Goal: Task Accomplishment & Management: Manage account settings

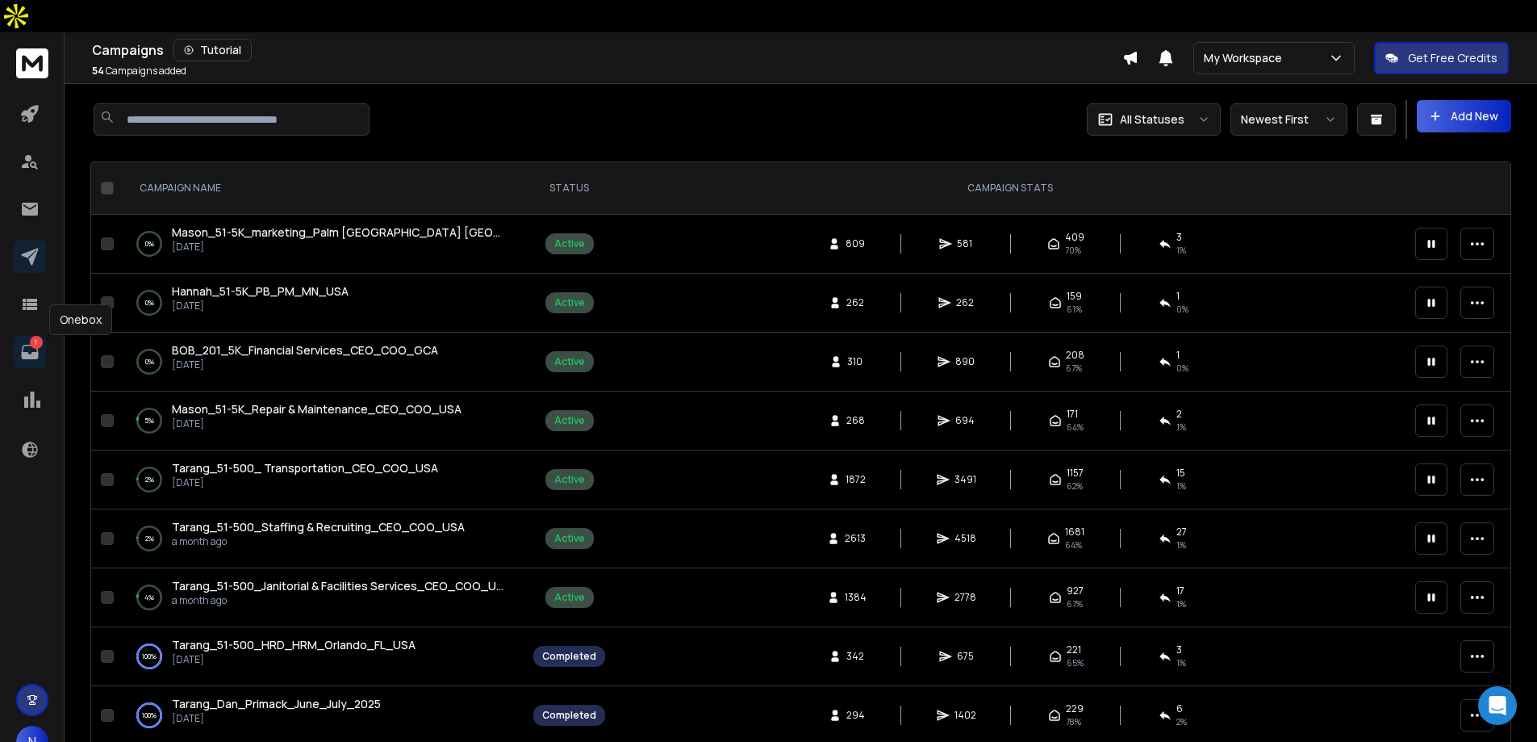
click at [28, 342] on icon at bounding box center [29, 351] width 19 height 19
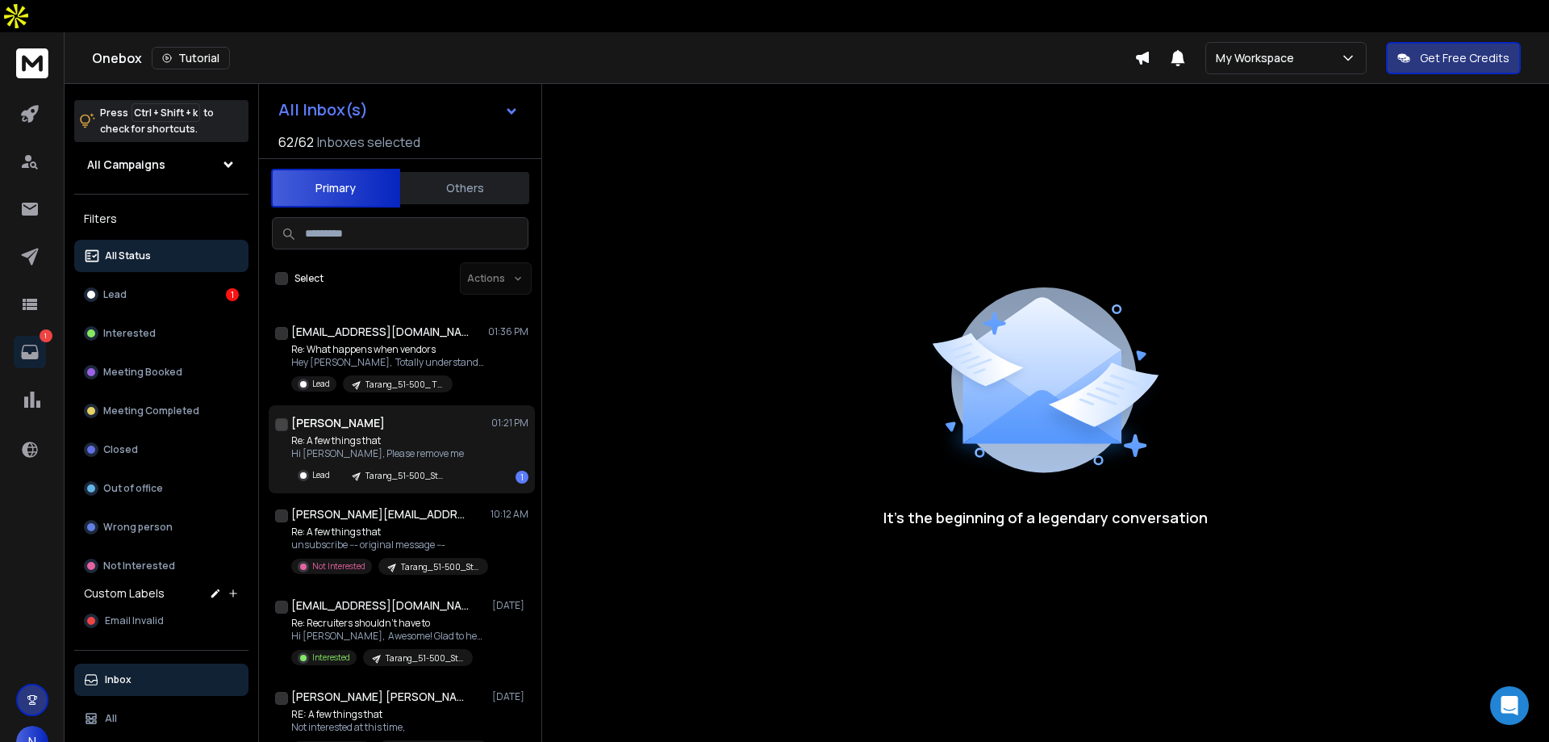
click at [399, 434] on p "Re: A few things that" at bounding box center [377, 440] width 173 height 13
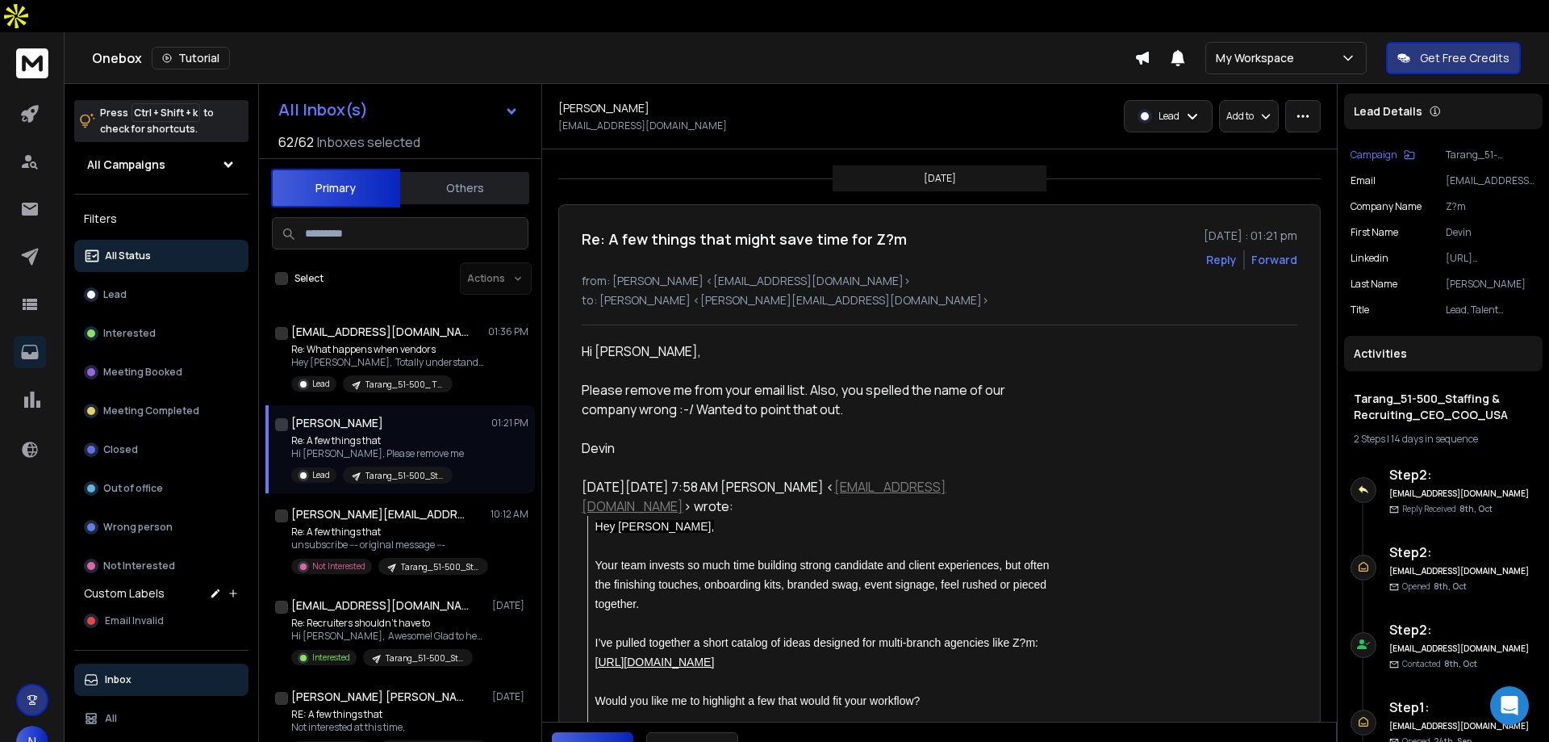
click at [820, 380] on div "Please remove me from your email list. Also, you spelled the name of our compan…" at bounding box center [817, 399] width 471 height 39
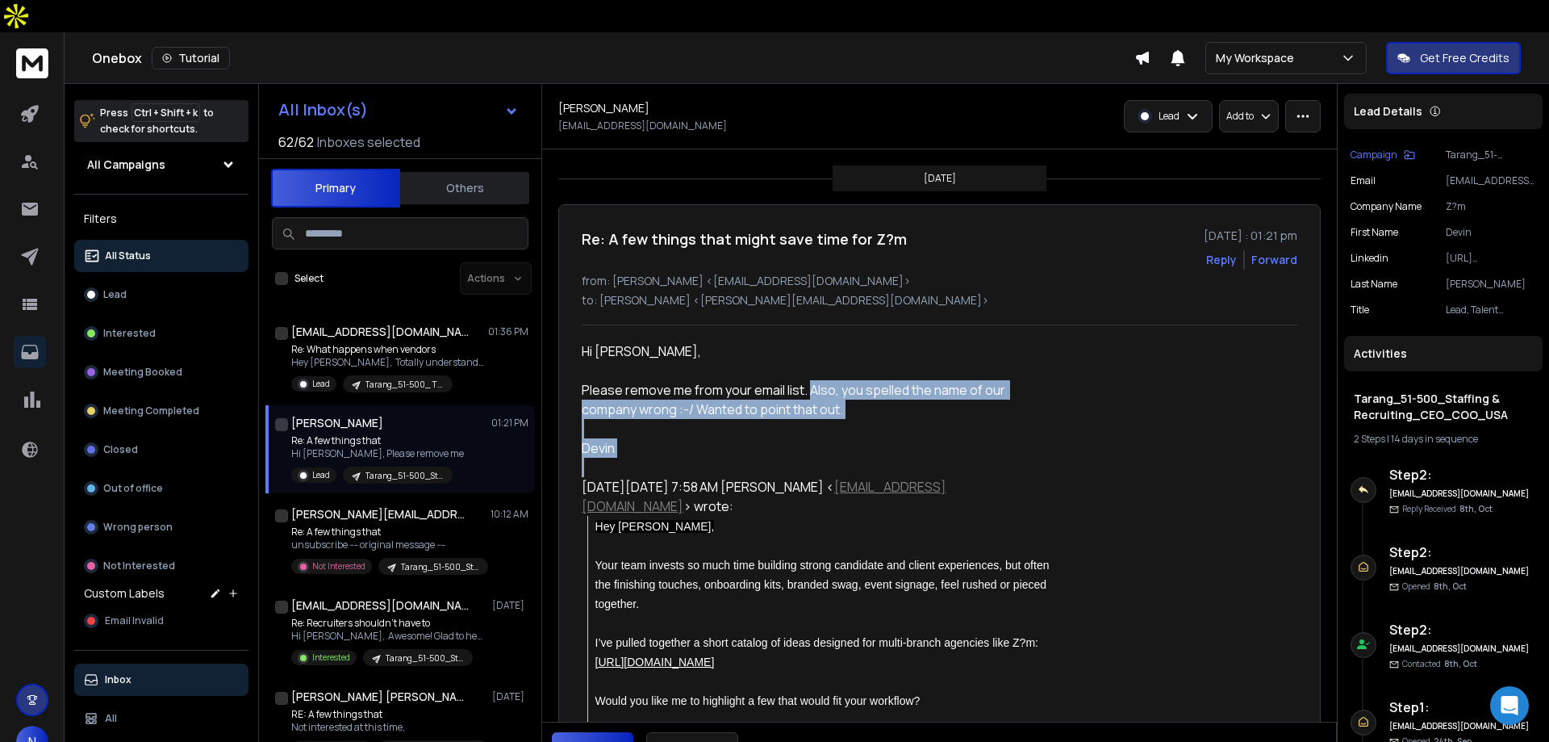
drag, startPoint x: 820, startPoint y: 358, endPoint x: 856, endPoint y: 429, distance: 79.0
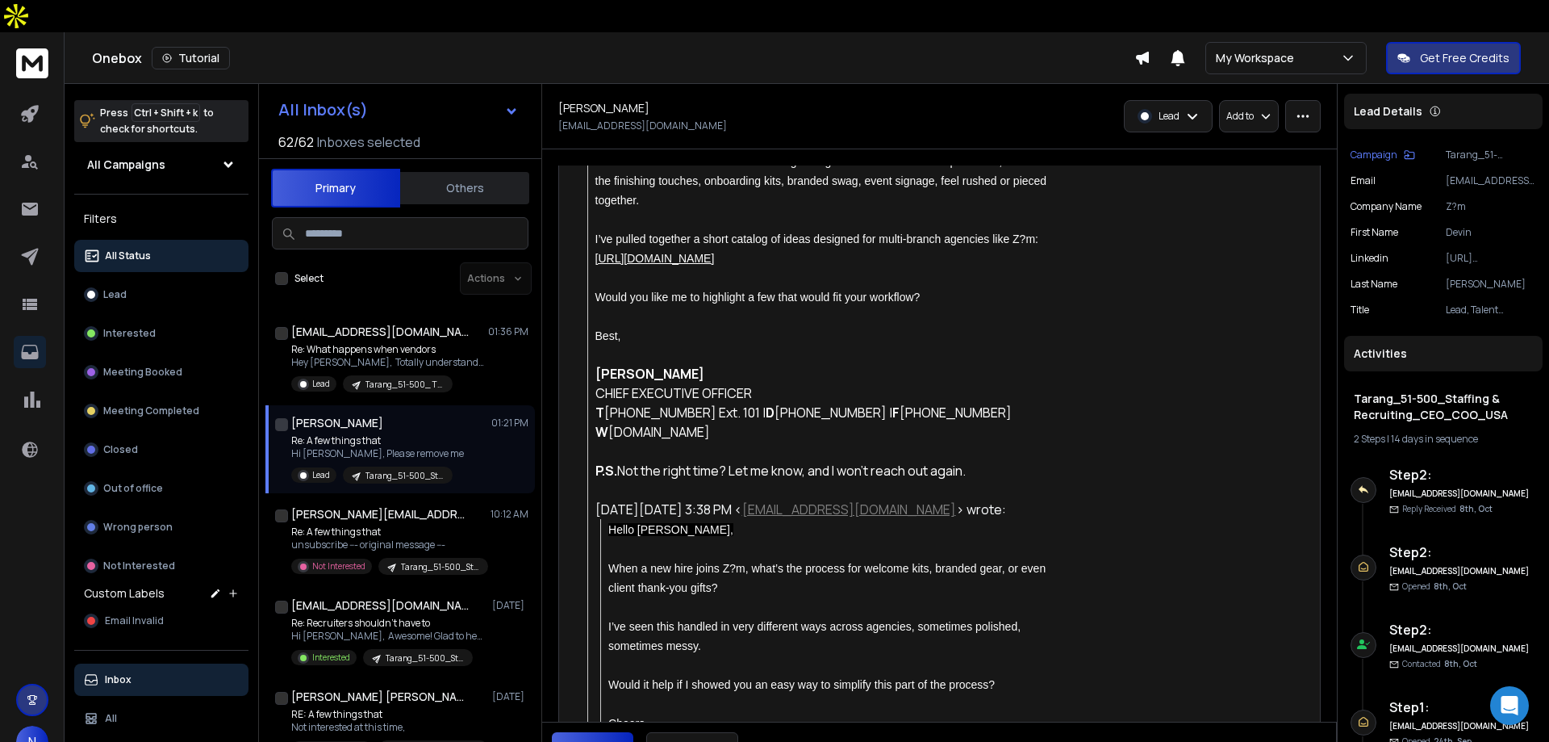
scroll to position [401, 0]
drag, startPoint x: 1130, startPoint y: 542, endPoint x: 1130, endPoint y: 524, distance: 18.6
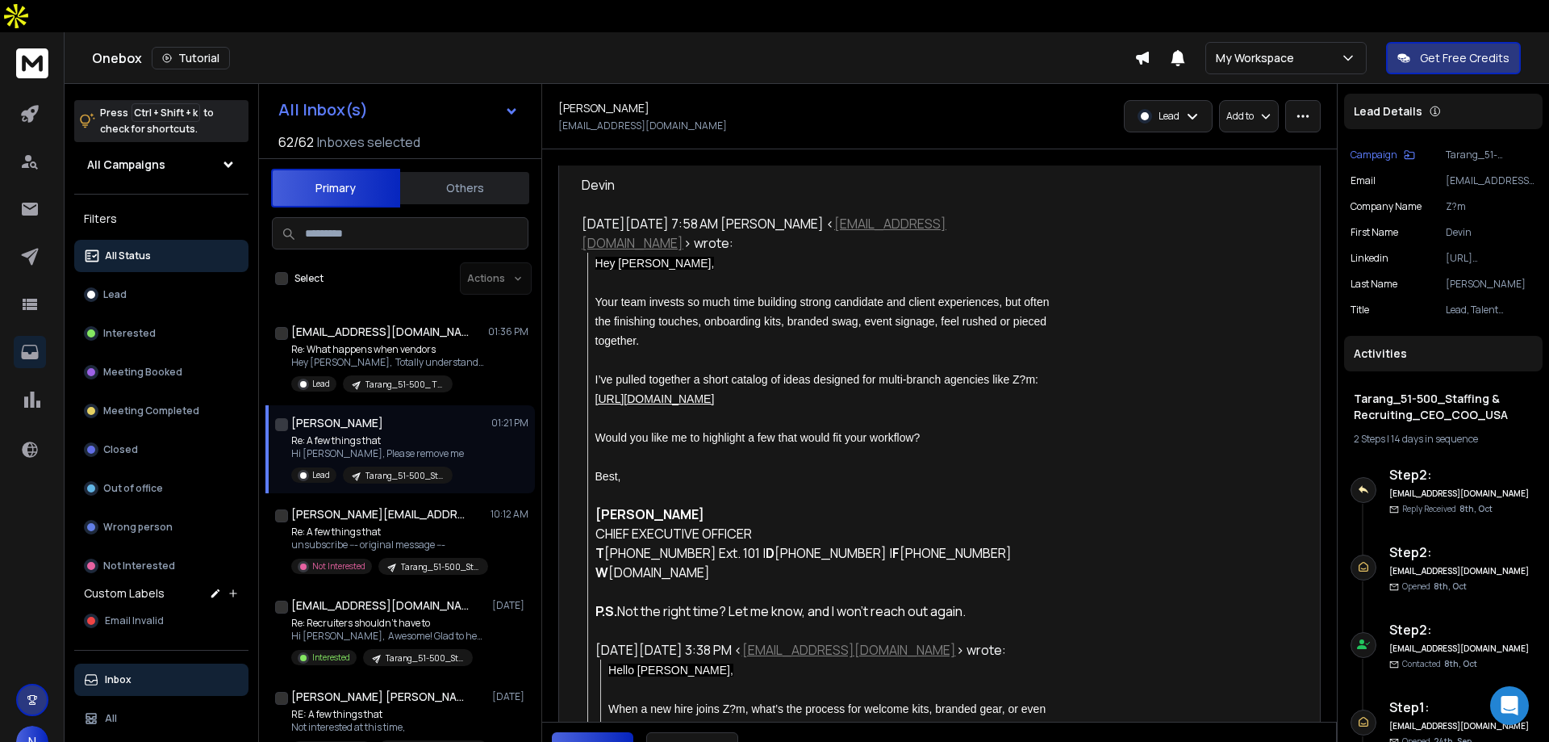
scroll to position [0, 0]
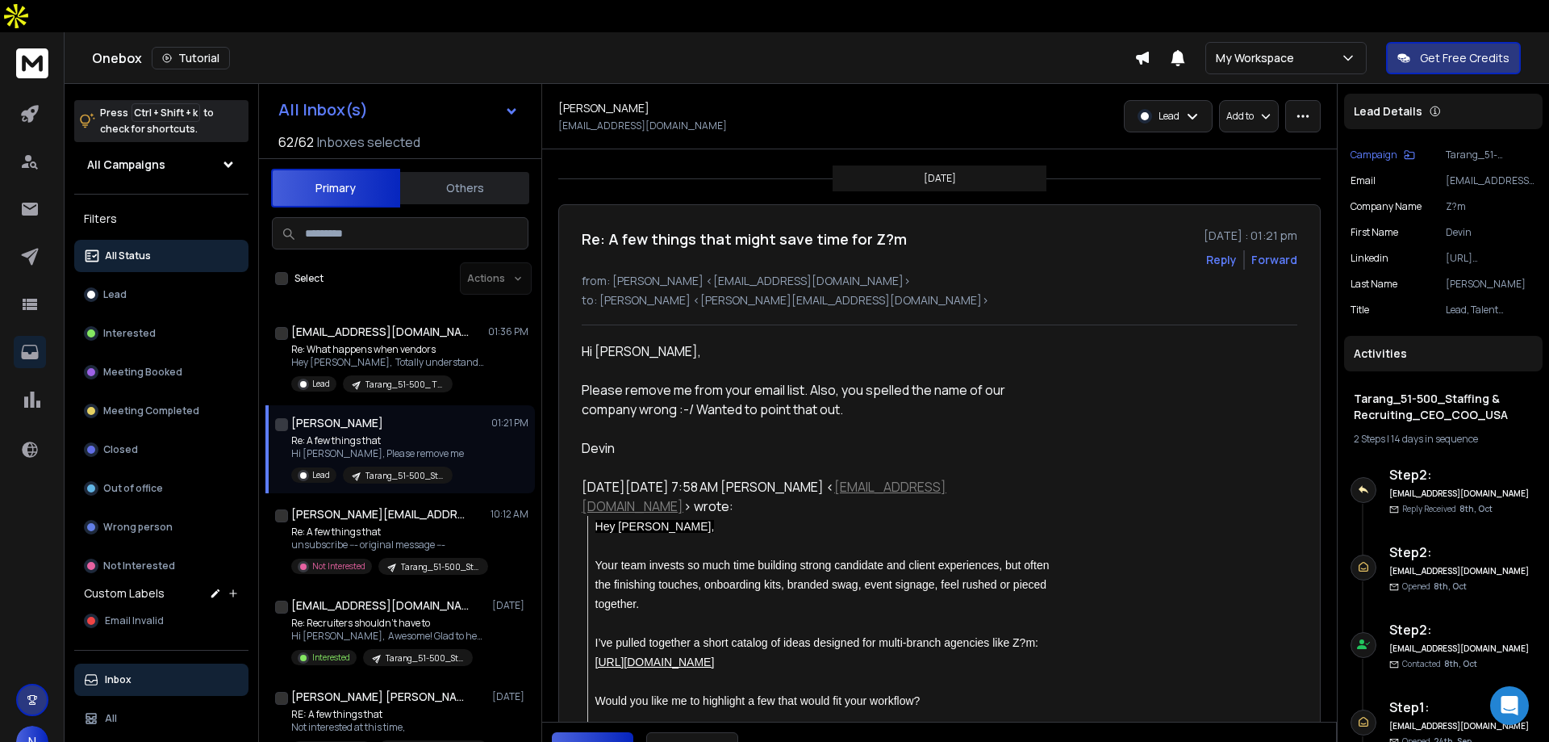
drag, startPoint x: 1131, startPoint y: 520, endPoint x: 1106, endPoint y: 406, distance: 116.5
drag, startPoint x: 678, startPoint y: 377, endPoint x: 693, endPoint y: 379, distance: 15.5
click at [693, 380] on div "Please remove me from your email list. Also, you spelled the name of our compan…" at bounding box center [817, 399] width 471 height 39
click at [697, 419] on div at bounding box center [817, 428] width 471 height 19
drag, startPoint x: 694, startPoint y: 378, endPoint x: 680, endPoint y: 378, distance: 13.7
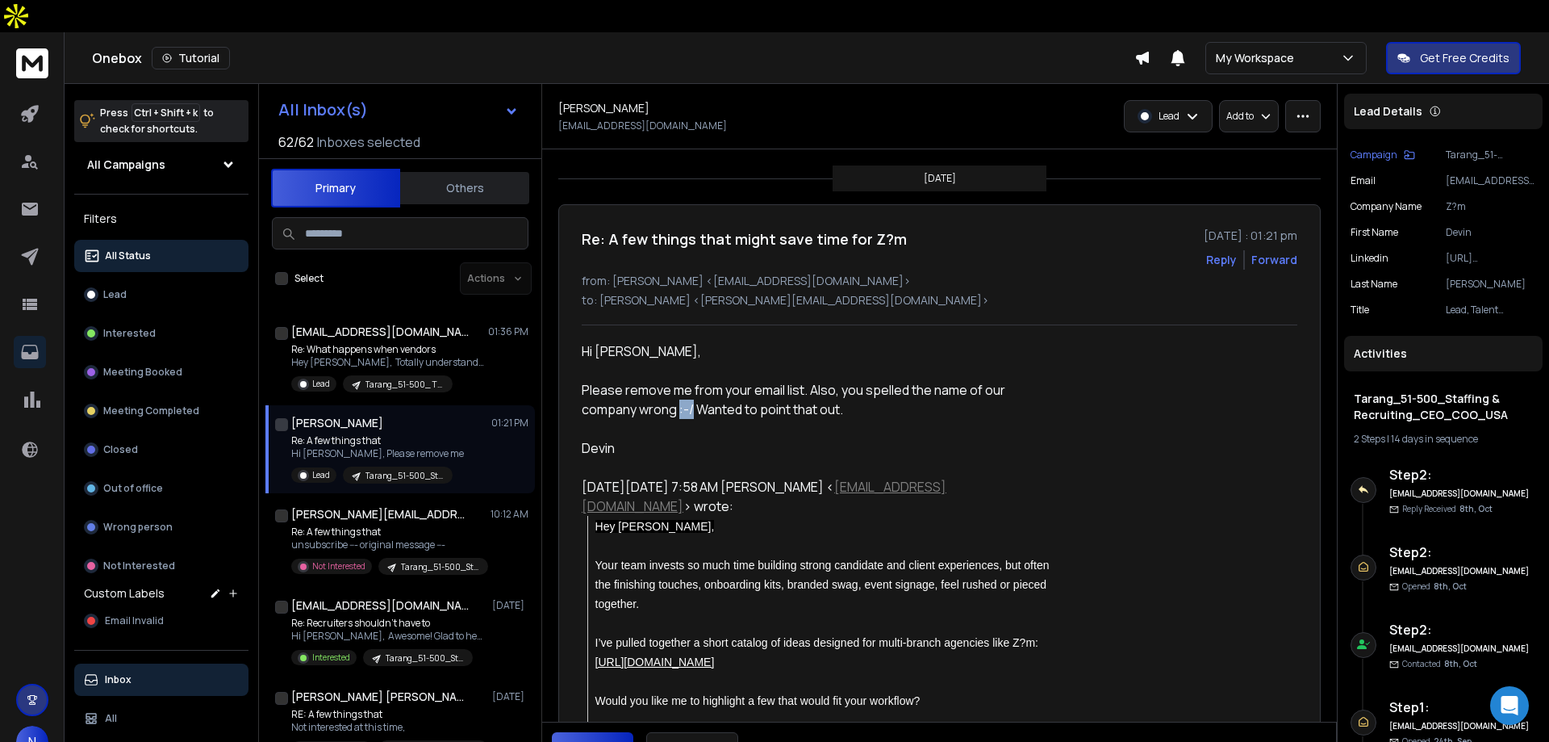
click at [680, 380] on div "Please remove me from your email list. Also, you spelled the name of our compan…" at bounding box center [817, 399] width 471 height 39
click at [686, 385] on div "Please remove me from your email list. Also, you spelled the name of our compan…" at bounding box center [817, 399] width 471 height 39
drag, startPoint x: 681, startPoint y: 376, endPoint x: 694, endPoint y: 380, distance: 13.5
click at [694, 380] on div "Please remove me from your email list. Also, you spelled the name of our compan…" at bounding box center [817, 399] width 471 height 39
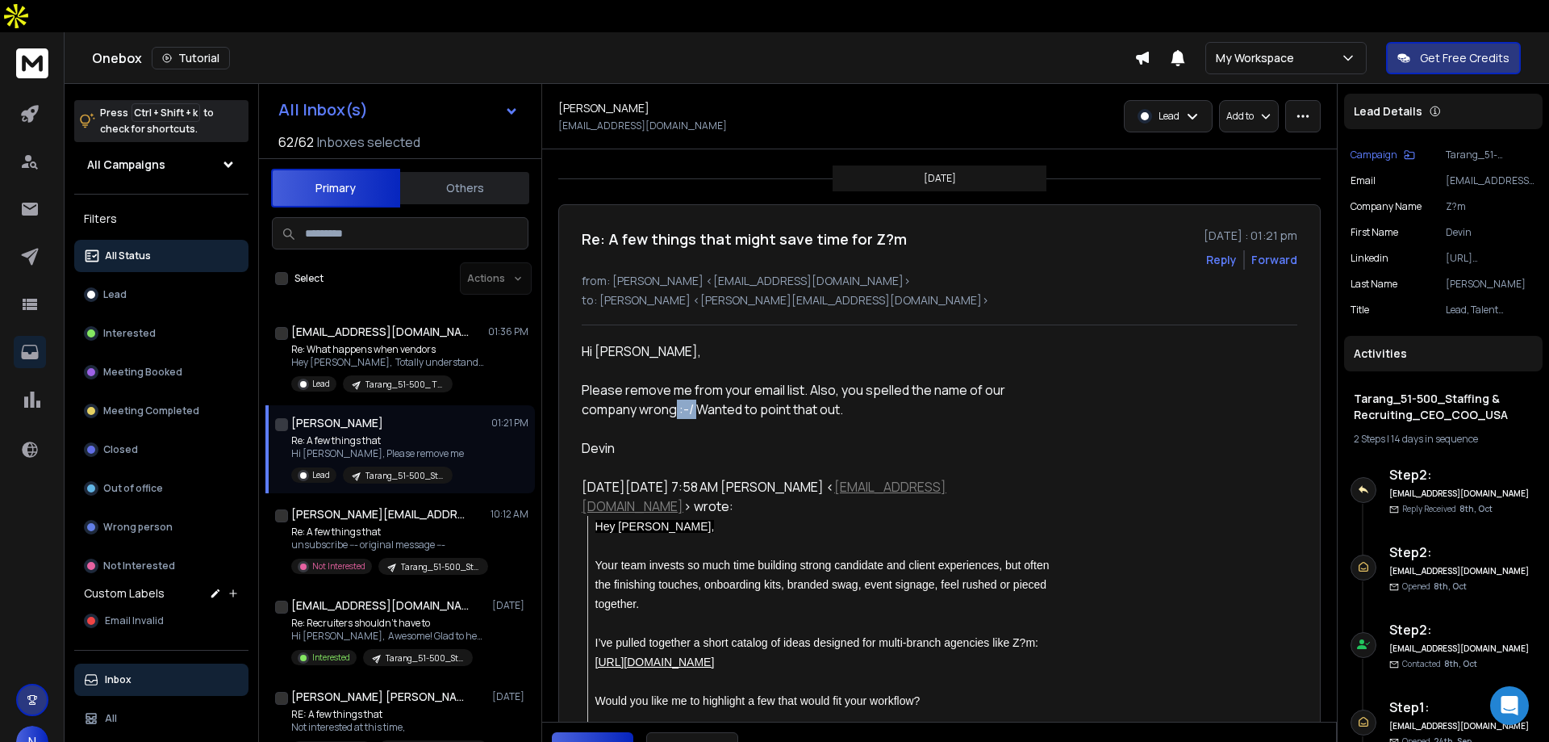
drag, startPoint x: 696, startPoint y: 375, endPoint x: 677, endPoint y: 378, distance: 18.7
click at [677, 380] on div "Please remove me from your email list. Also, you spelled the name of our compan…" at bounding box center [817, 399] width 471 height 39
click at [713, 419] on div at bounding box center [817, 428] width 471 height 19
drag, startPoint x: 940, startPoint y: 529, endPoint x: 943, endPoint y: 429, distance: 99.3
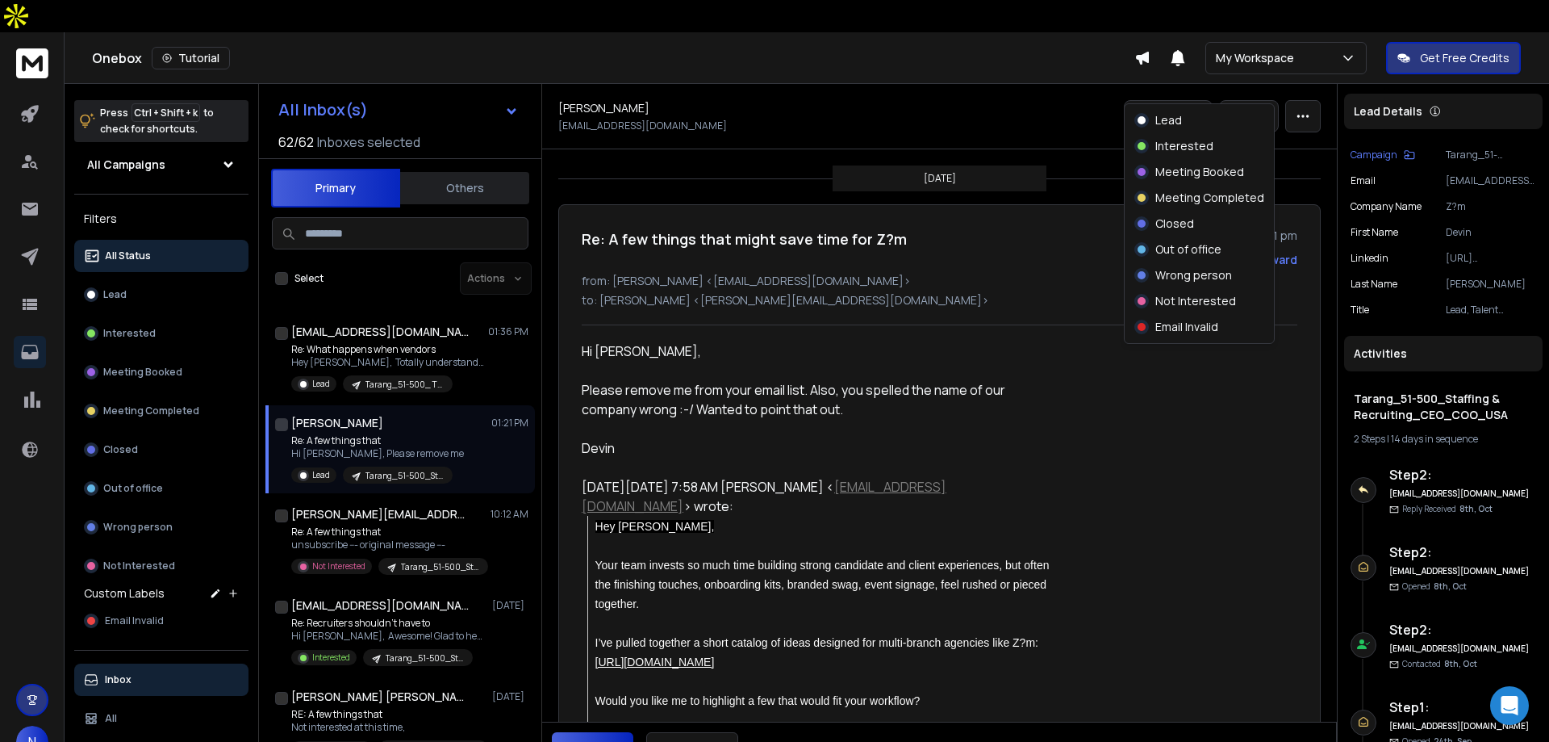
click at [1166, 101] on div "Lead" at bounding box center [1168, 116] width 87 height 31
click at [1211, 298] on p "Not Interested" at bounding box center [1196, 301] width 81 height 16
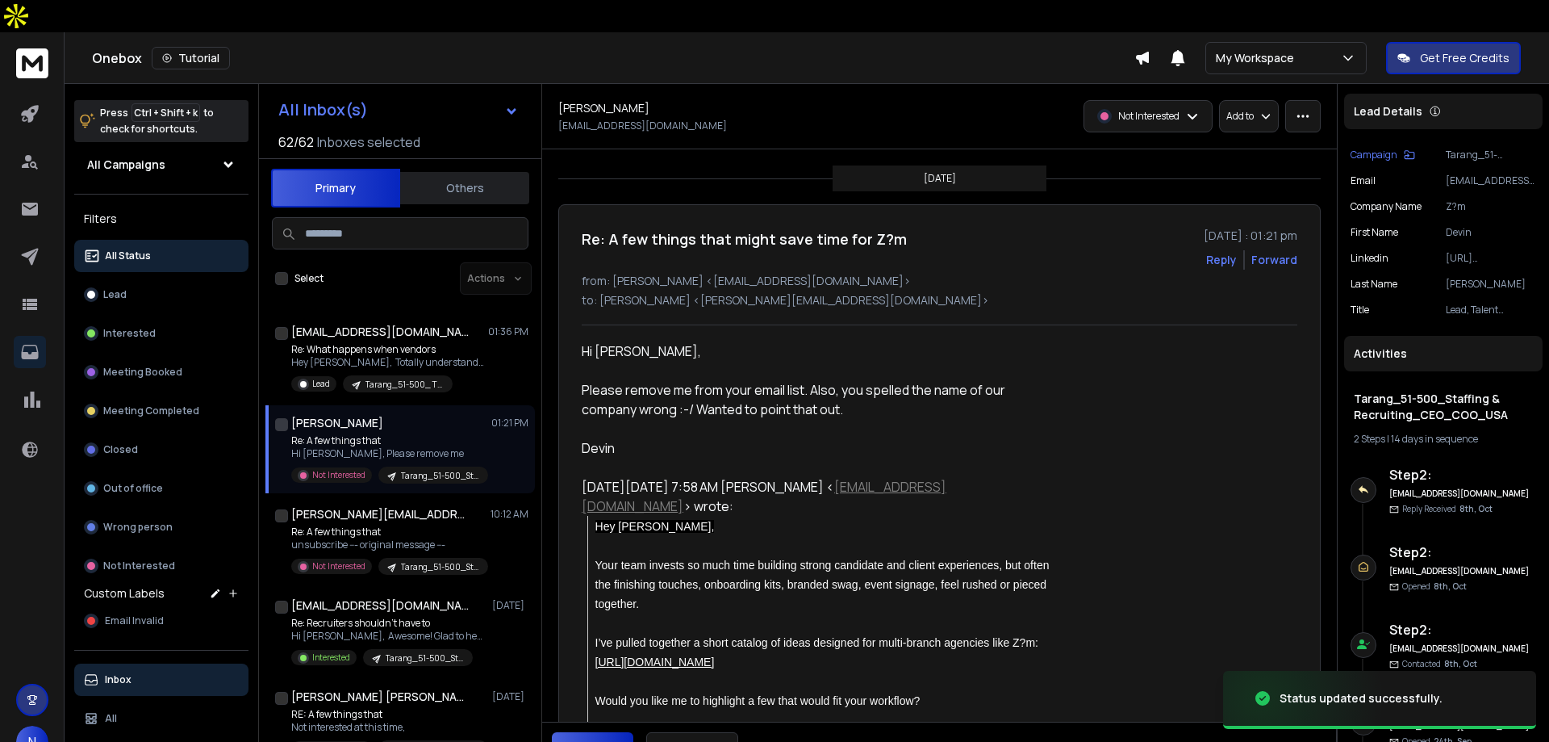
click at [1292, 100] on button "button" at bounding box center [1304, 116] width 36 height 32
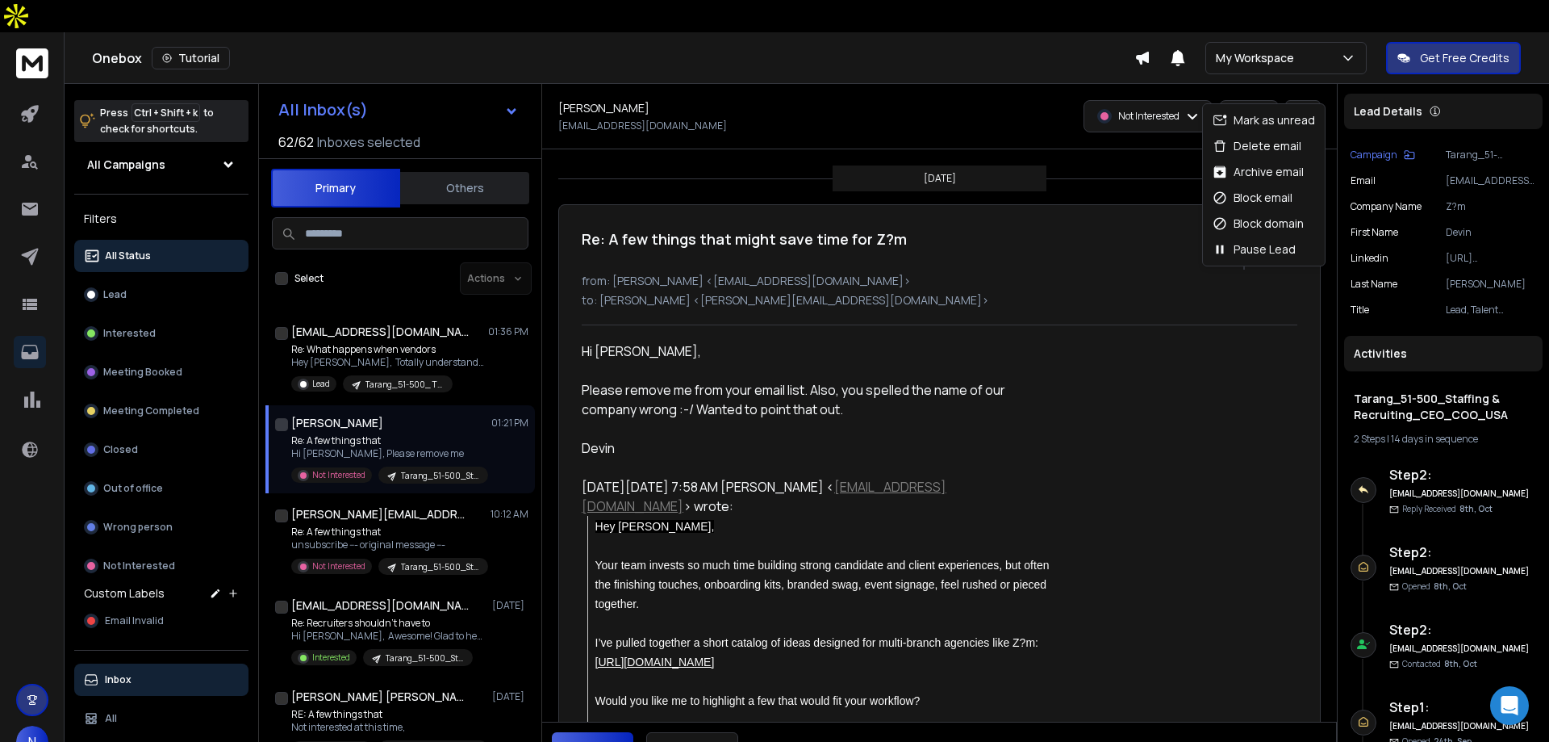
click at [984, 102] on div "[PERSON_NAME] [PERSON_NAME] [EMAIL_ADDRESS][DOMAIN_NAME] Not Interested Add to …" at bounding box center [939, 116] width 795 height 65
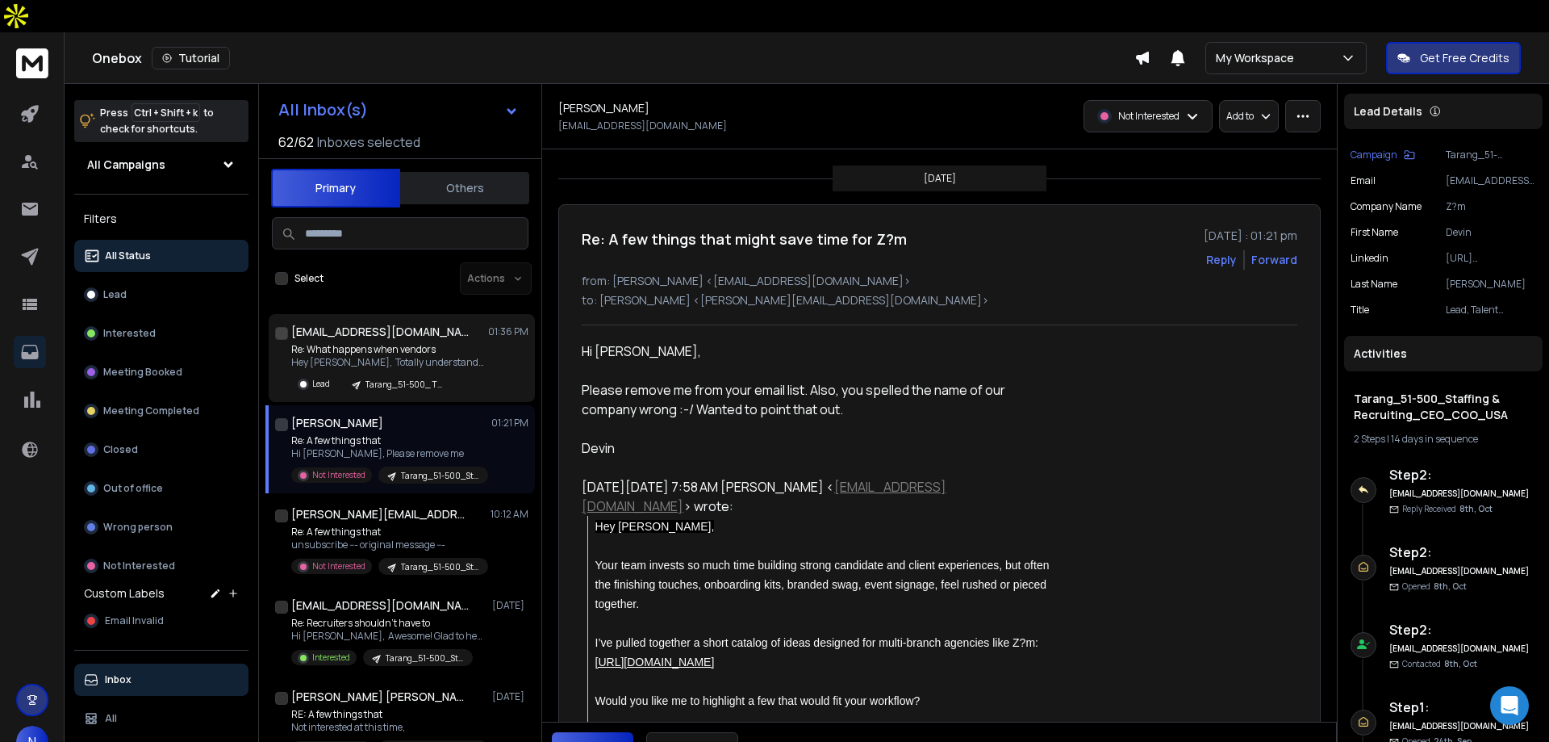
click at [315, 343] on p "Re: What happens when vendors" at bounding box center [388, 349] width 194 height 13
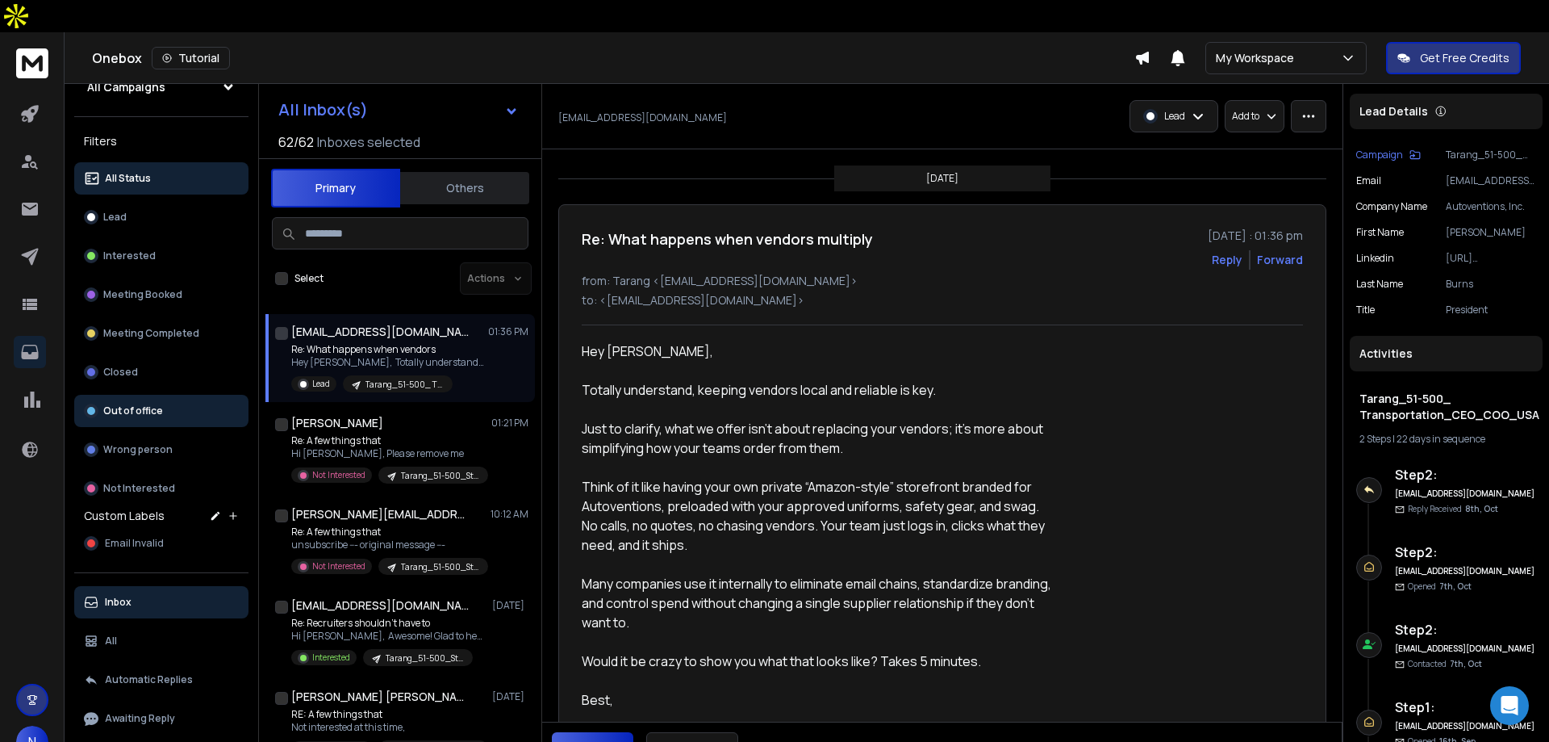
scroll to position [161, 0]
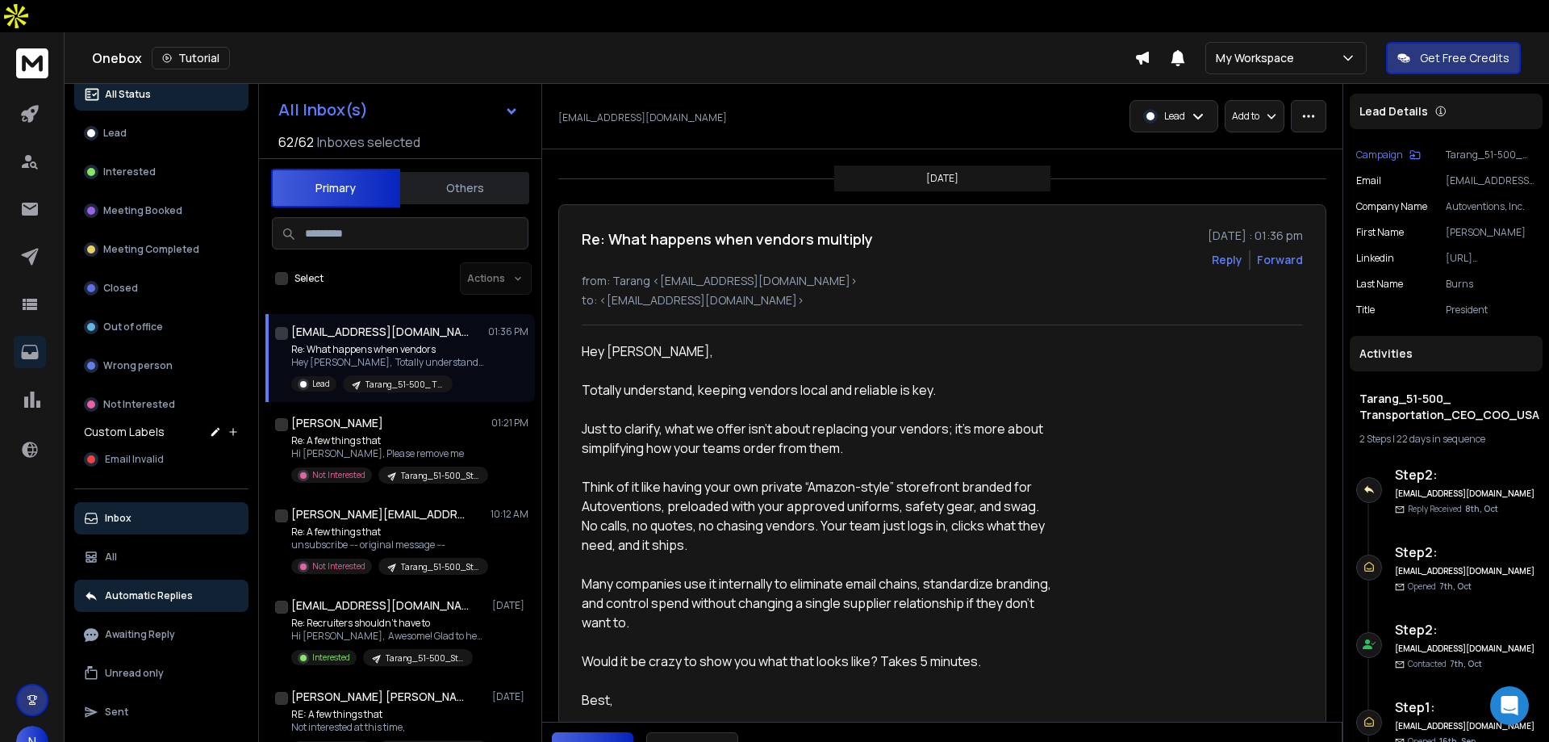
click at [161, 586] on div "Automatic Replies" at bounding box center [138, 595] width 109 height 19
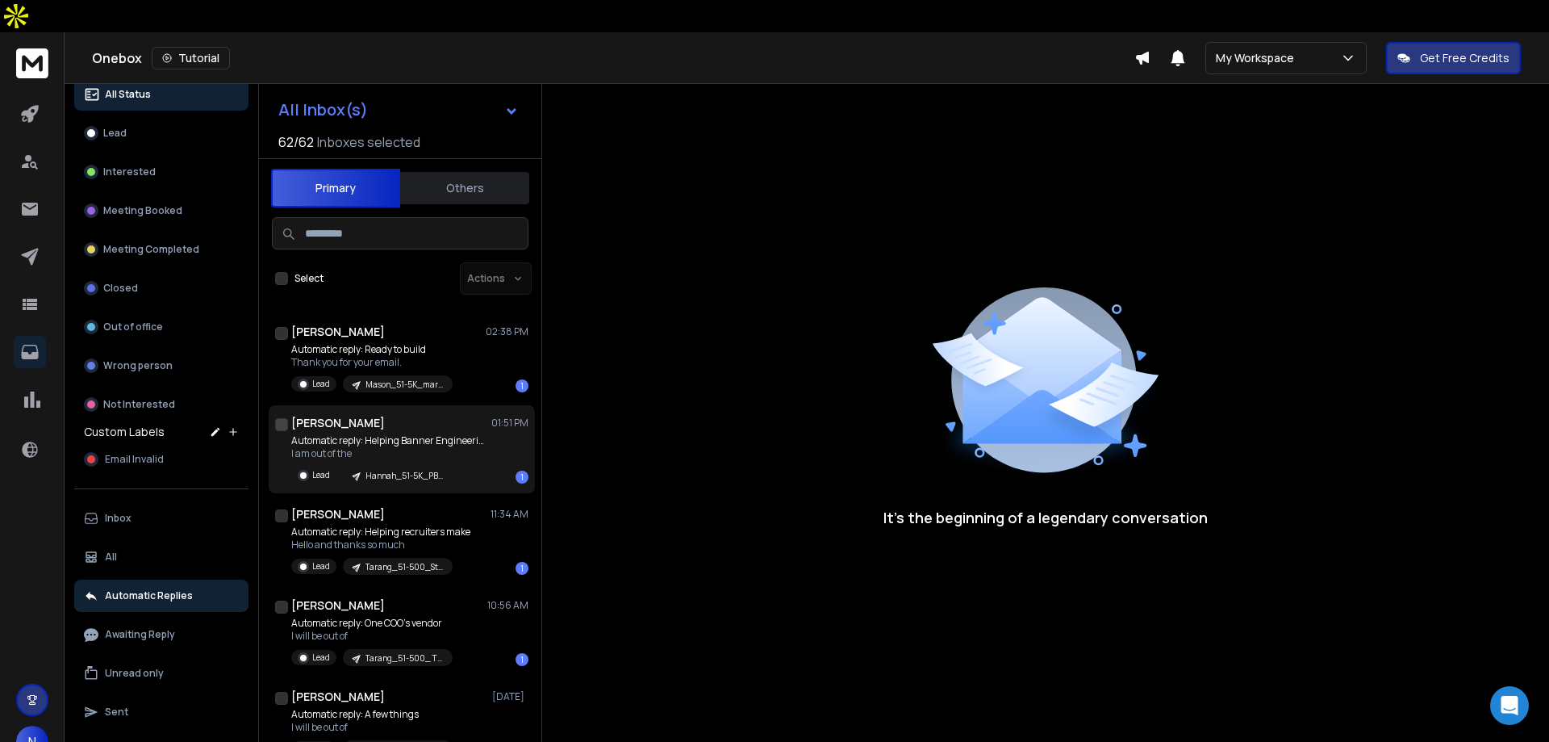
click at [412, 434] on div "Automatic reply: Helping Banner Engineering I am out of the Lead Hannah_51-5K_P…" at bounding box center [388, 458] width 194 height 49
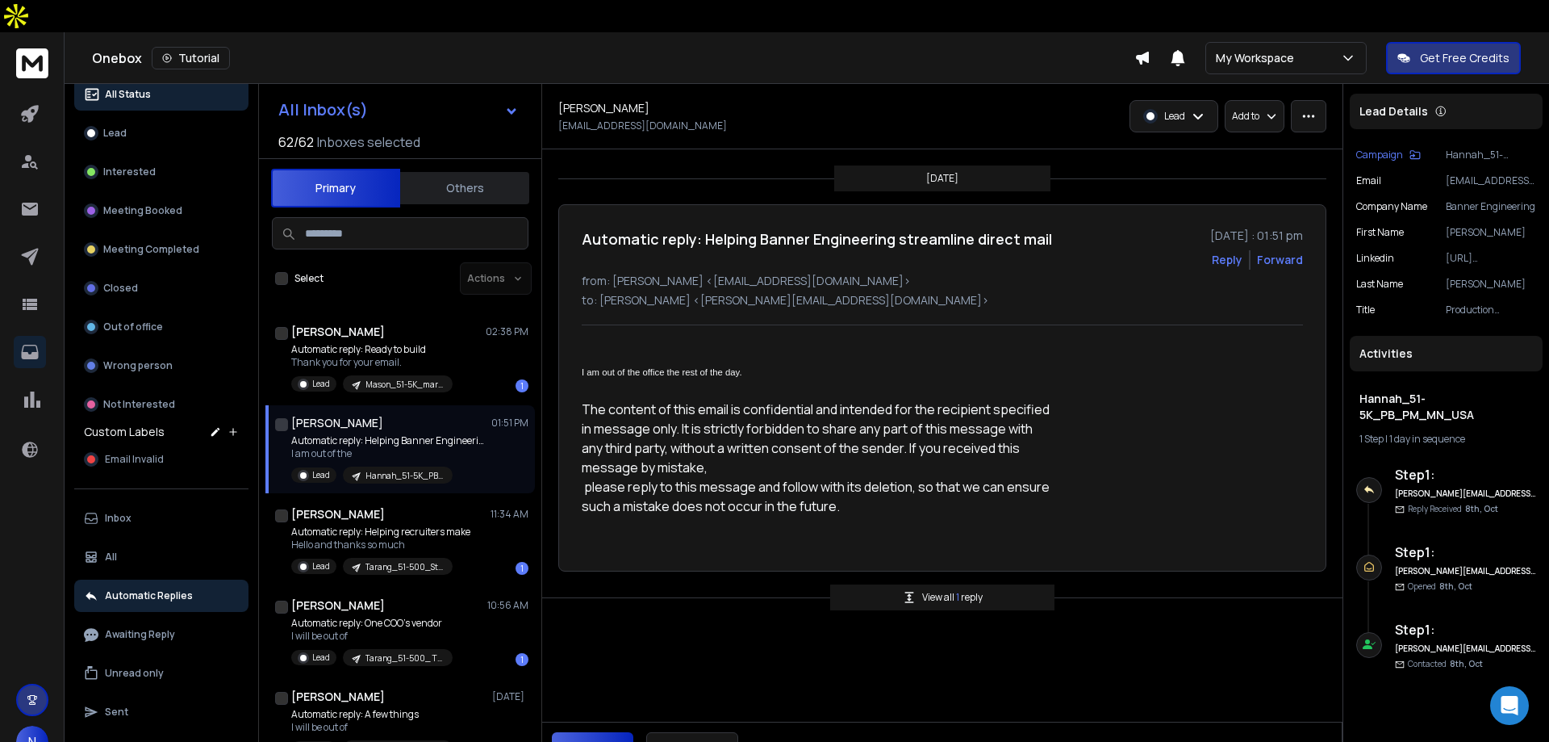
click at [1163, 101] on div "Lead" at bounding box center [1174, 116] width 87 height 31
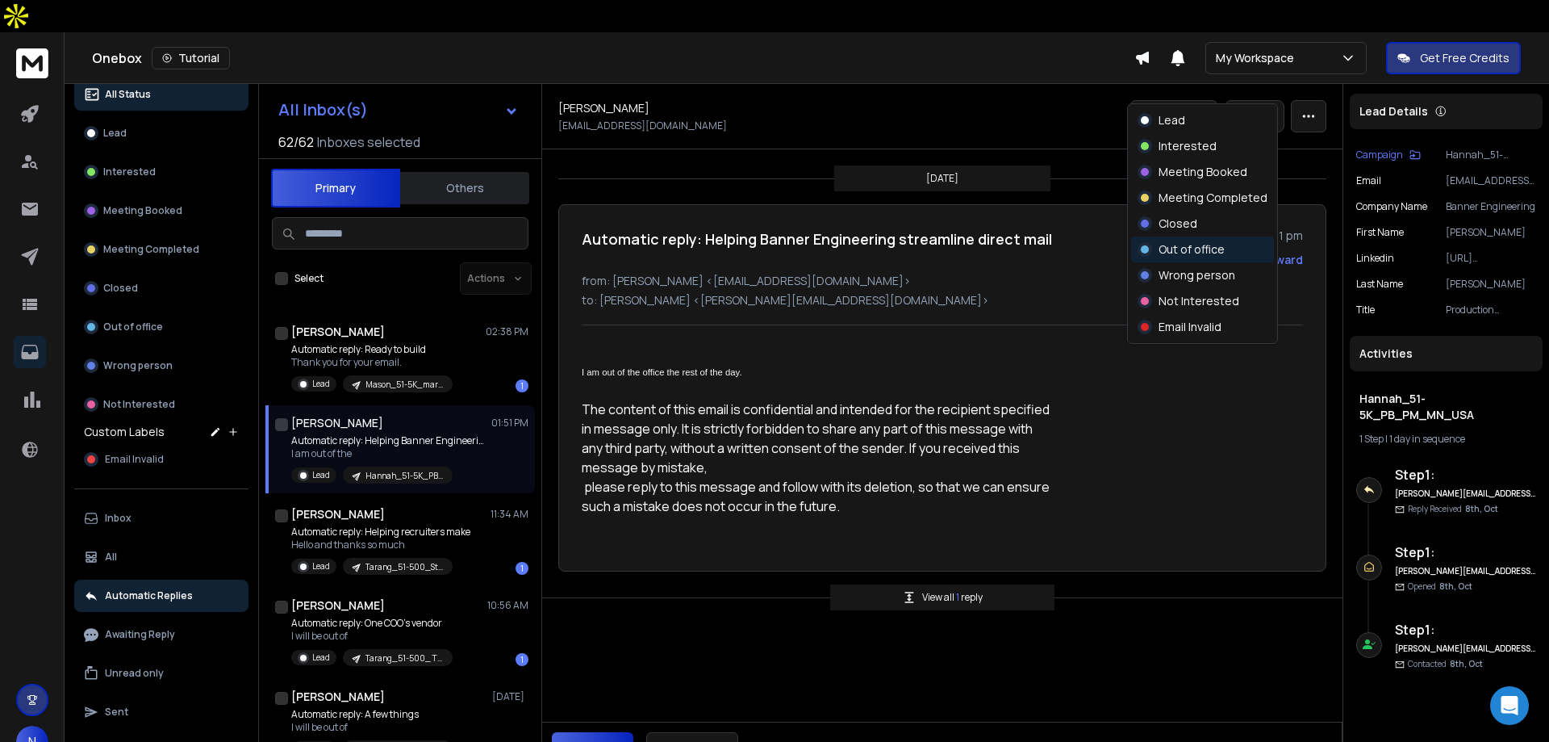
click at [1210, 252] on p "Out of office" at bounding box center [1192, 249] width 66 height 16
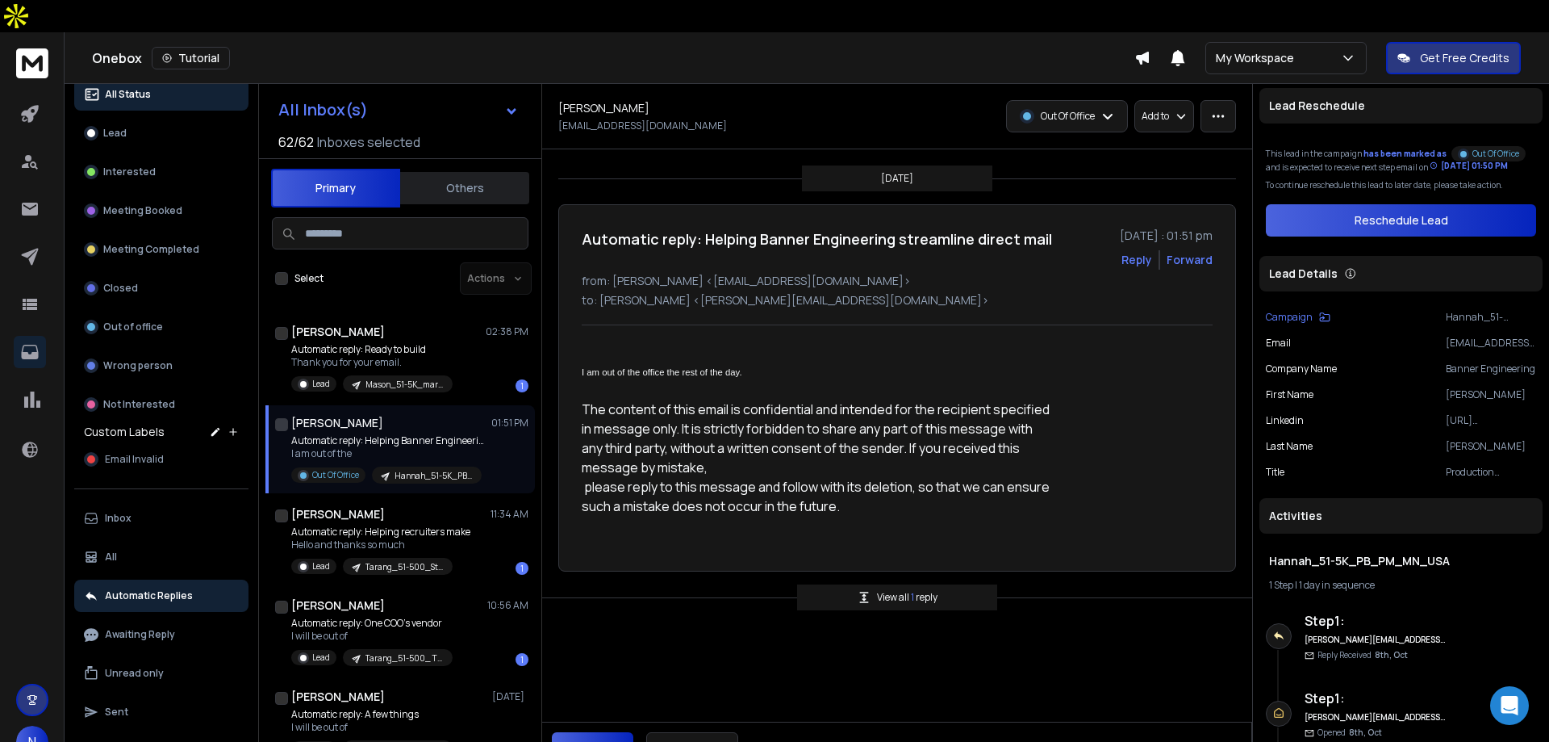
scroll to position [0, 0]
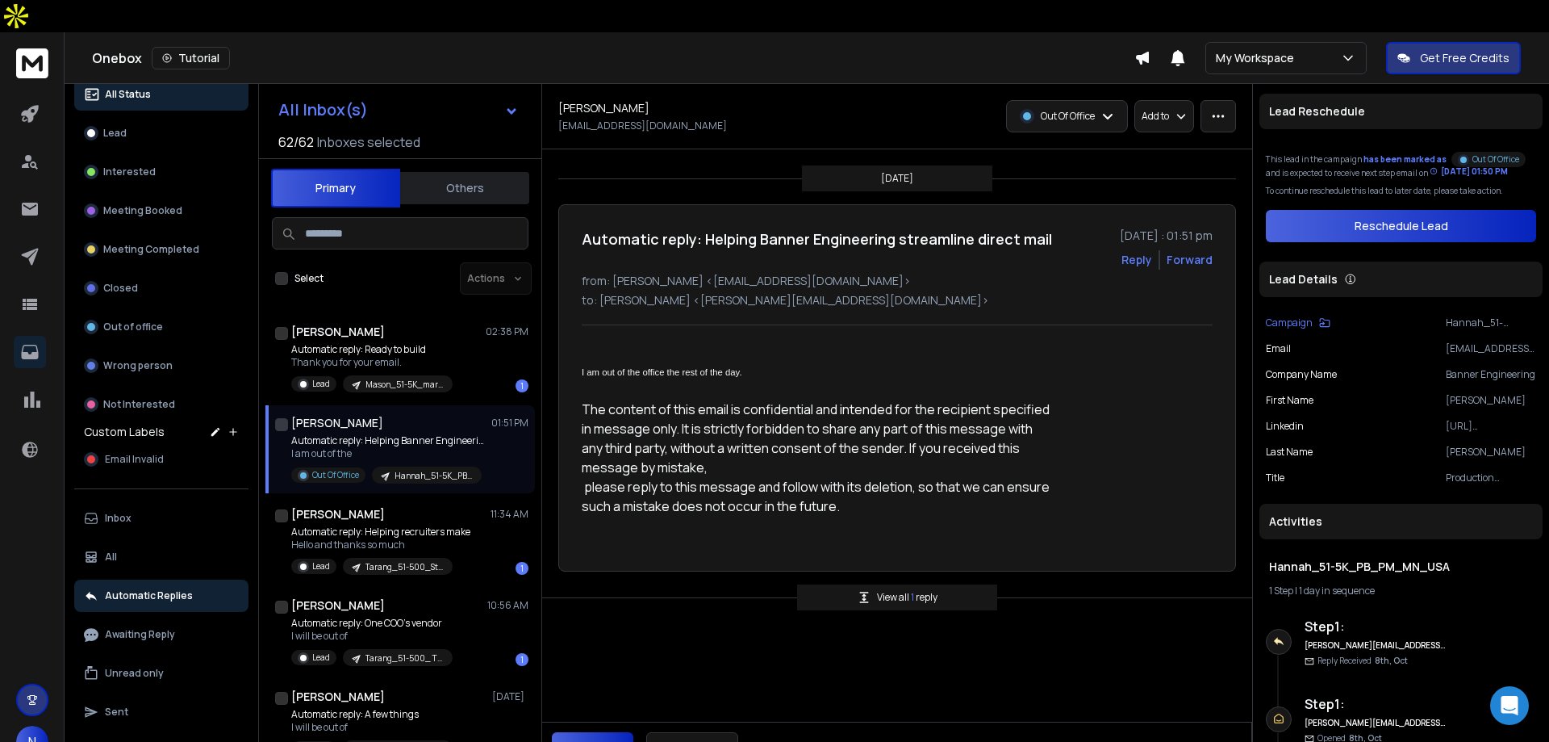
click at [1445, 210] on button "Reschedule Lead" at bounding box center [1401, 226] width 270 height 32
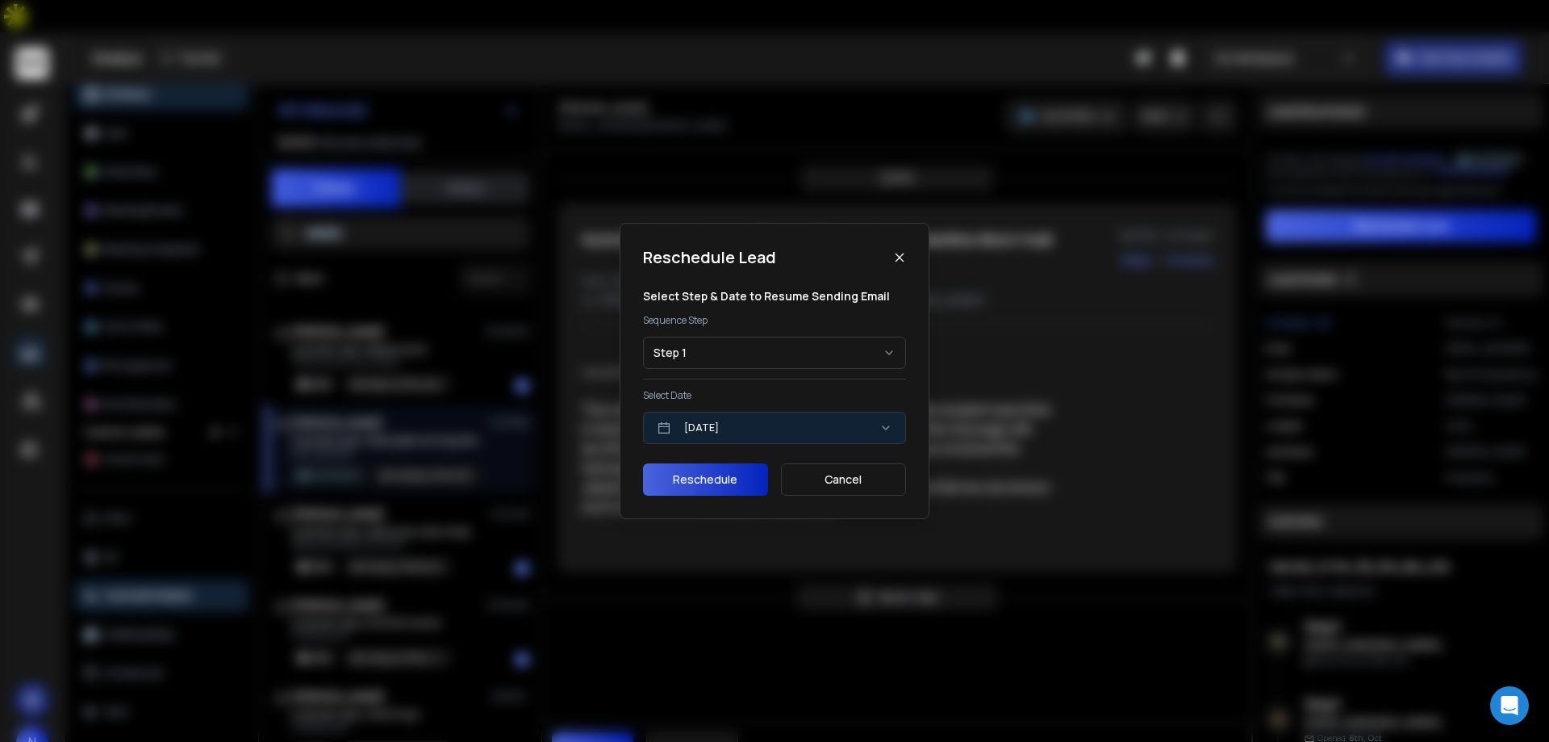
click at [719, 421] on p "[DATE]" at bounding box center [701, 427] width 35 height 13
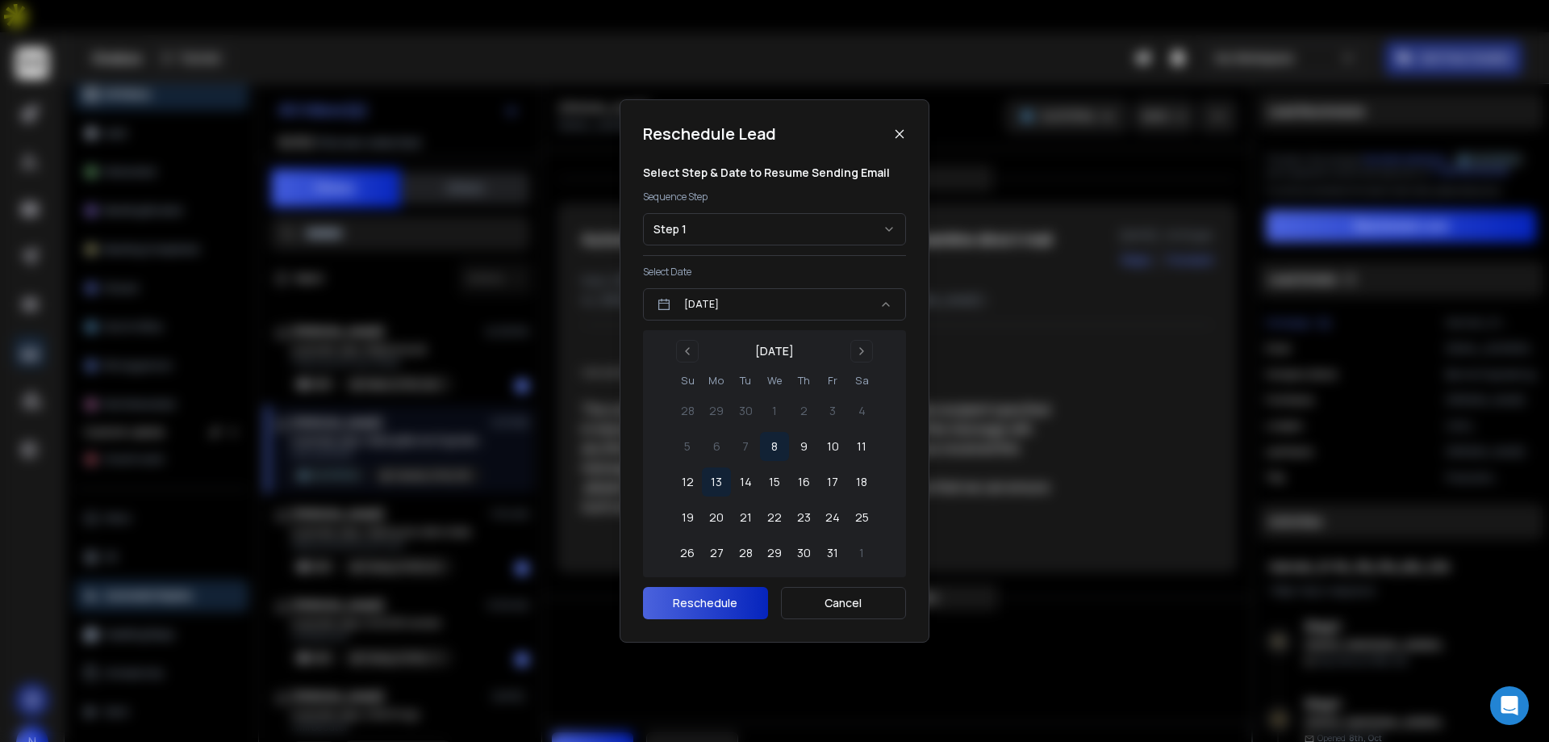
click at [718, 479] on button "13" at bounding box center [716, 481] width 29 height 29
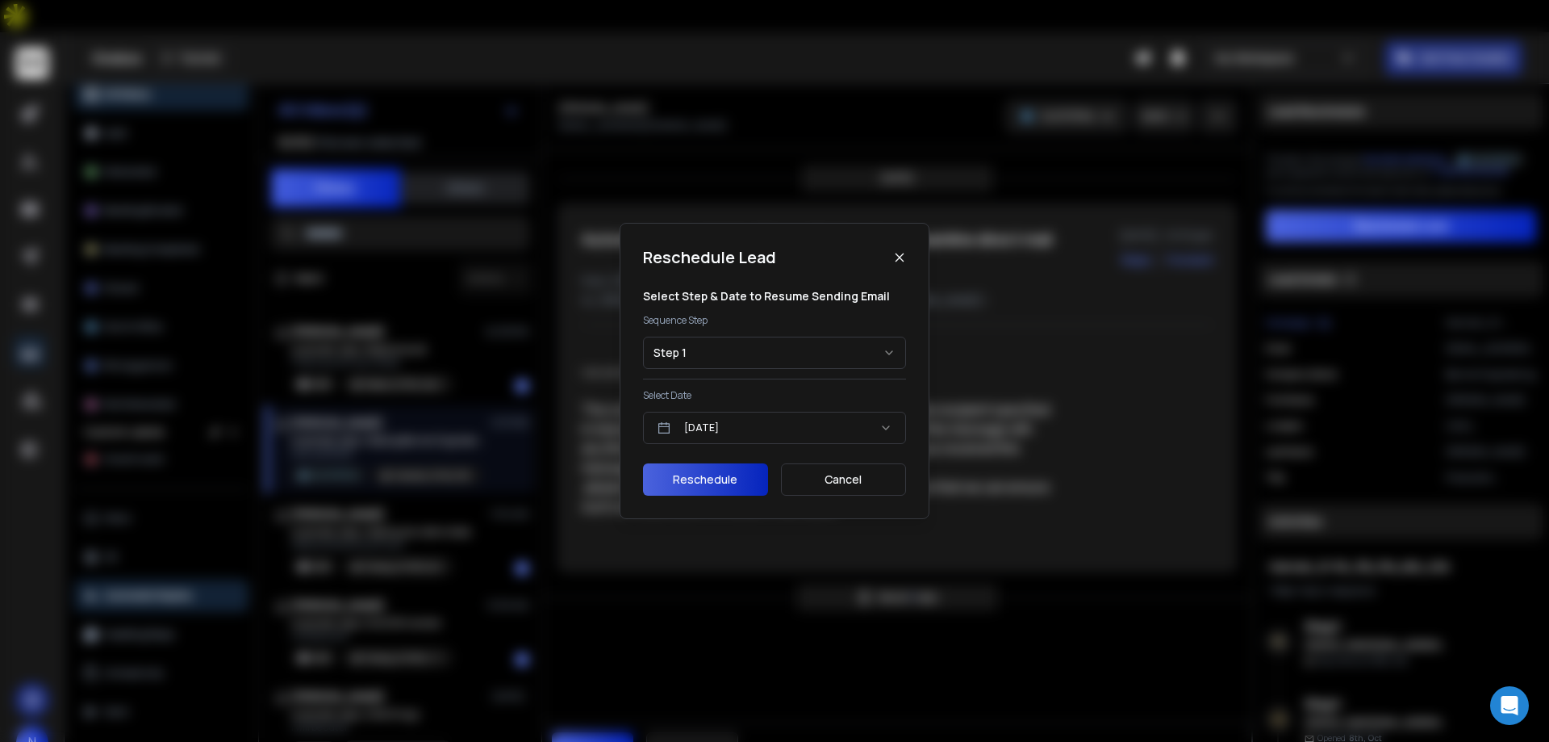
click at [693, 474] on button "Reschedule" at bounding box center [705, 479] width 125 height 32
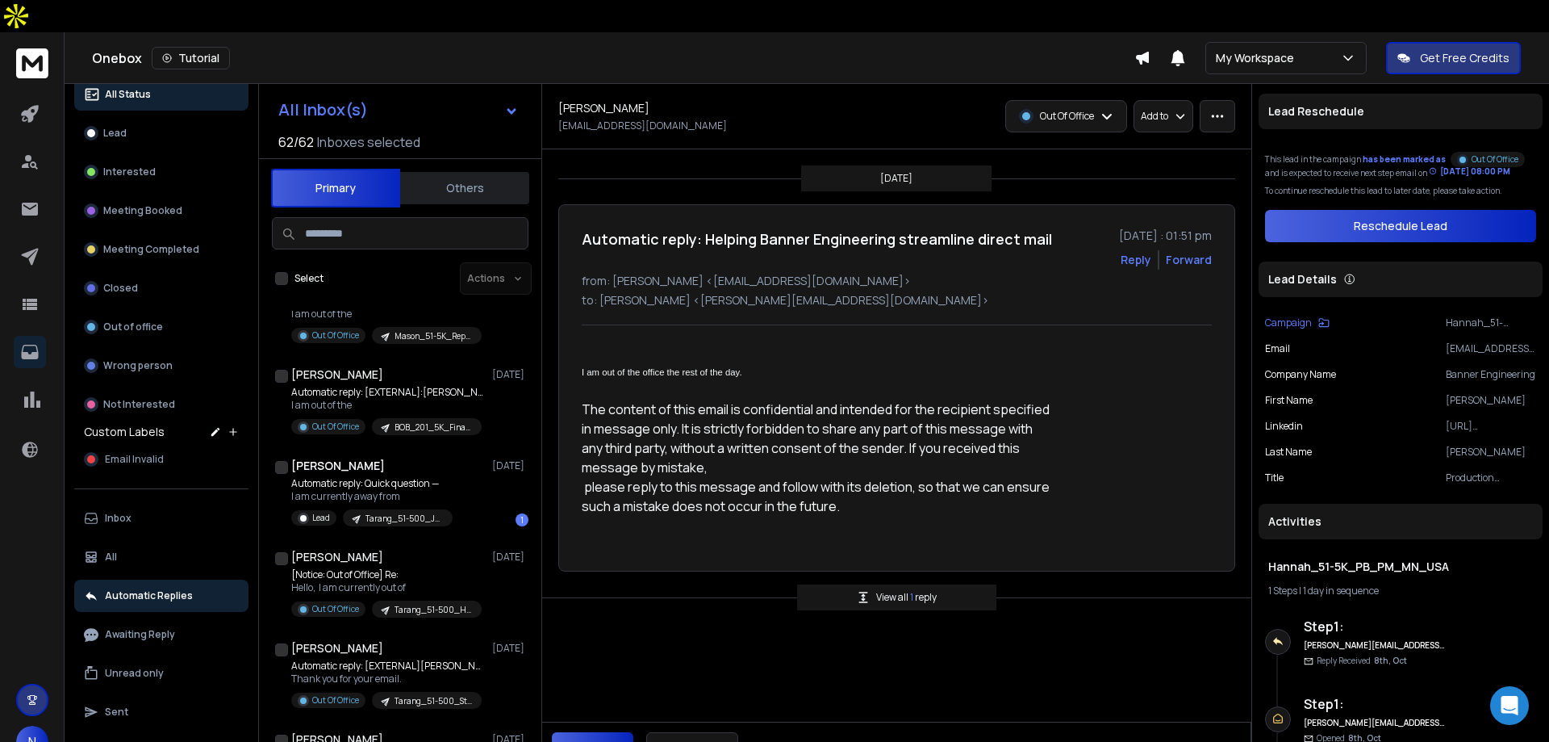
scroll to position [1211, 0]
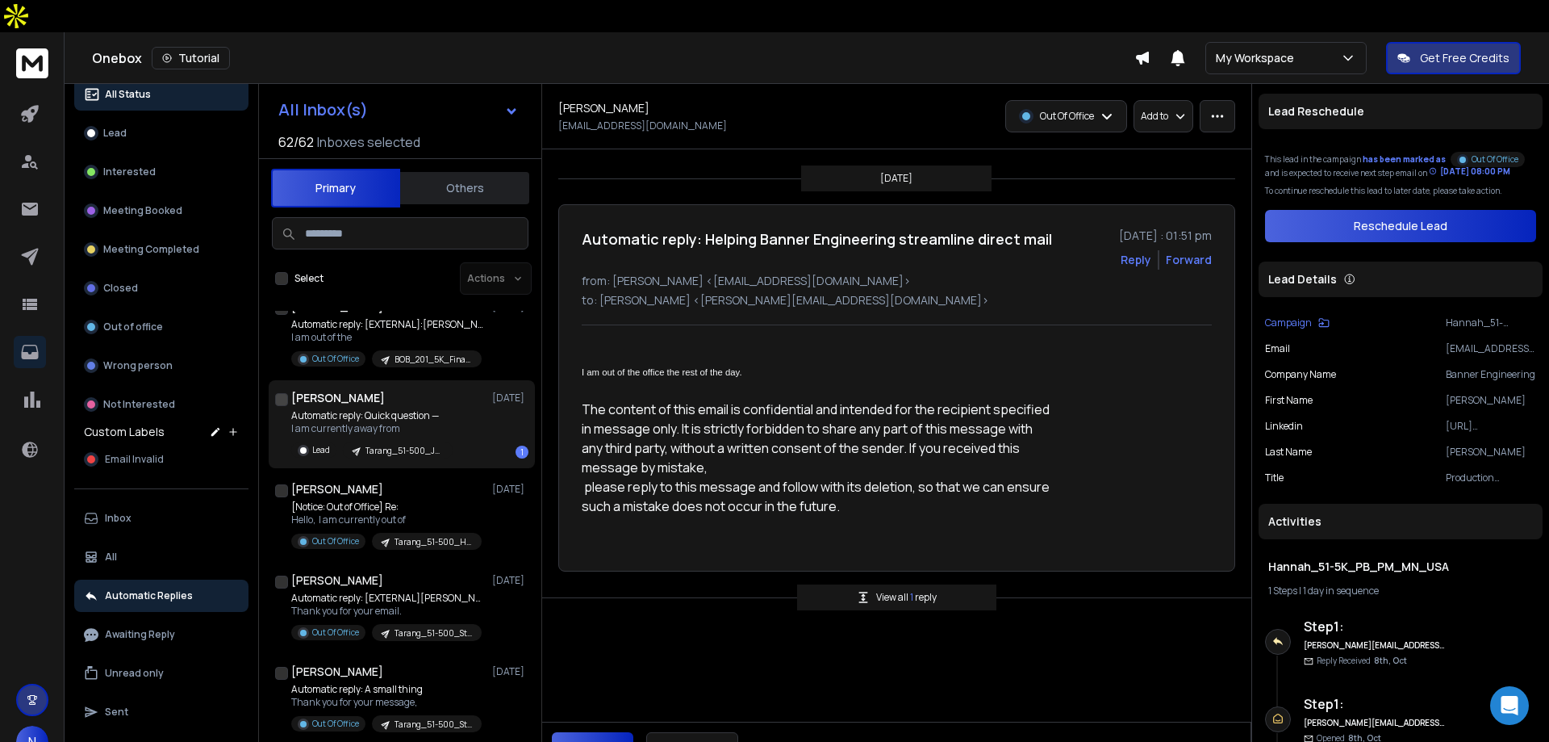
click at [395, 409] on div "Automatic reply: Quick question — I am currently away from Lead Tarang_51-500_J…" at bounding box center [371, 433] width 161 height 49
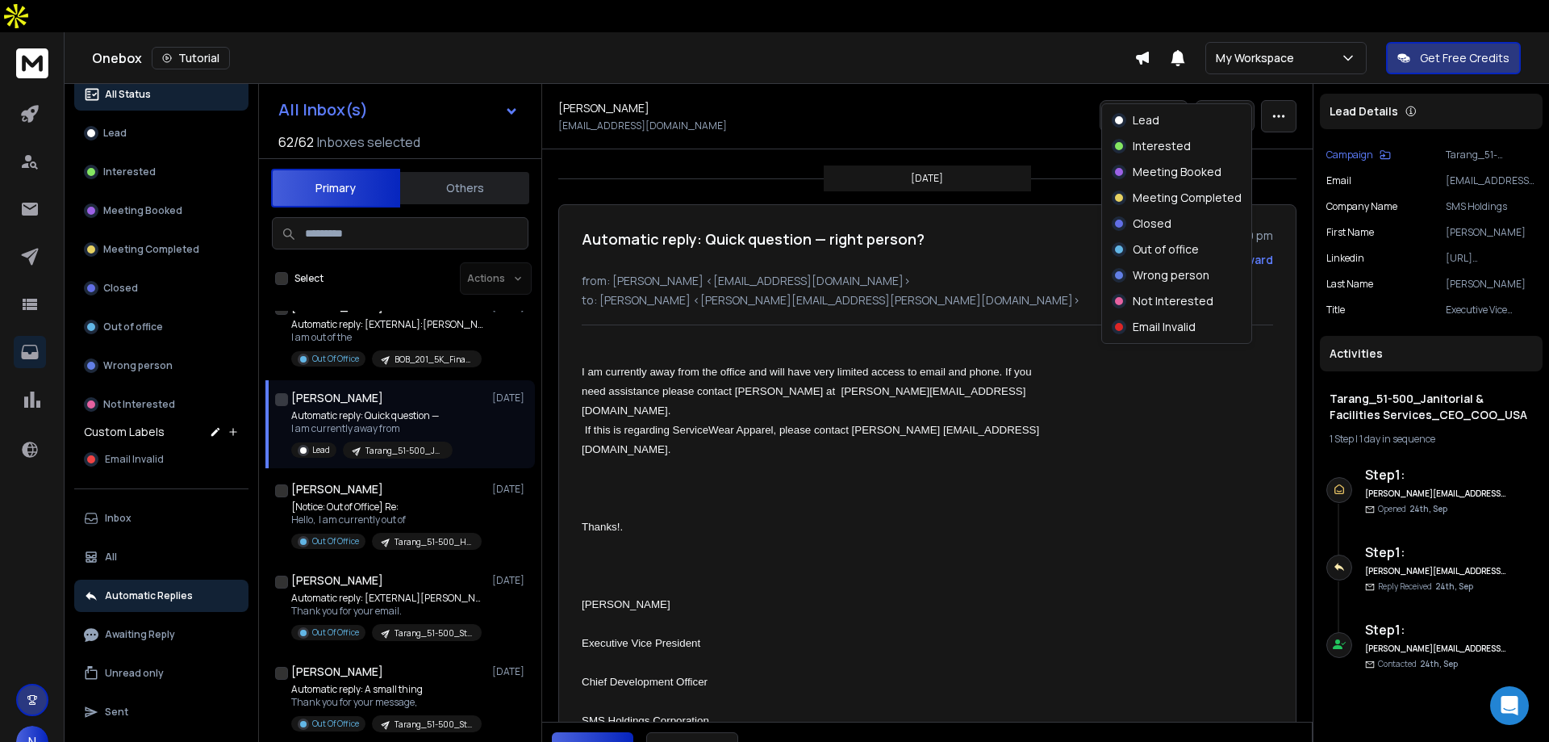
click at [1135, 101] on div "Lead" at bounding box center [1144, 116] width 87 height 31
click at [1169, 250] on p "Out of office" at bounding box center [1166, 249] width 66 height 16
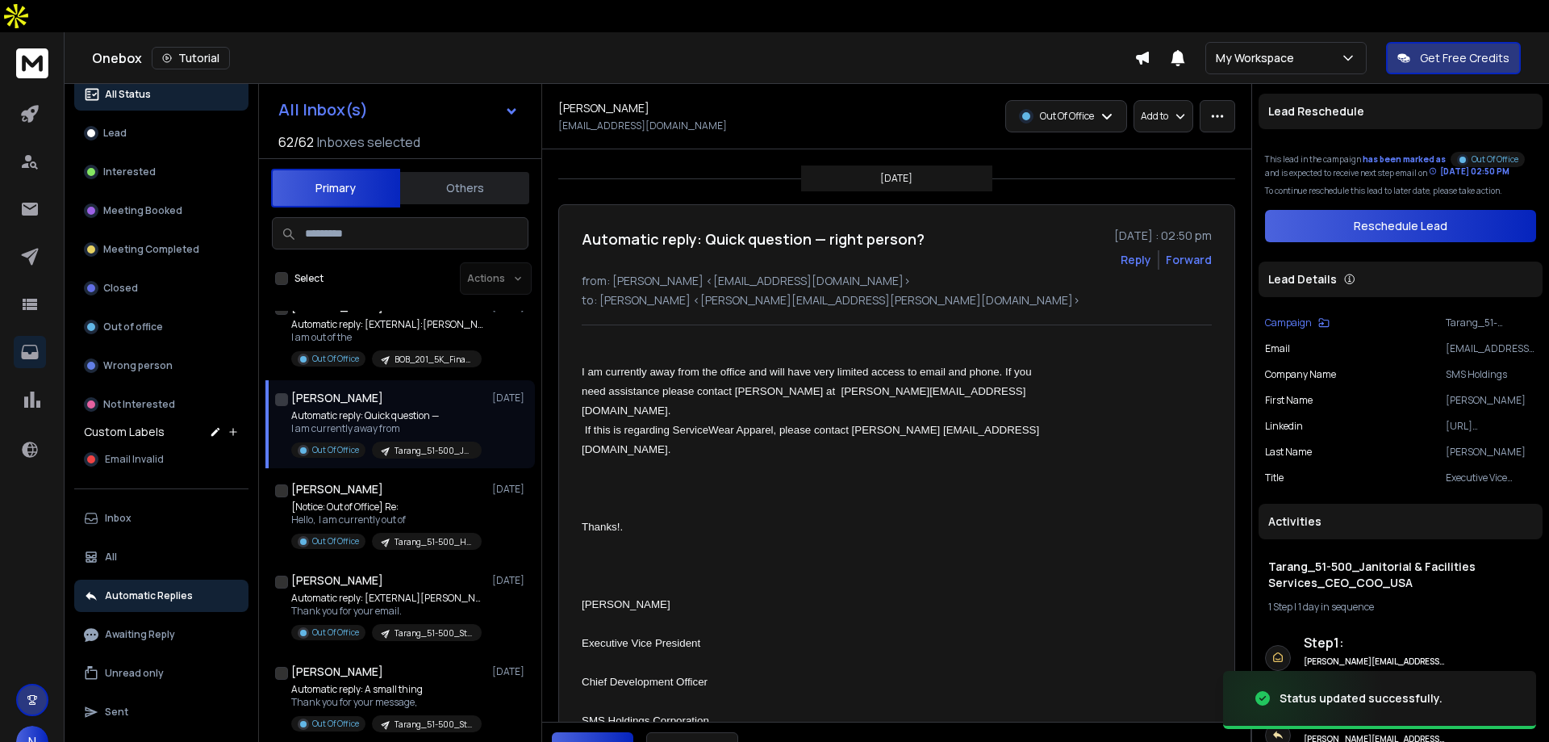
click at [1406, 210] on button "Reschedule Lead" at bounding box center [1400, 226] width 271 height 32
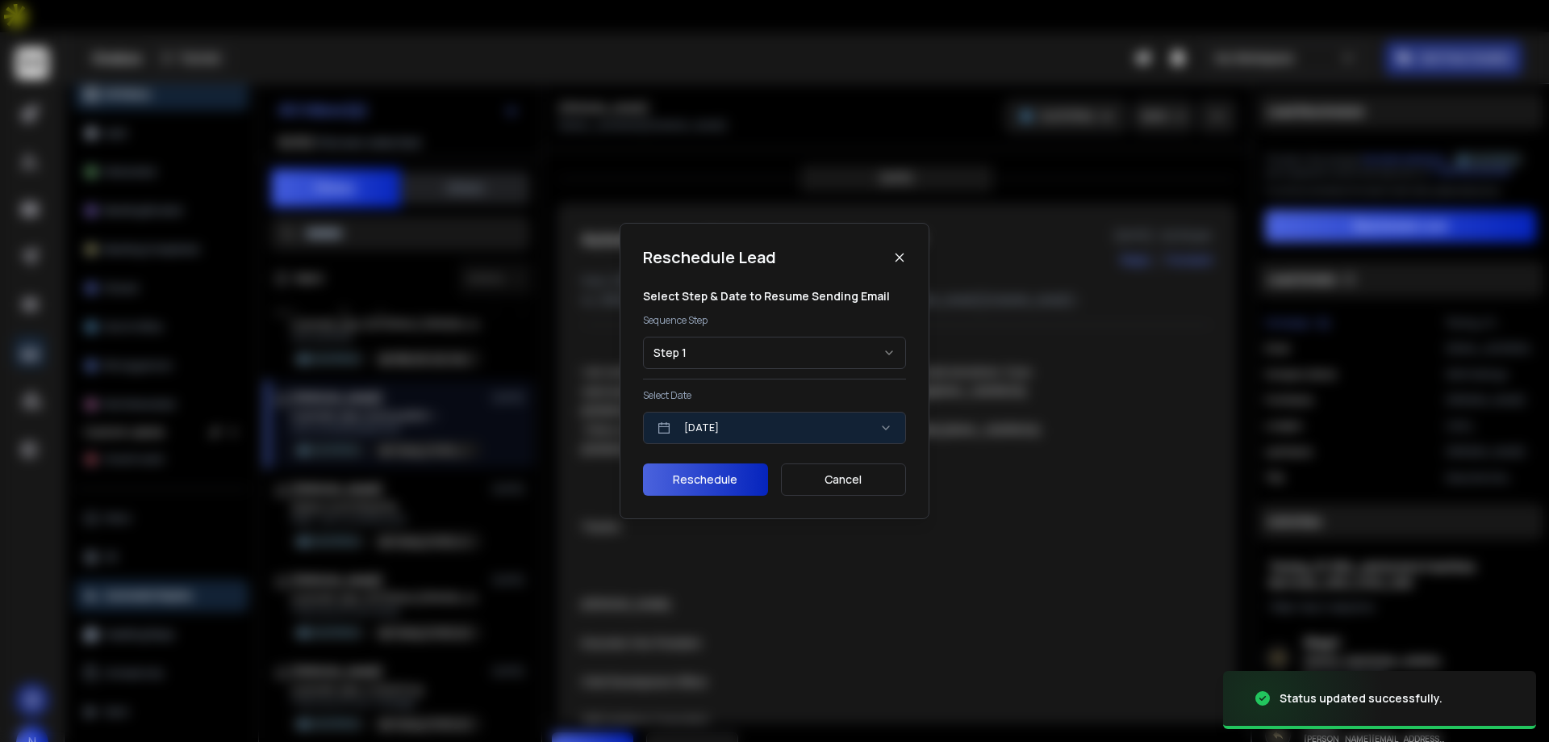
click at [719, 433] on p "[DATE]" at bounding box center [701, 427] width 35 height 13
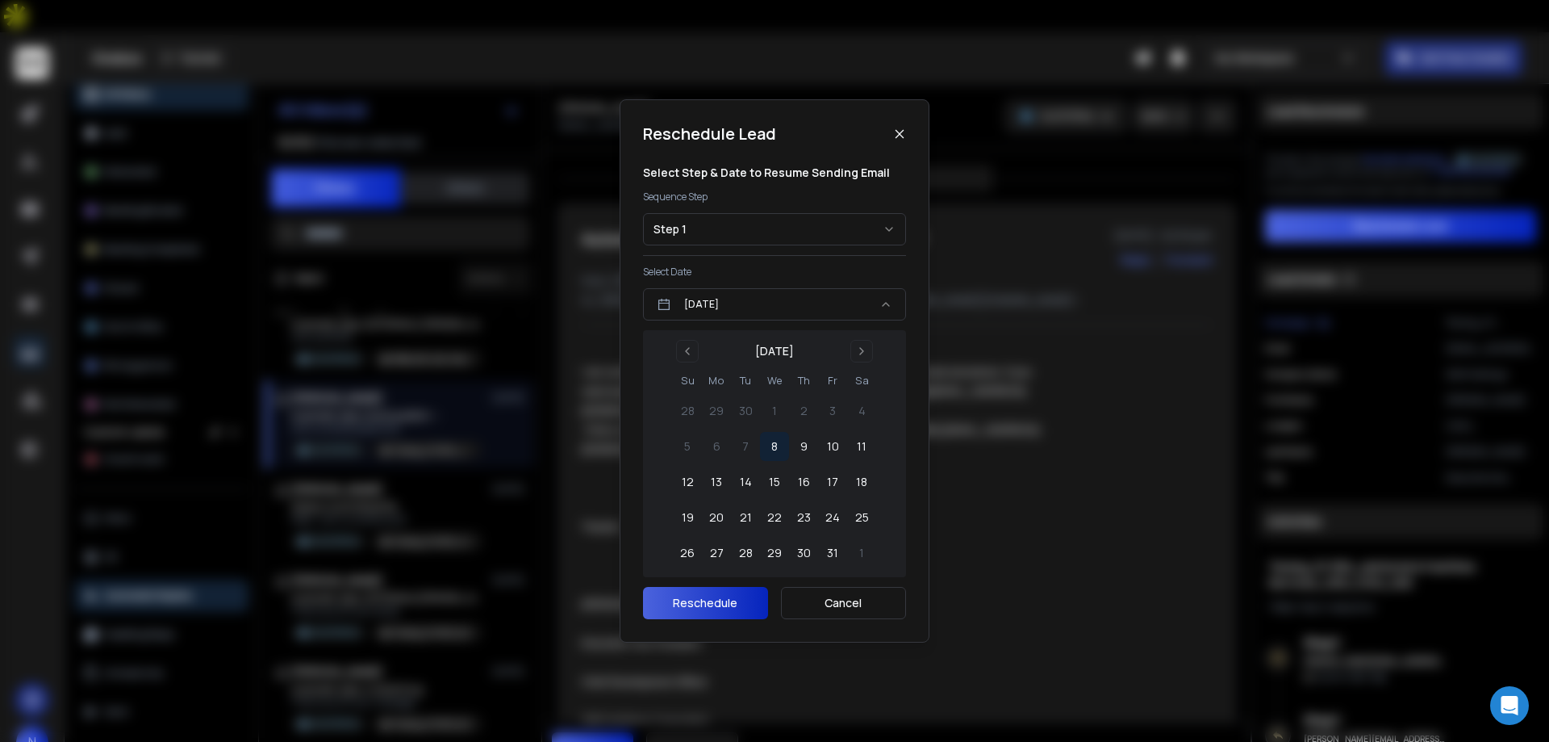
click at [686, 607] on button "Reschedule" at bounding box center [705, 603] width 125 height 32
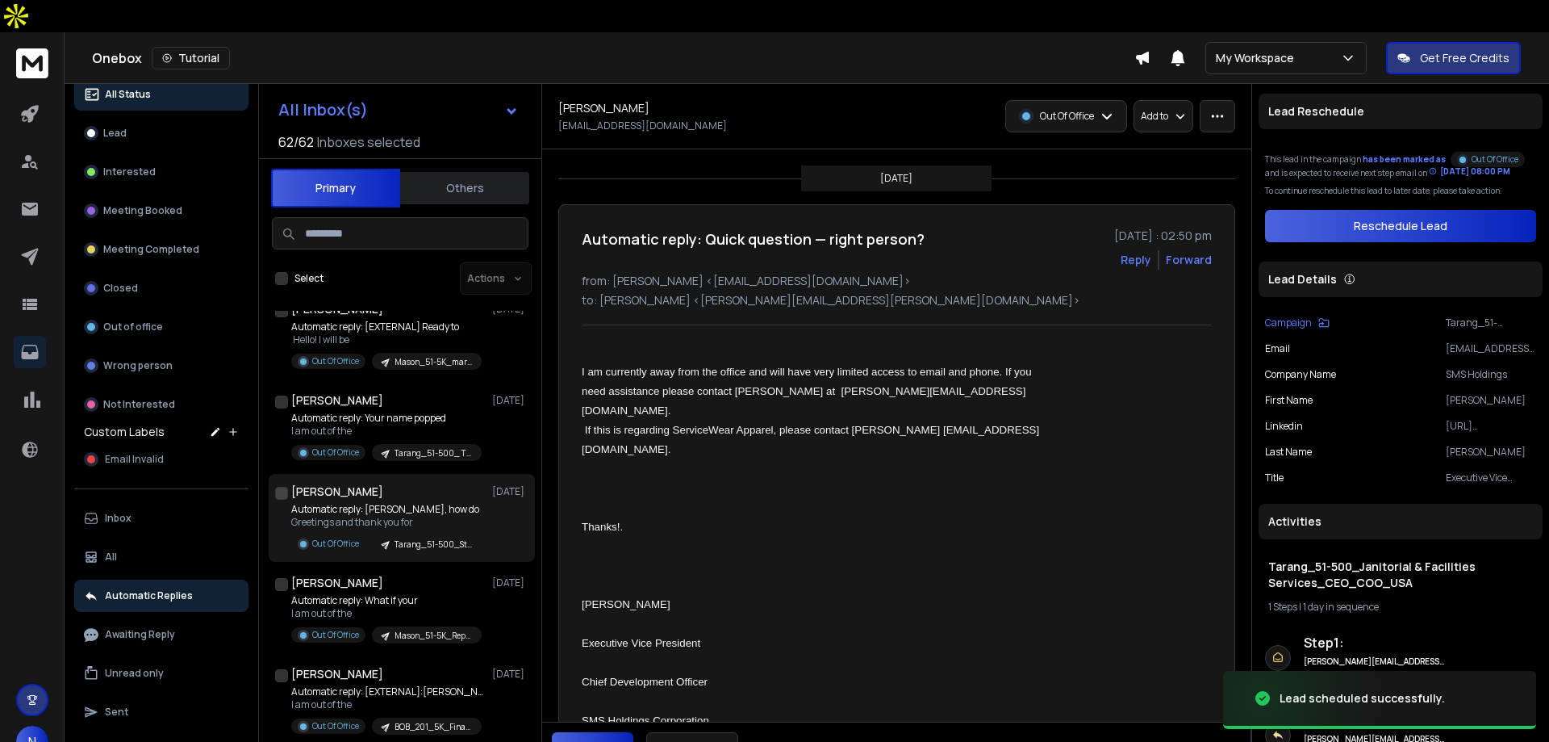
scroll to position [726, 0]
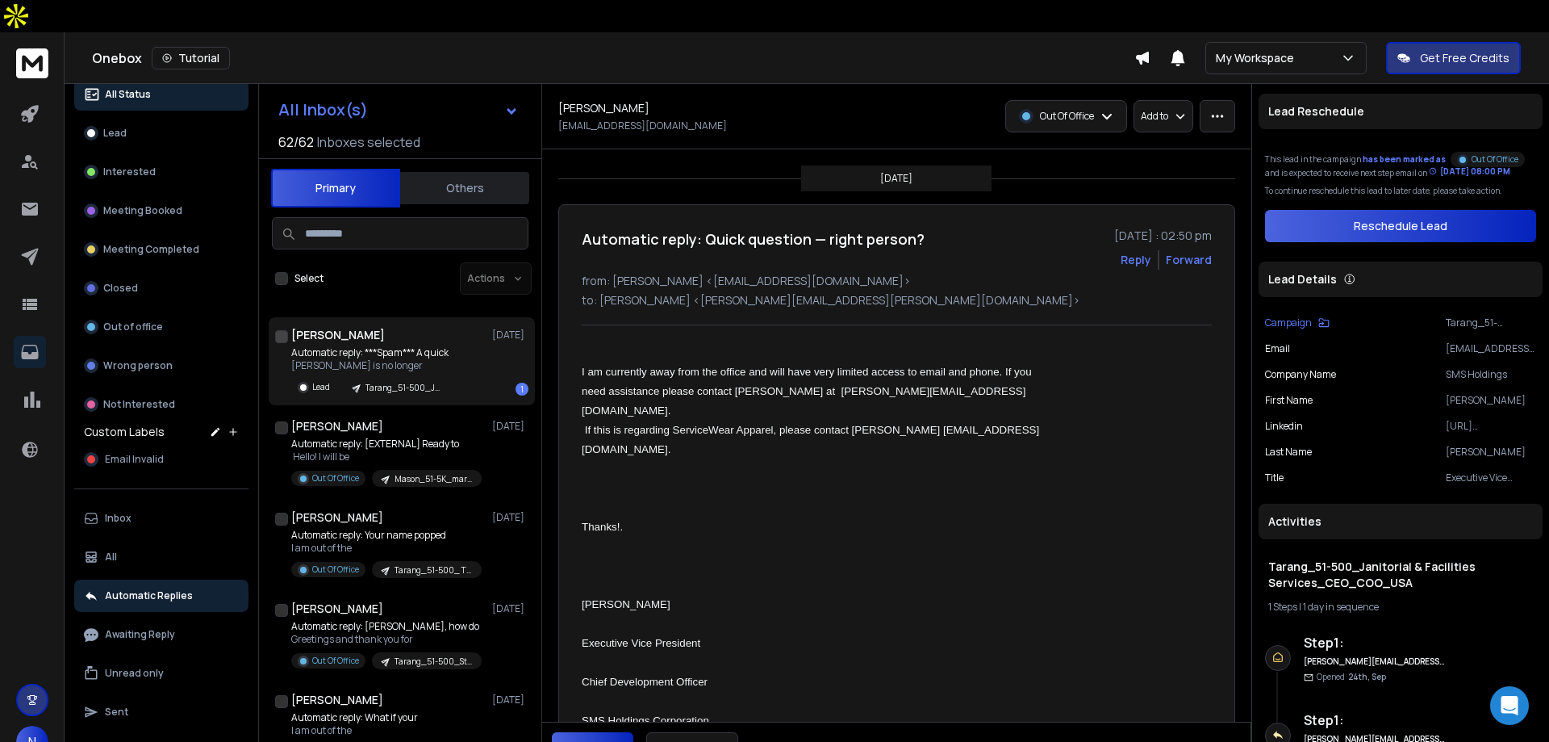
click at [408, 346] on div "Automatic reply: ***Spam*** A quick [PERSON_NAME] is no longer Lead Tarang_51-5…" at bounding box center [371, 370] width 161 height 49
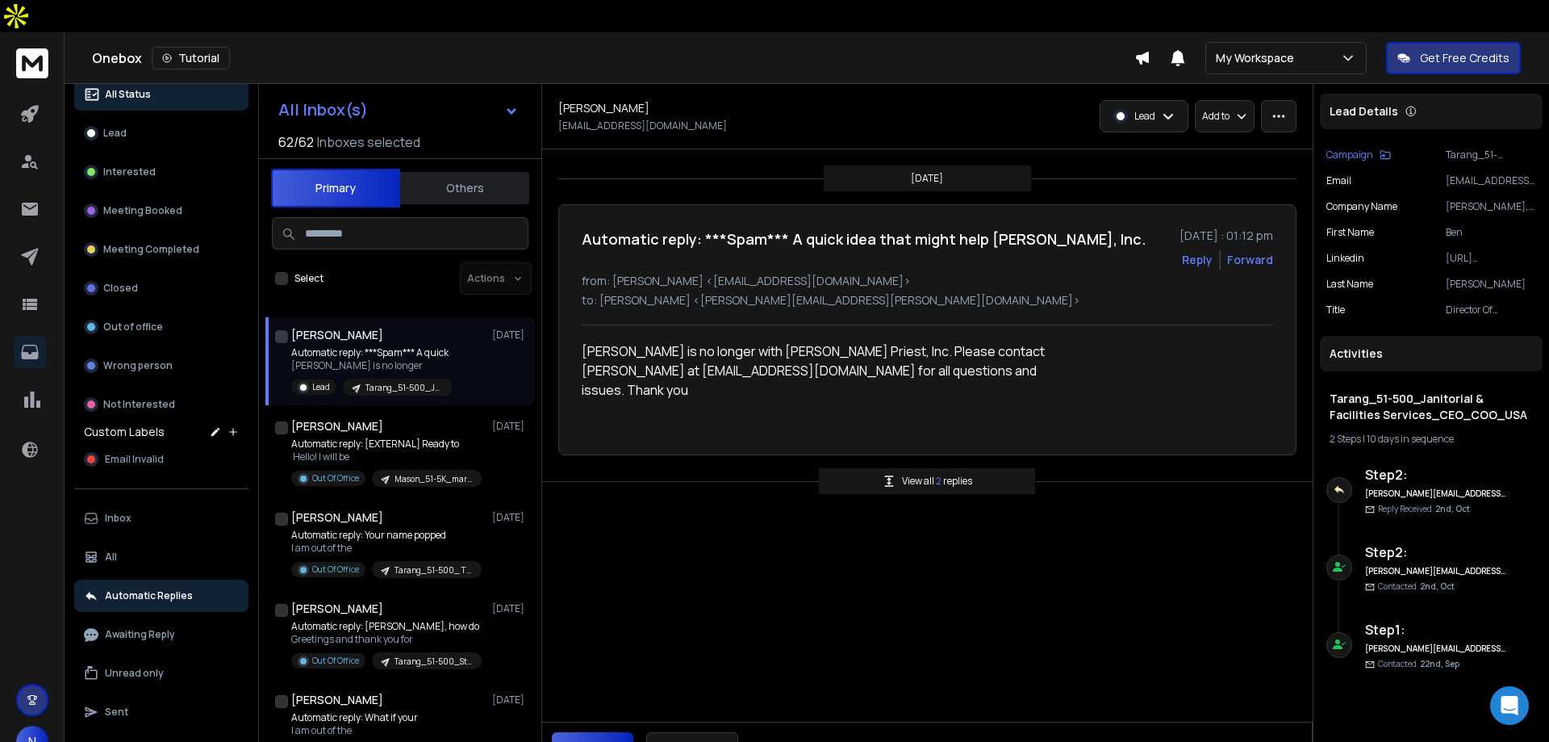
click at [1128, 109] on div at bounding box center [1121, 116] width 15 height 15
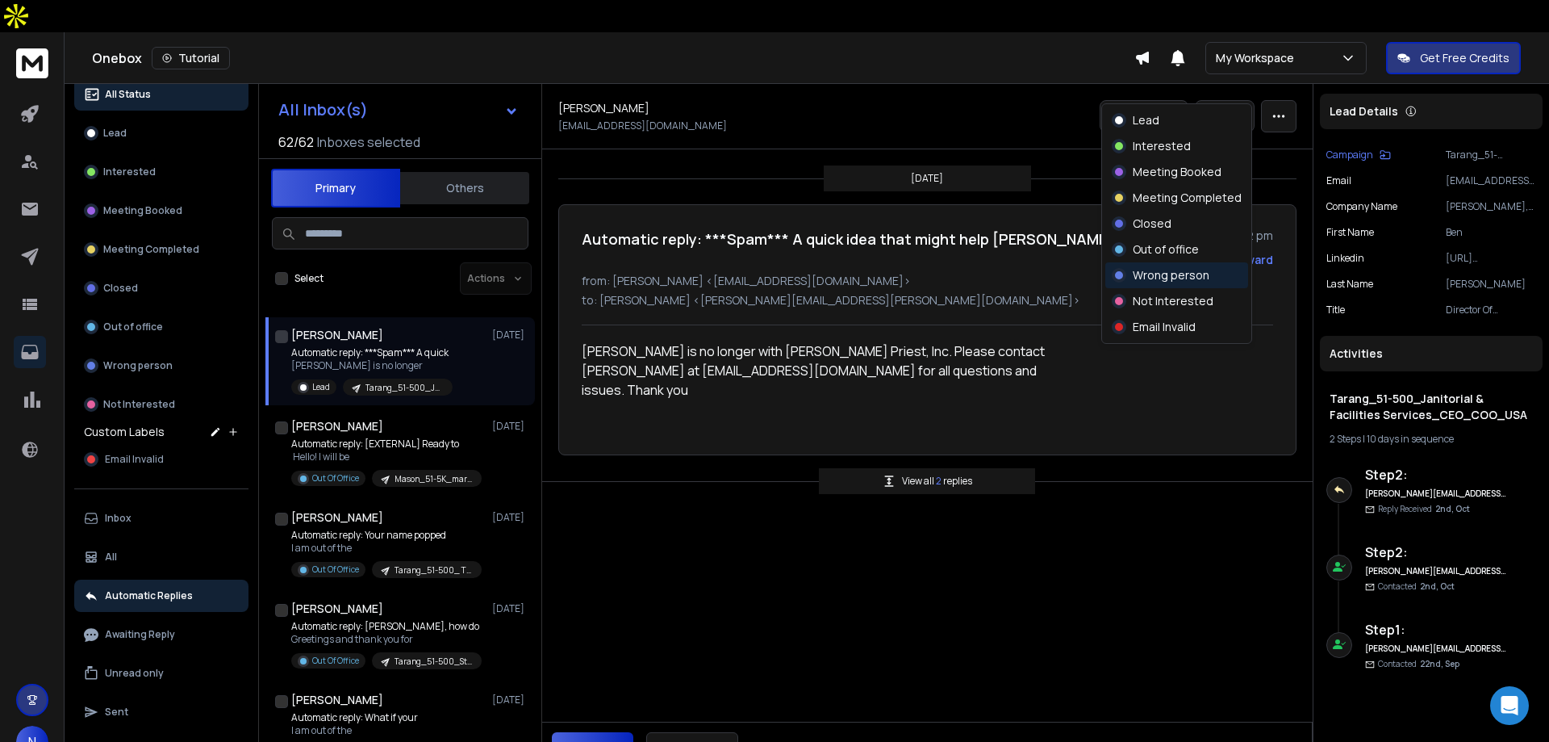
click at [1162, 273] on p "Wrong person" at bounding box center [1171, 275] width 77 height 16
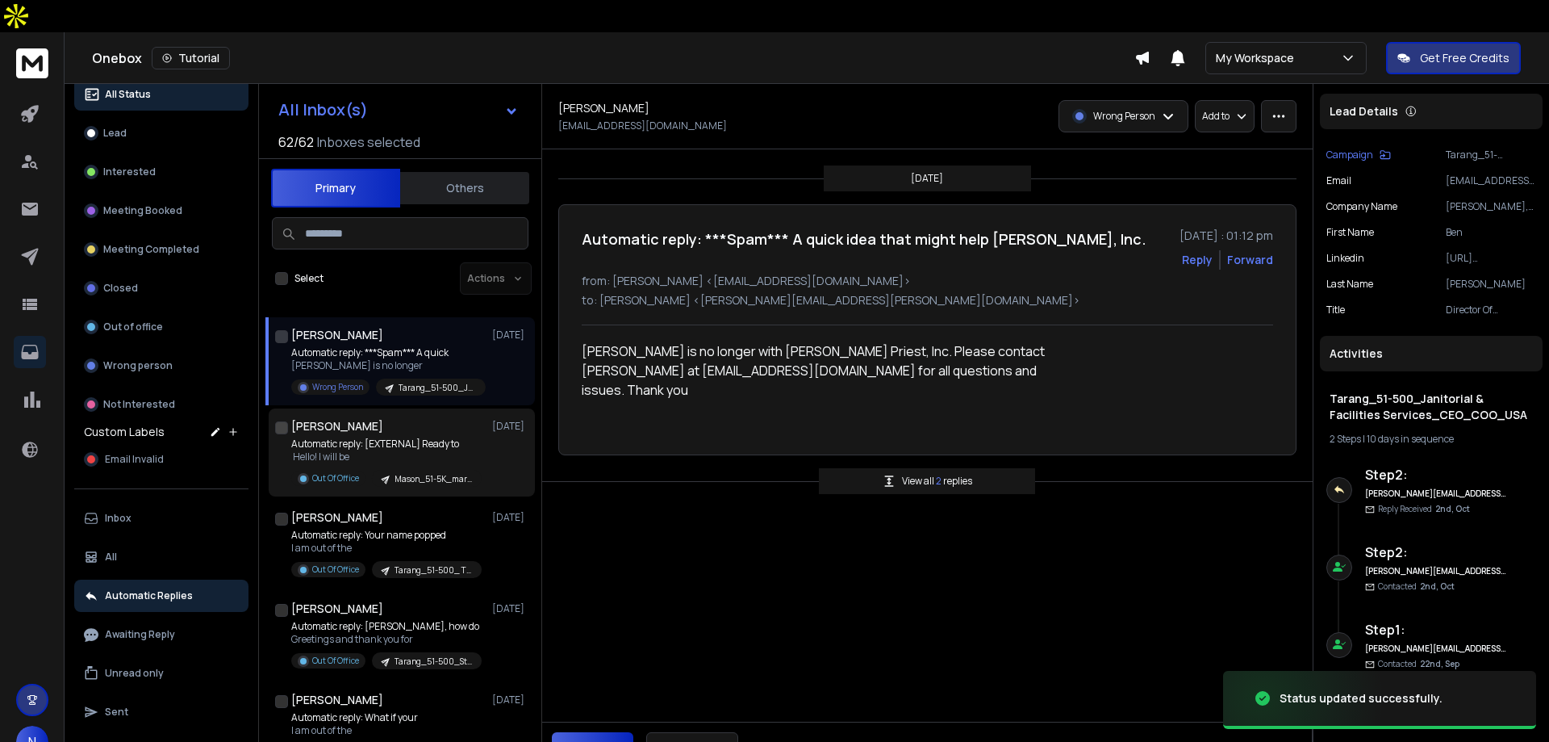
scroll to position [484, 0]
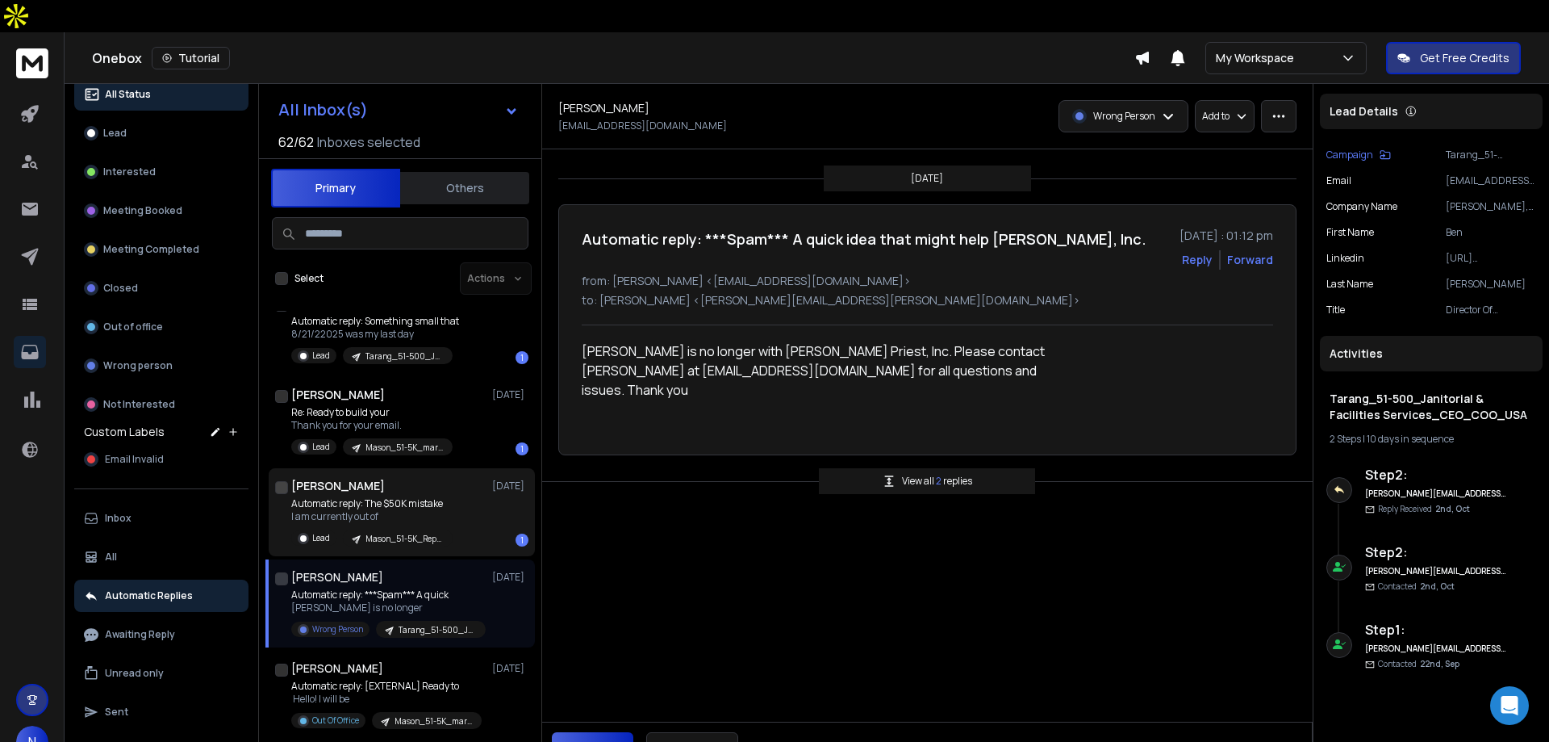
click at [399, 510] on p "﻿I am currently out of" at bounding box center [371, 516] width 161 height 13
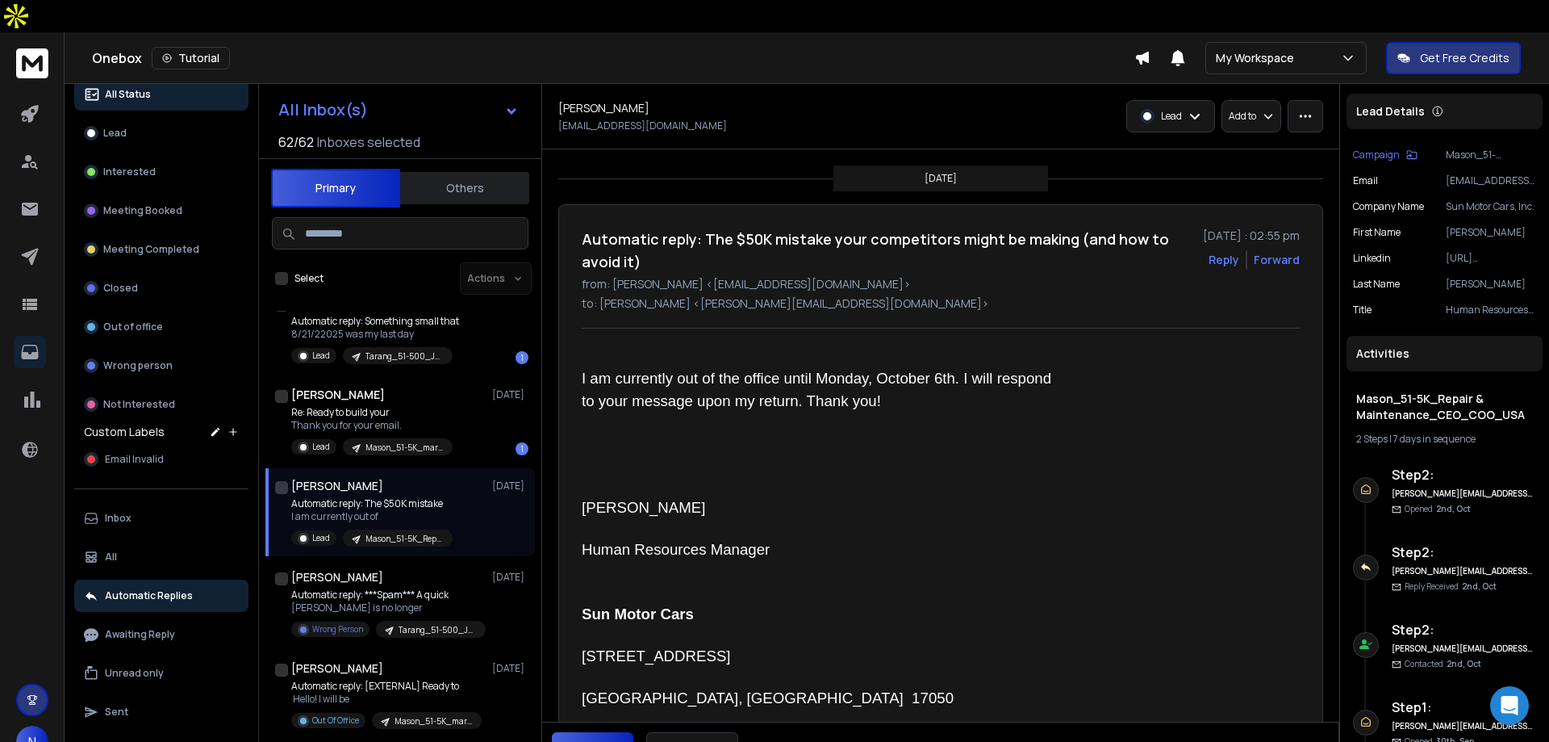
click at [1151, 109] on div at bounding box center [1147, 116] width 15 height 15
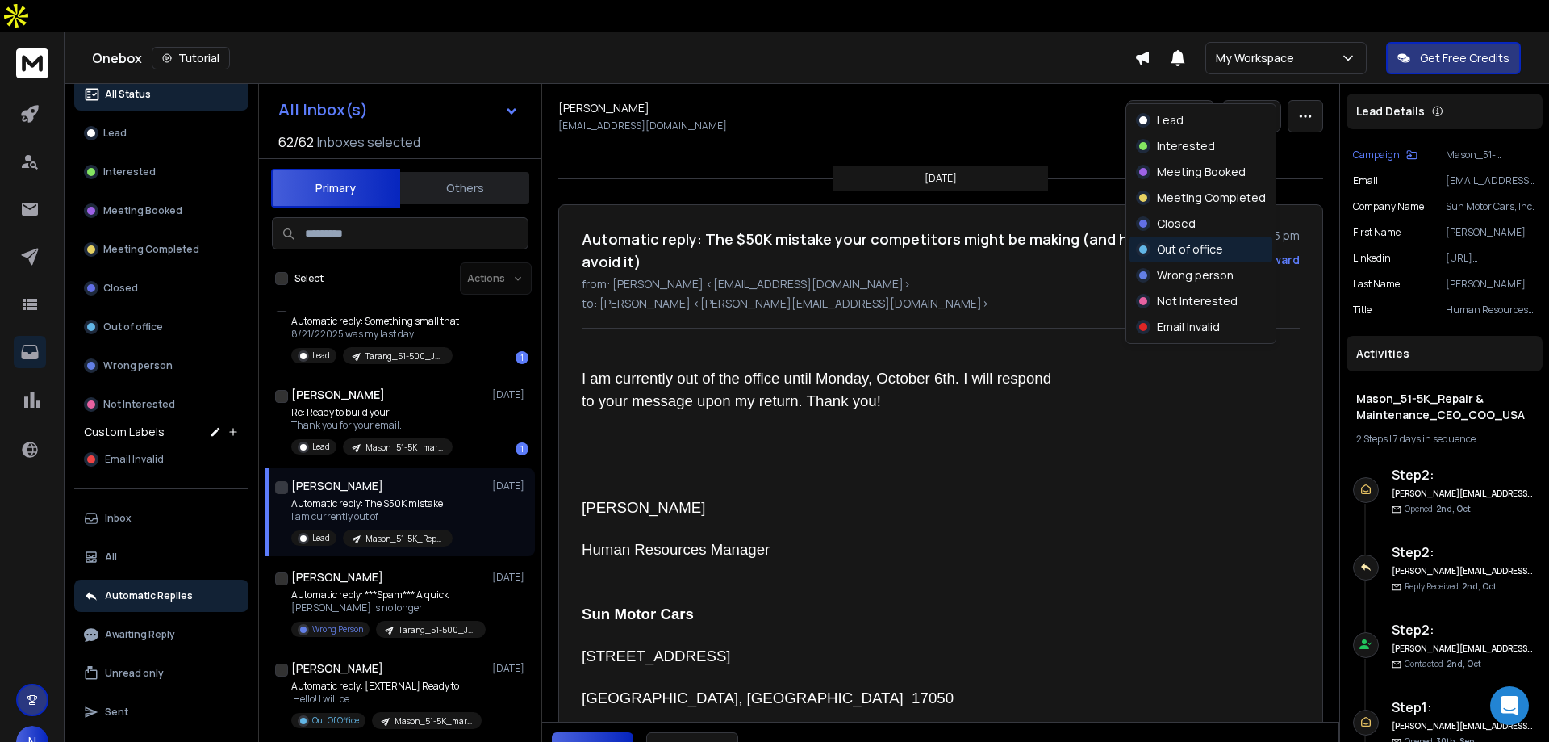
click at [1194, 253] on p "Out of office" at bounding box center [1190, 249] width 66 height 16
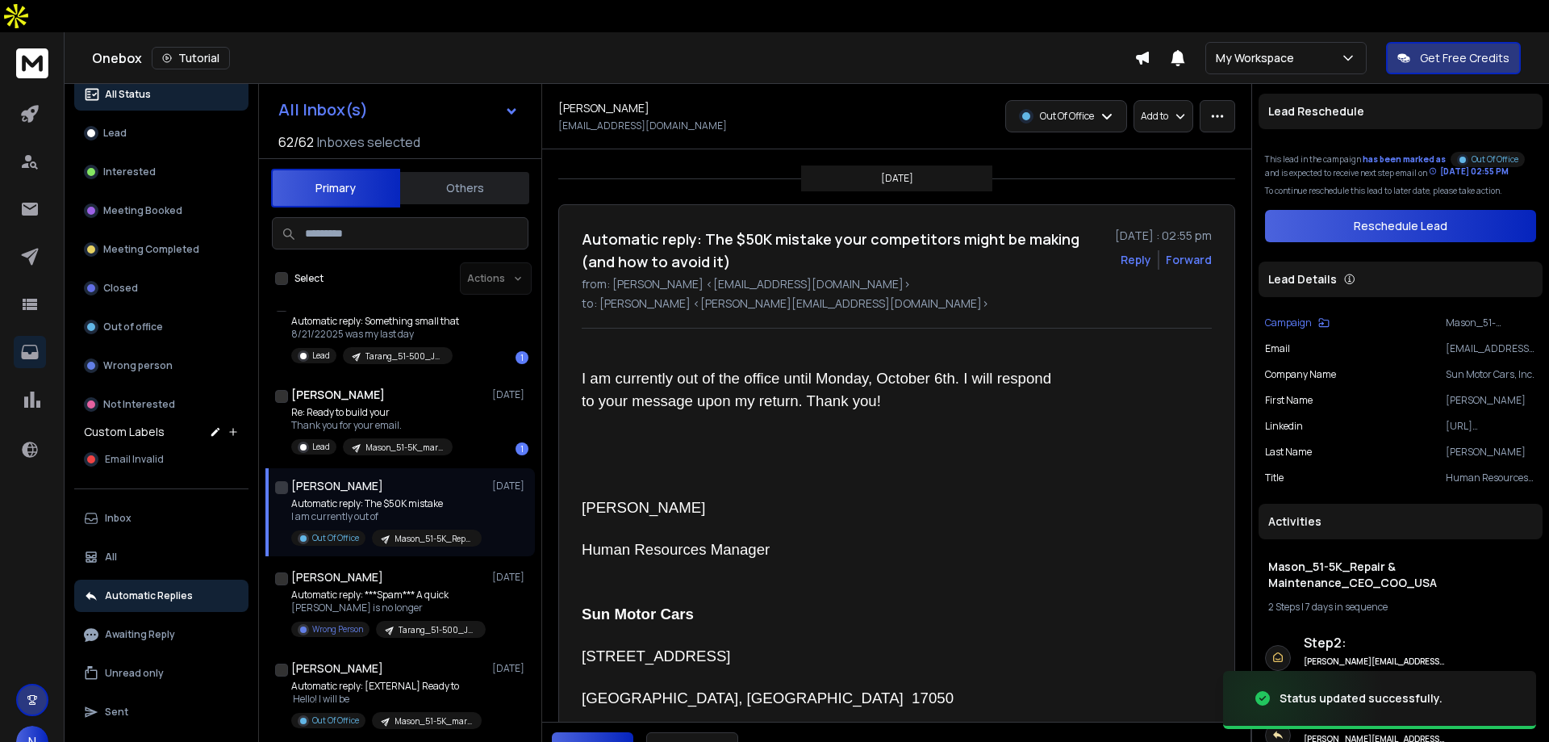
click at [1416, 210] on button "Reschedule Lead" at bounding box center [1400, 226] width 271 height 32
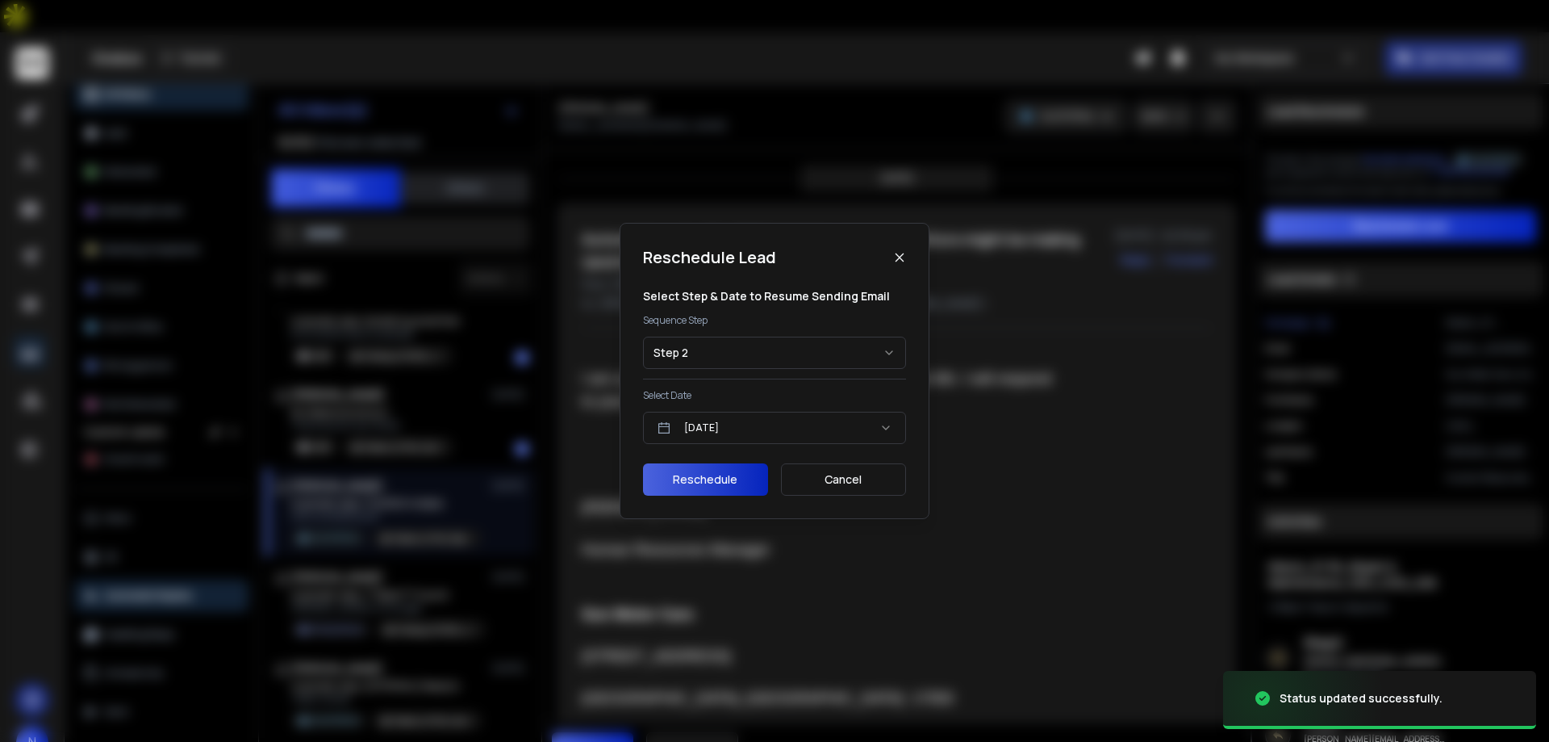
click at [700, 478] on button "Reschedule" at bounding box center [705, 479] width 125 height 32
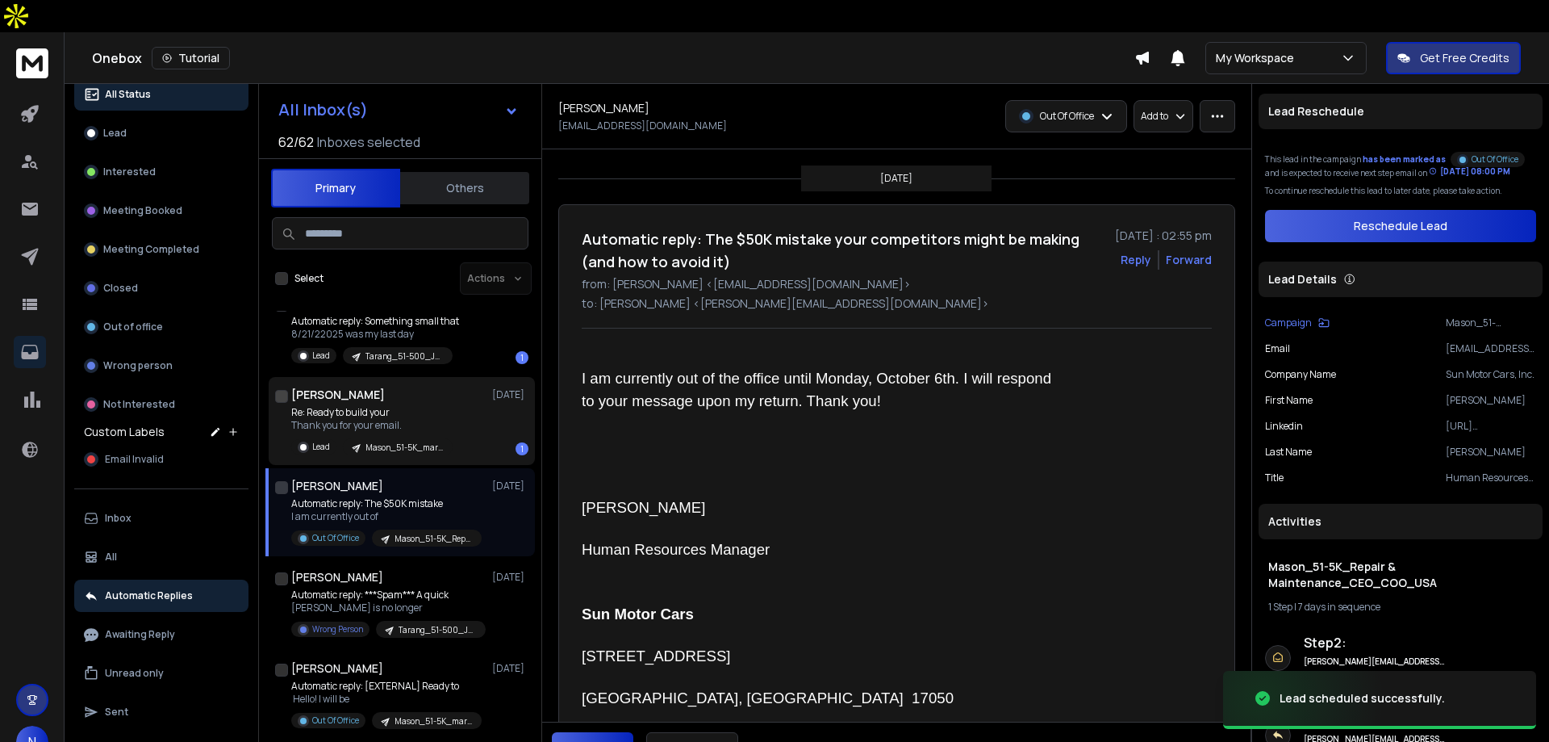
click at [397, 406] on p "Re: Ready to build your" at bounding box center [371, 412] width 161 height 13
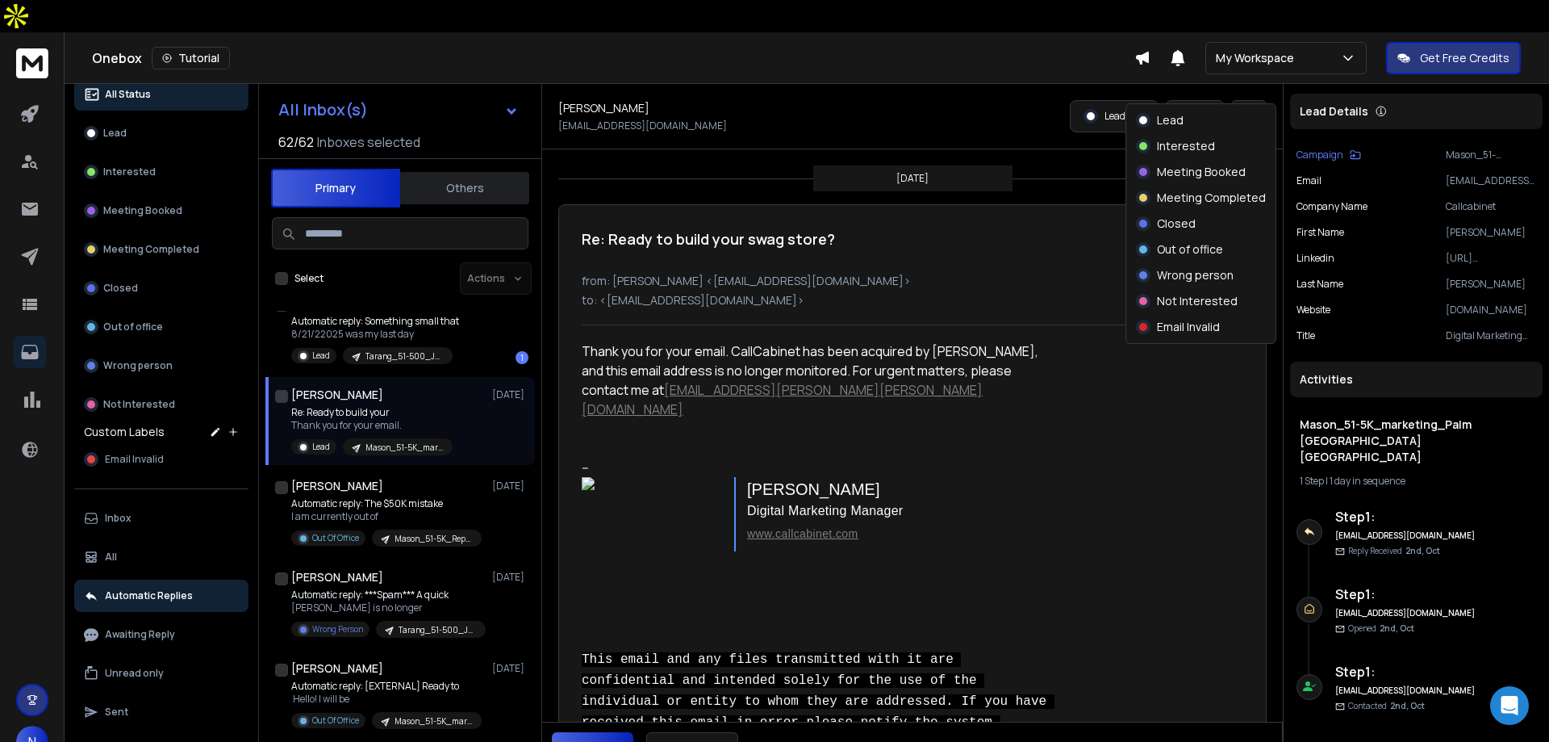
click at [1126, 110] on p "Lead" at bounding box center [1115, 116] width 21 height 13
click at [1199, 320] on p "Email Invalid" at bounding box center [1188, 327] width 63 height 16
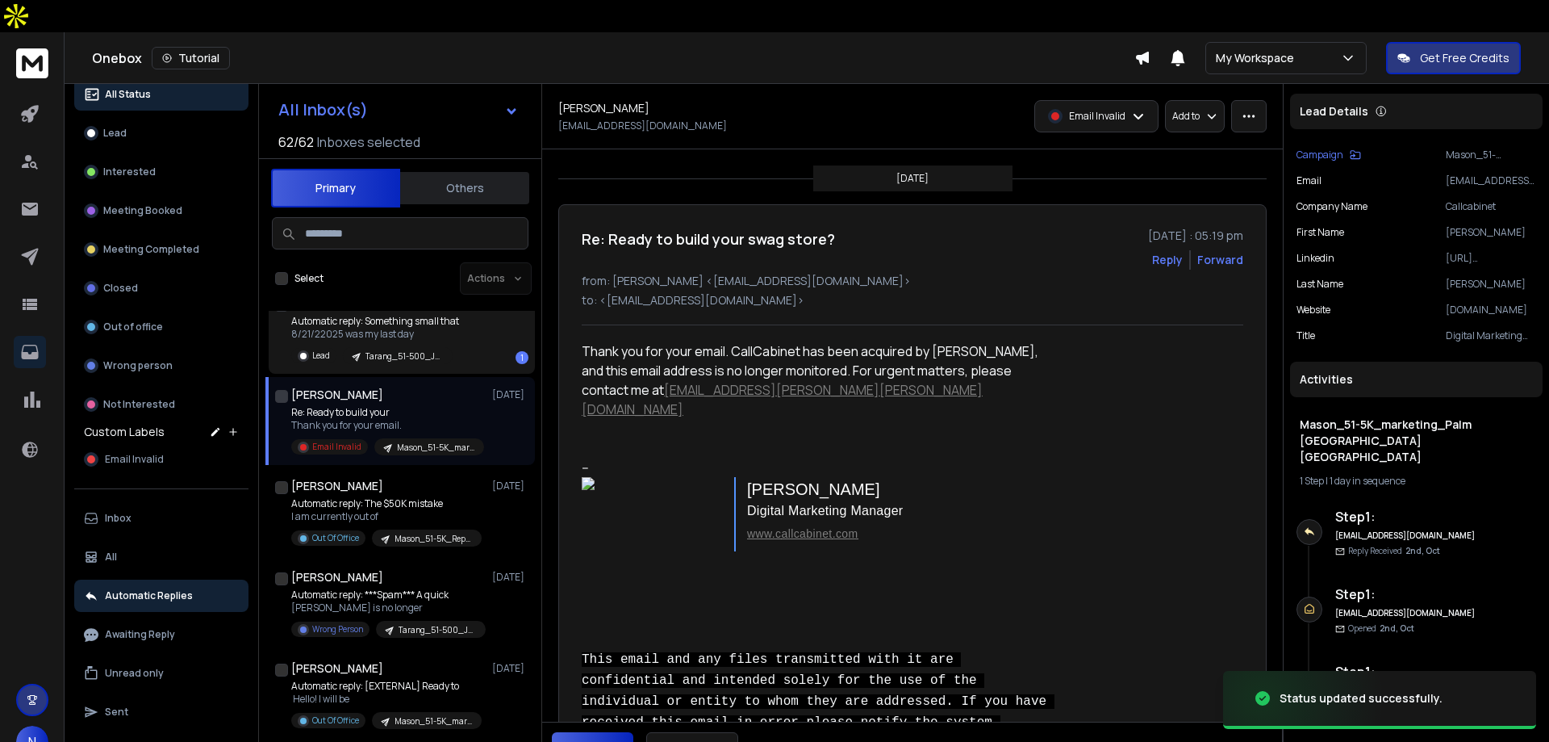
click at [470, 319] on div "Automatic reply: Something small that 8/21/22025 was my last day Lead Tarang_51…" at bounding box center [409, 339] width 237 height 49
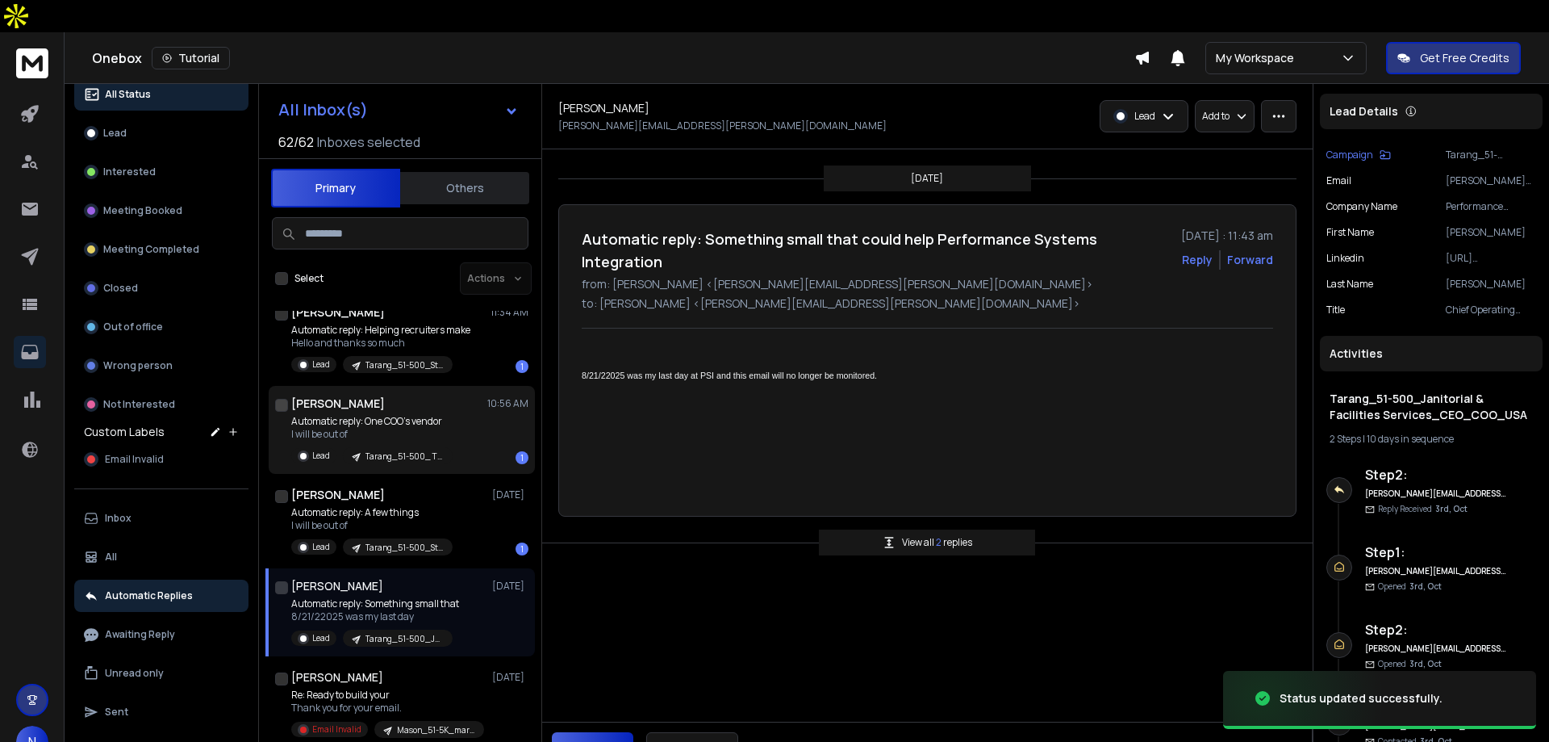
scroll to position [161, 0]
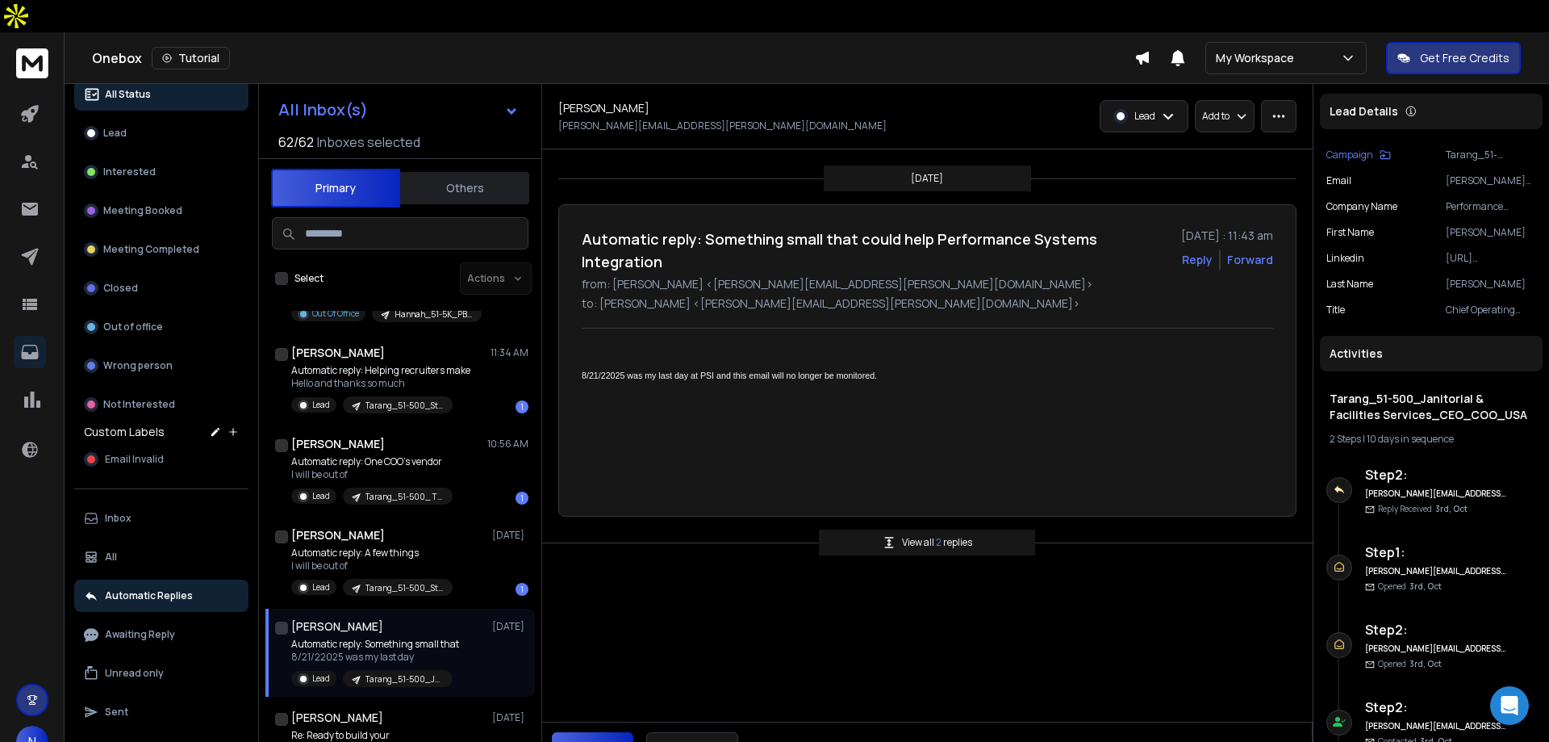
click at [1146, 101] on div "Lead" at bounding box center [1144, 116] width 87 height 31
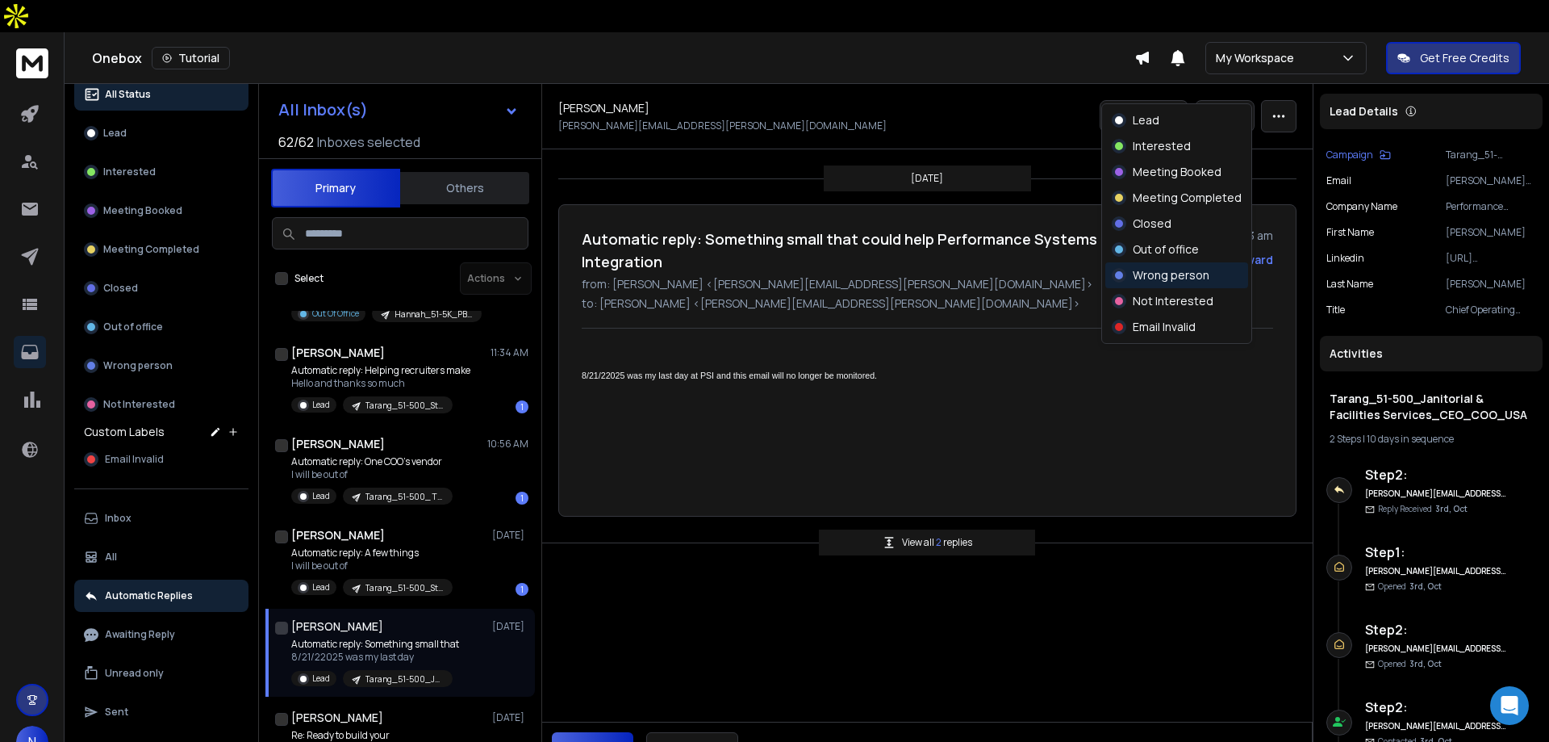
click at [1161, 273] on p "Wrong person" at bounding box center [1171, 275] width 77 height 16
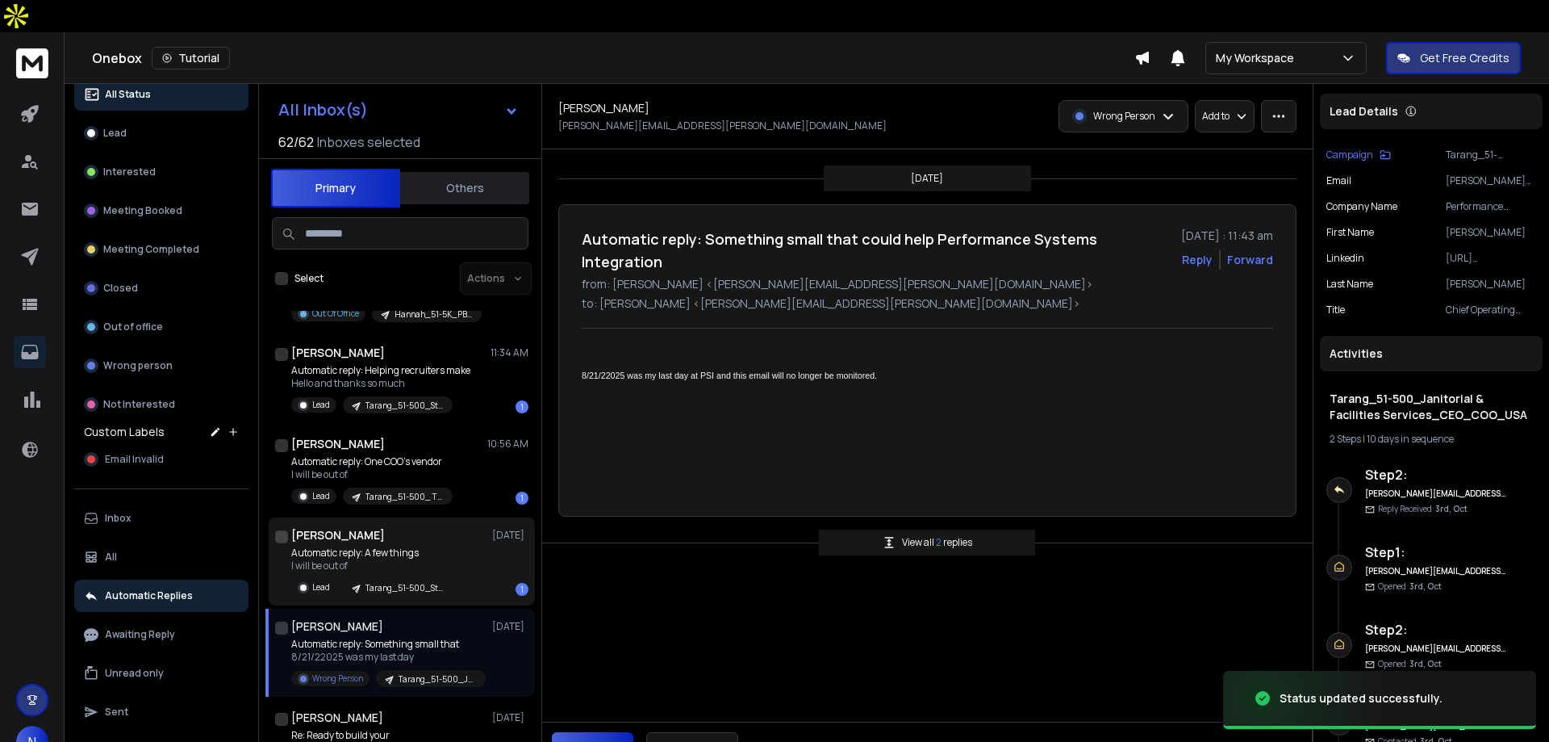
click at [453, 546] on p "Automatic reply: A few things" at bounding box center [371, 552] width 161 height 13
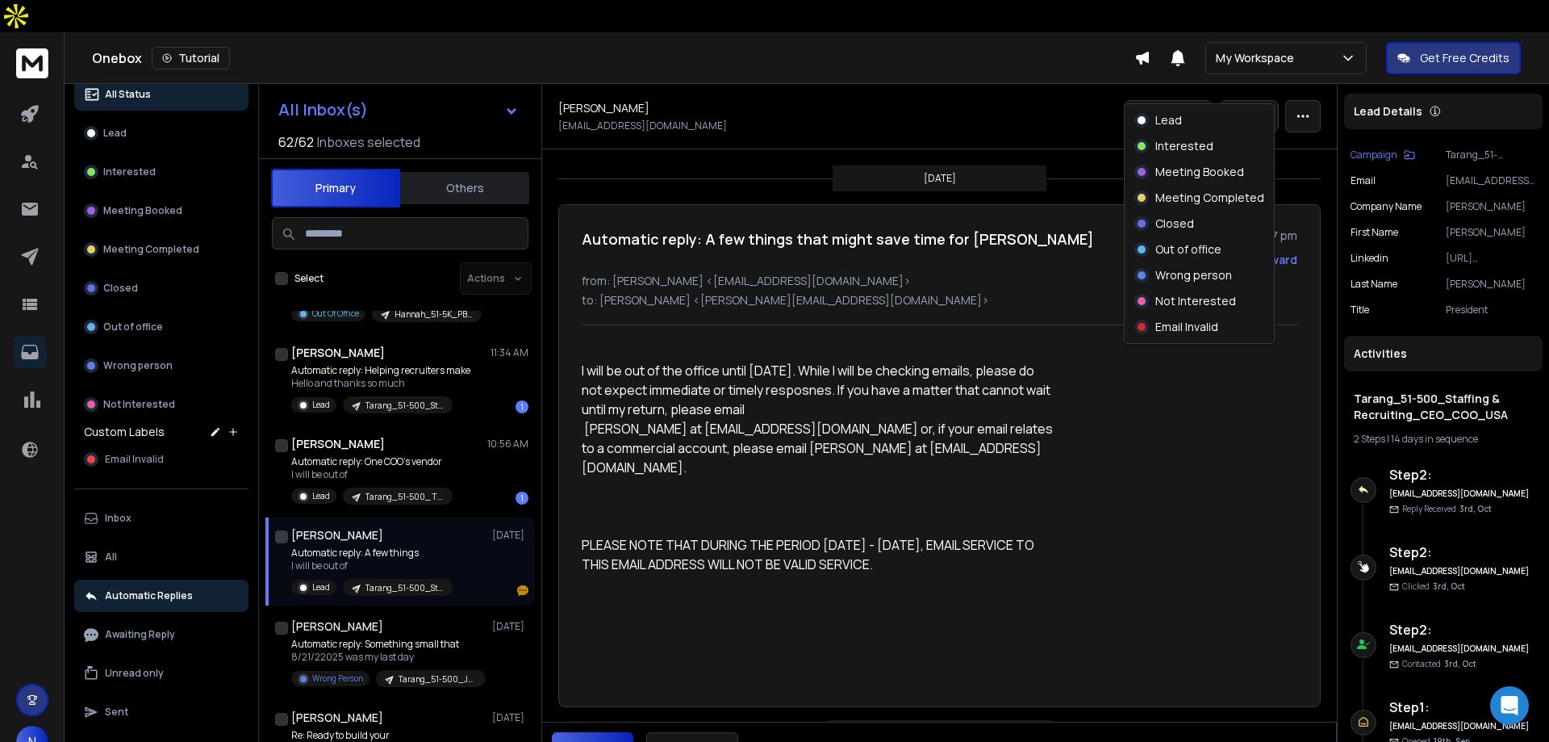
click at [1148, 101] on div "Lead" at bounding box center [1168, 116] width 87 height 31
click at [1179, 253] on p "Out of office" at bounding box center [1189, 249] width 66 height 16
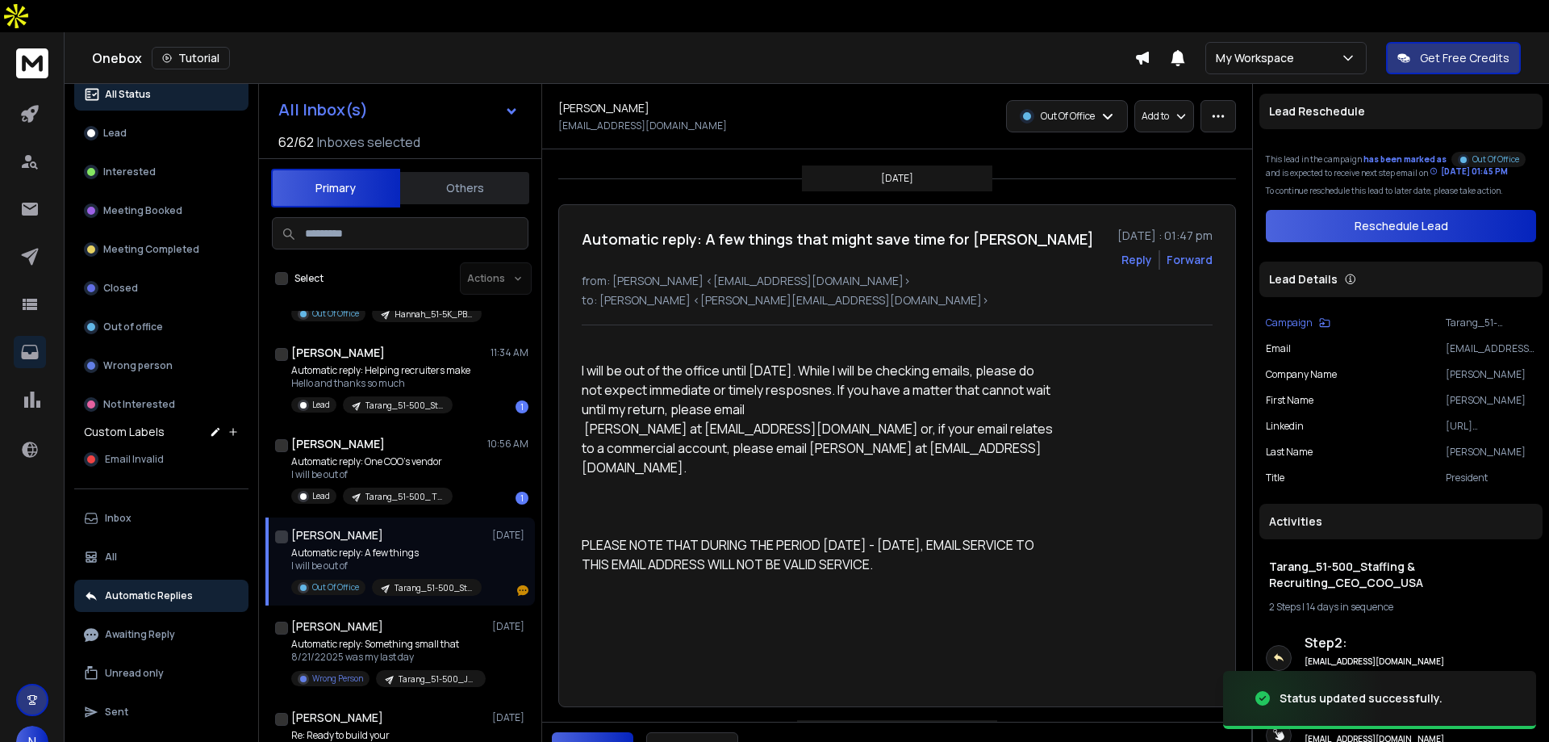
click at [1428, 210] on button "Reschedule Lead" at bounding box center [1401, 226] width 270 height 32
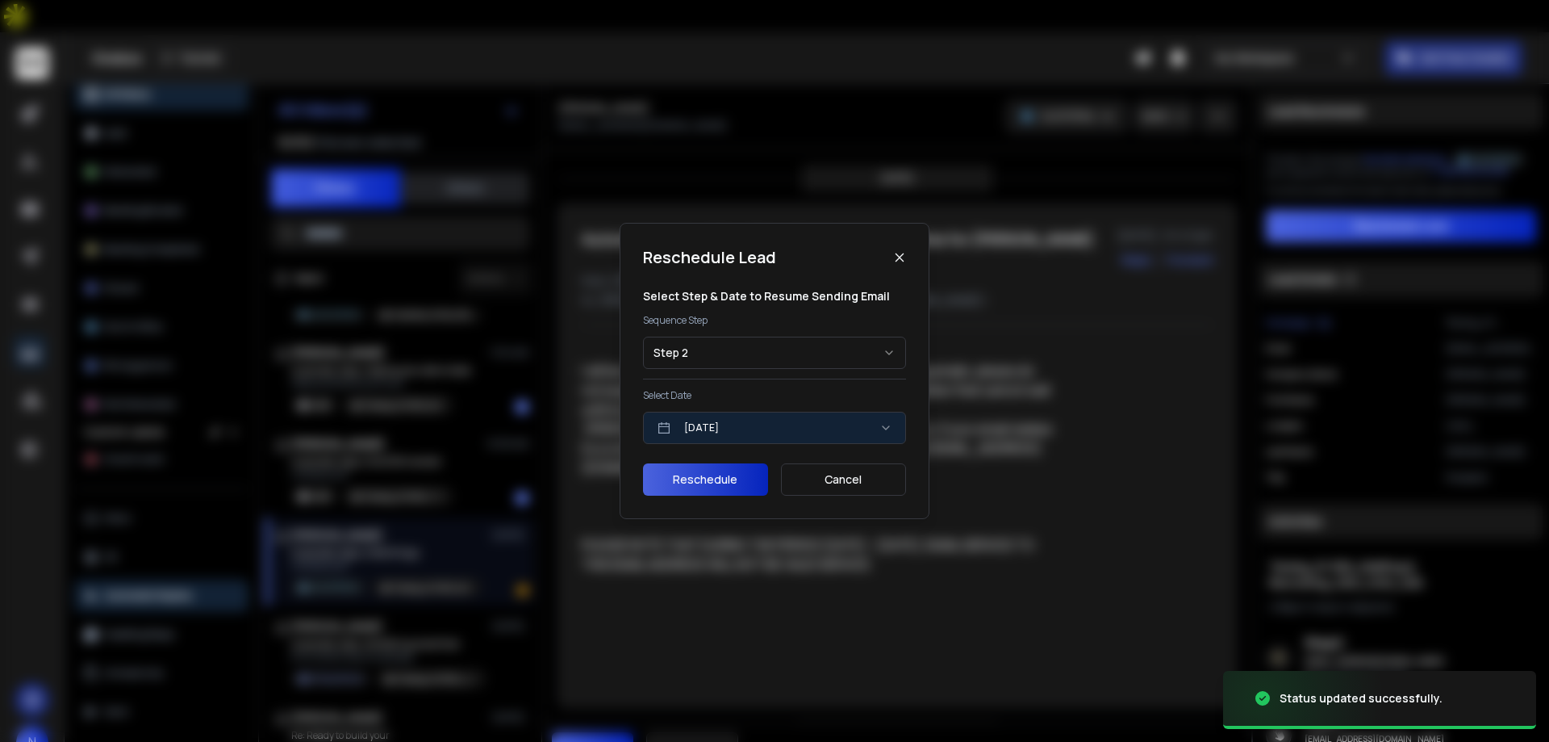
click at [785, 420] on button "[DATE]" at bounding box center [774, 428] width 263 height 32
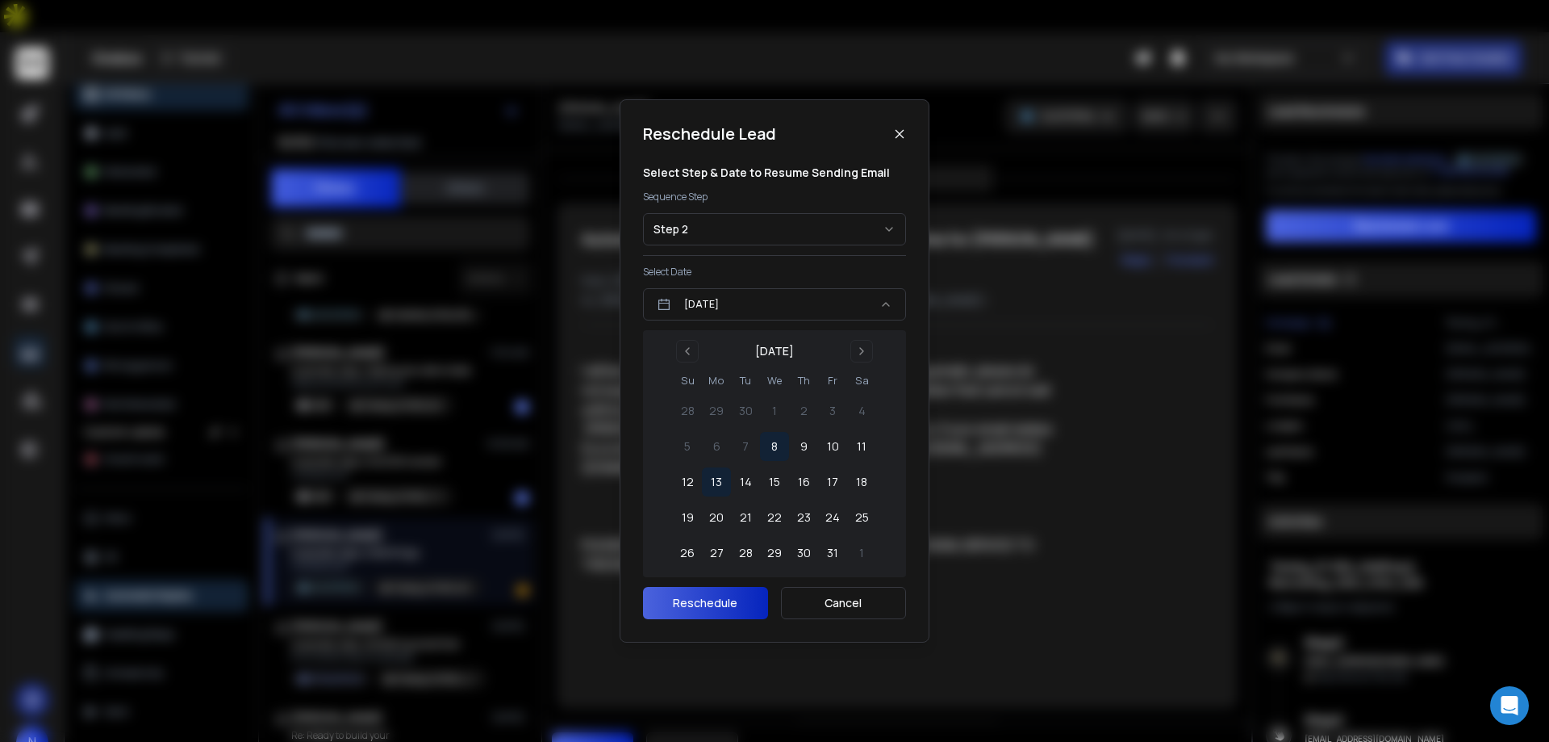
click at [718, 482] on button "13" at bounding box center [716, 481] width 29 height 29
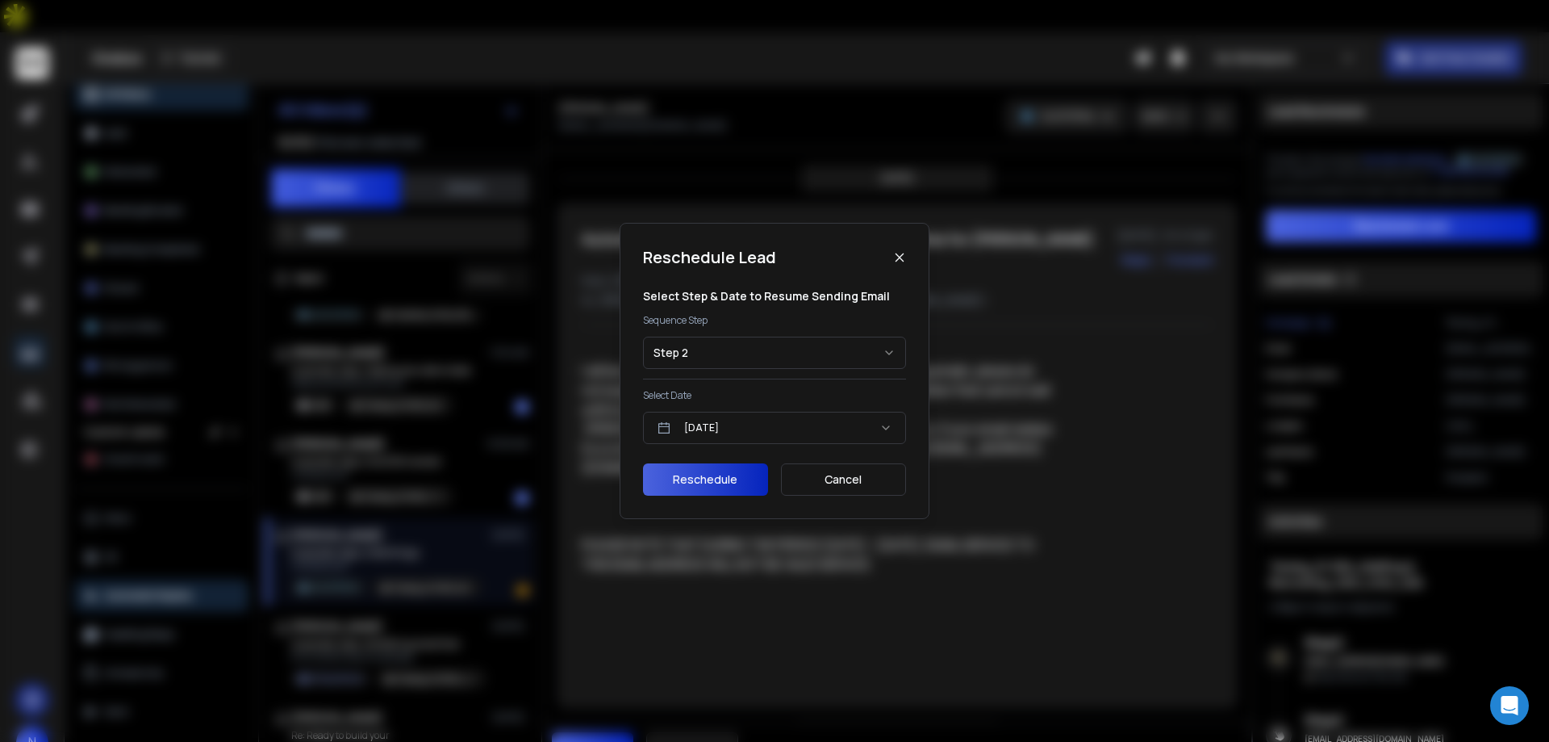
click at [707, 484] on button "Reschedule" at bounding box center [705, 479] width 125 height 32
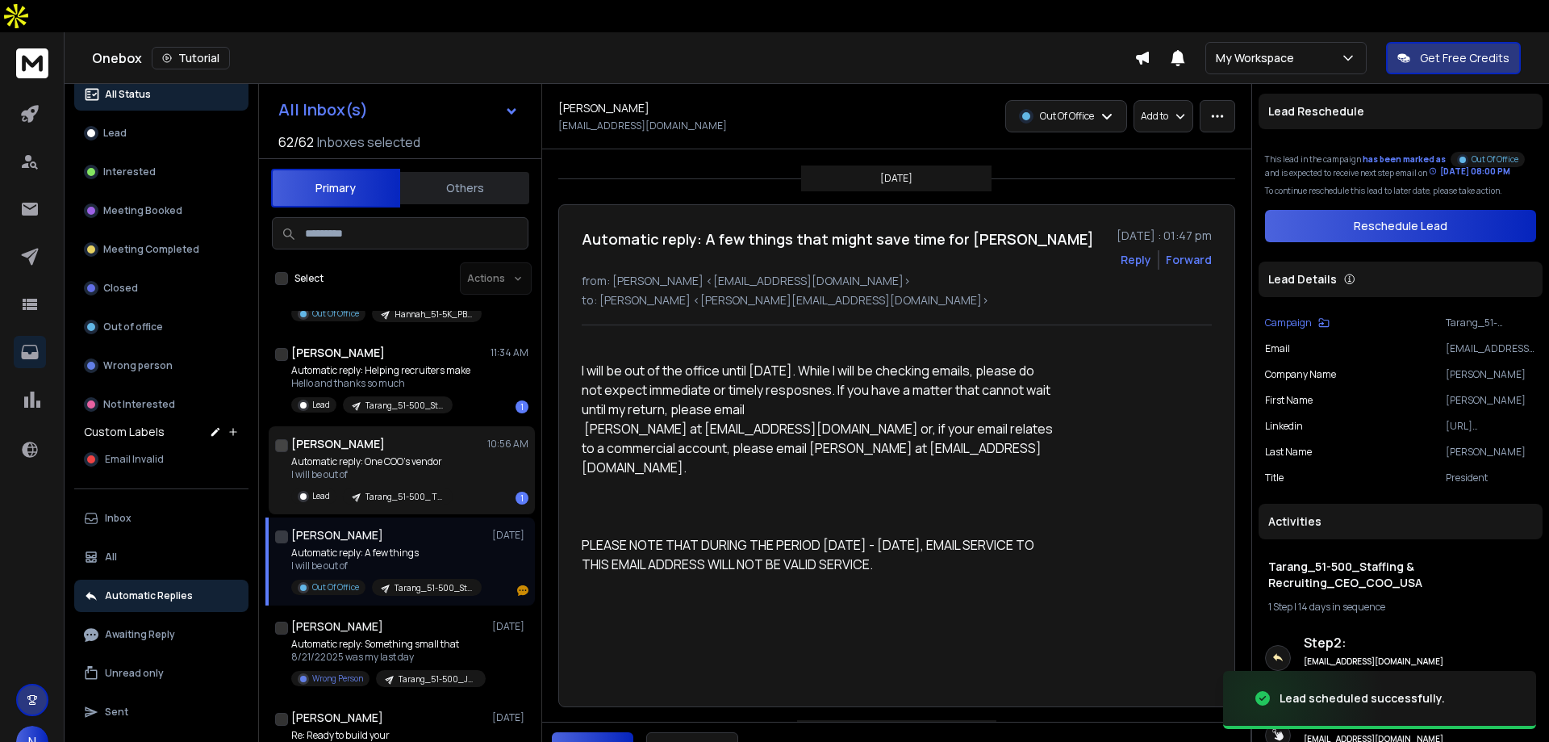
click at [307, 455] on p "Automatic reply: One COO’s vendor" at bounding box center [371, 461] width 161 height 13
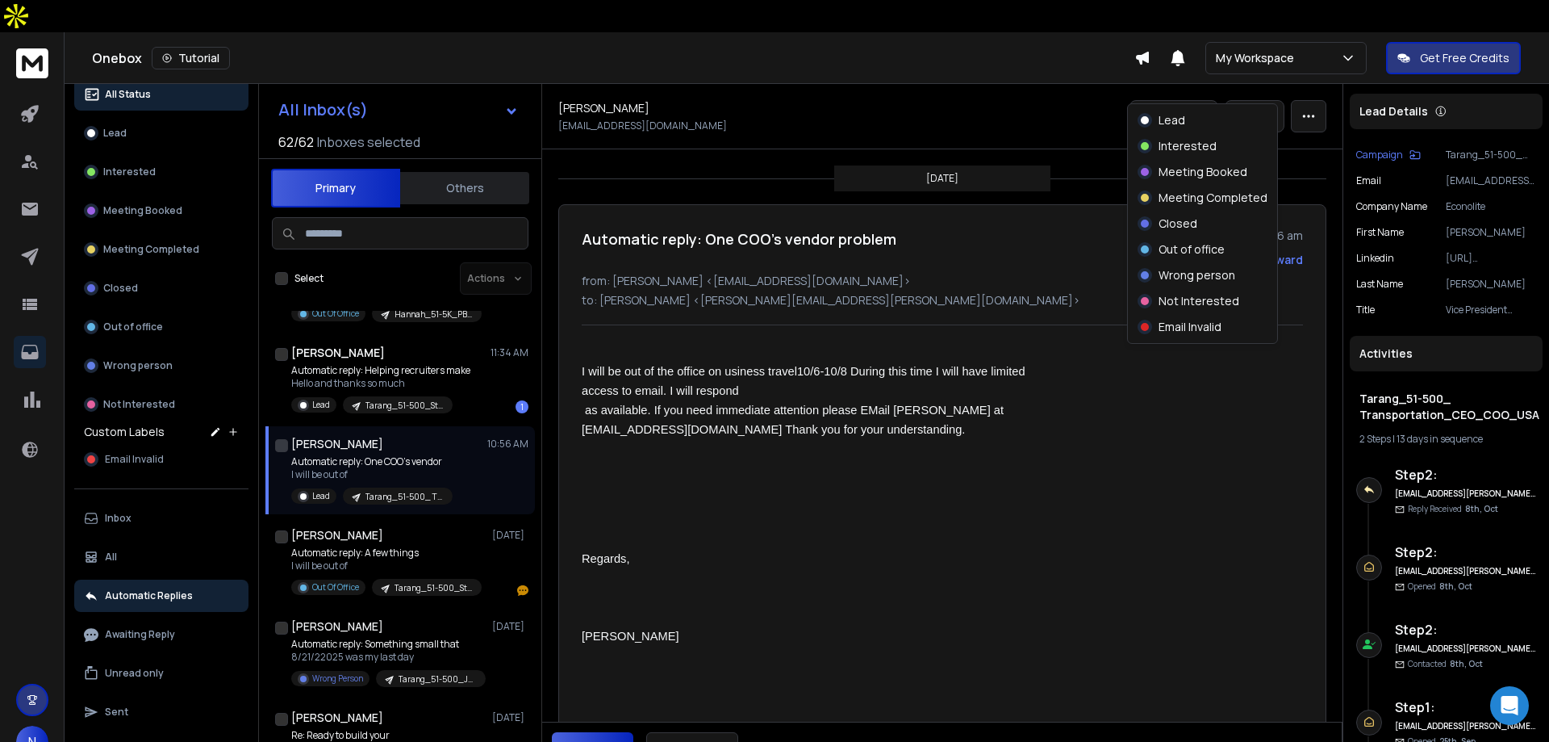
click at [1170, 110] on p "Lead" at bounding box center [1175, 116] width 21 height 13
click at [1207, 245] on p "Out of office" at bounding box center [1192, 249] width 66 height 16
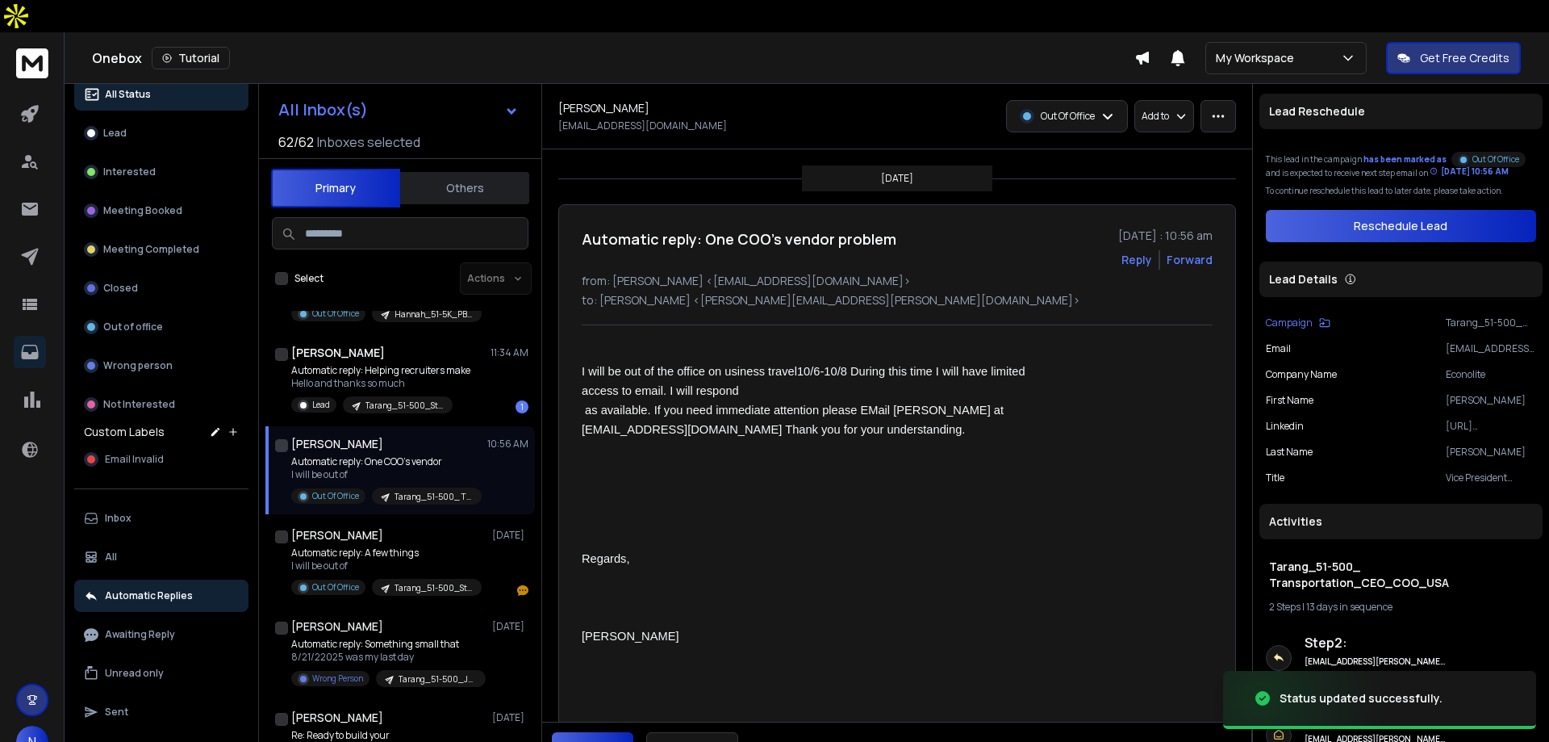
click at [1365, 210] on button "Reschedule Lead" at bounding box center [1401, 226] width 270 height 32
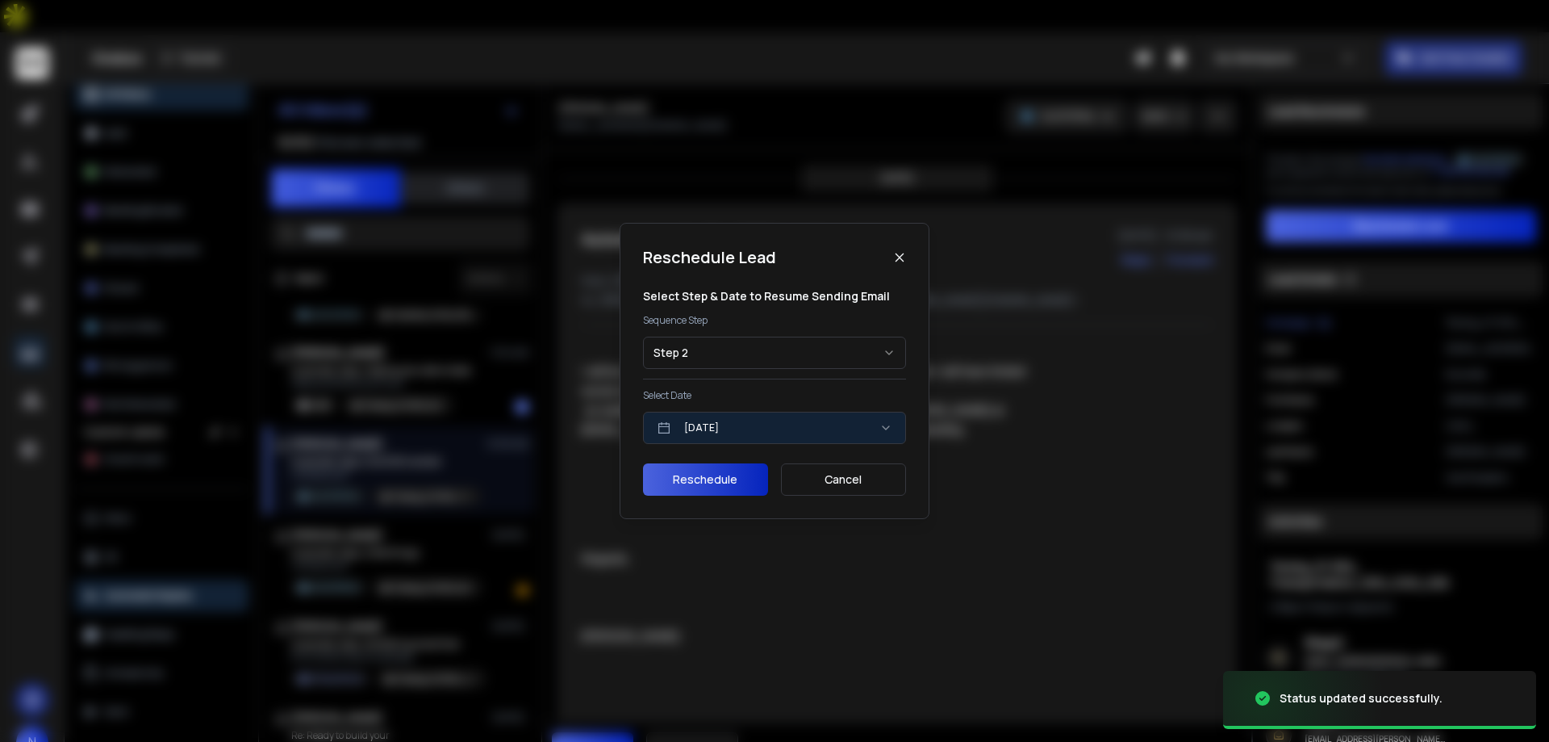
click at [783, 424] on button "[DATE]" at bounding box center [774, 428] width 263 height 32
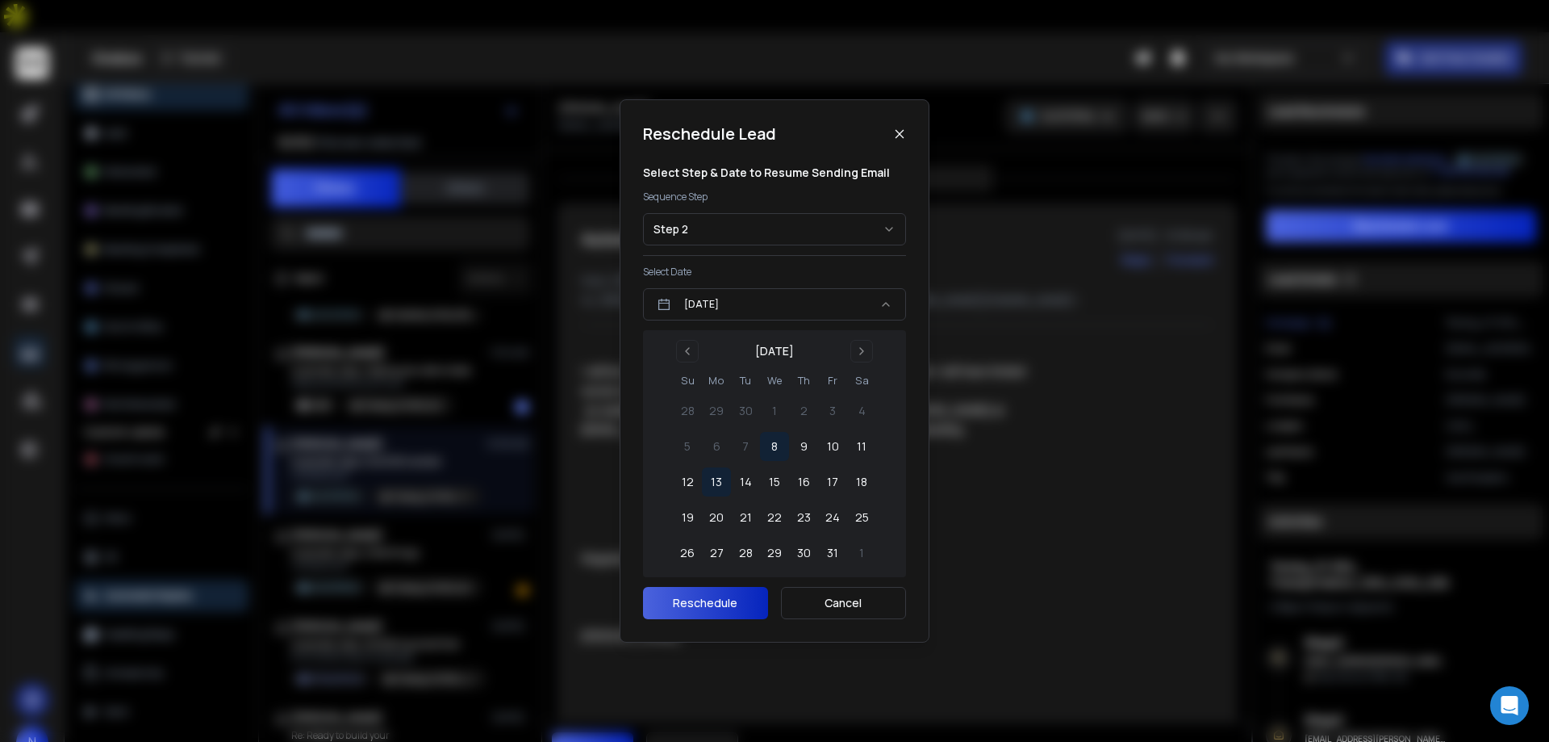
click at [711, 478] on button "13" at bounding box center [716, 481] width 29 height 29
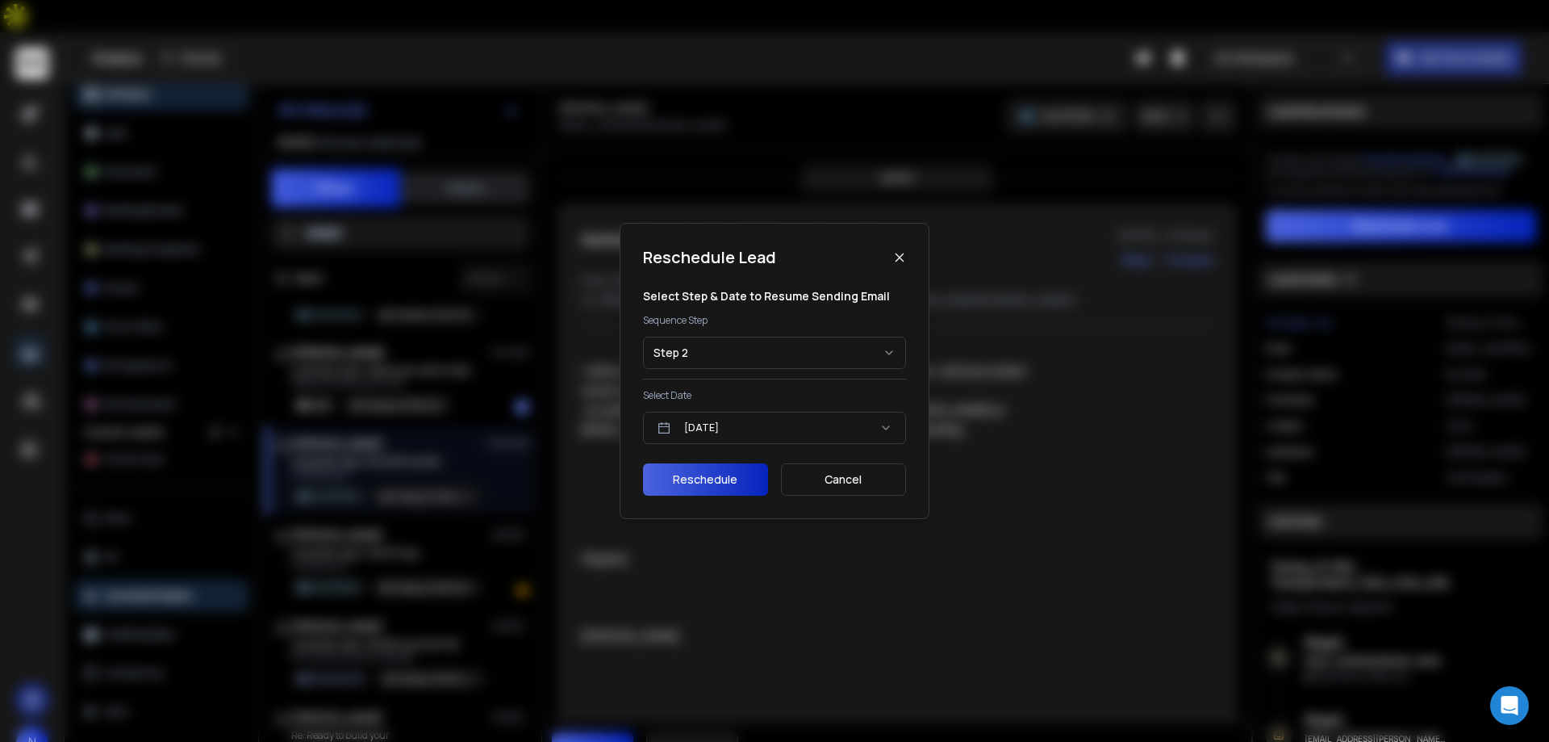
click at [706, 483] on button "Reschedule" at bounding box center [705, 479] width 125 height 32
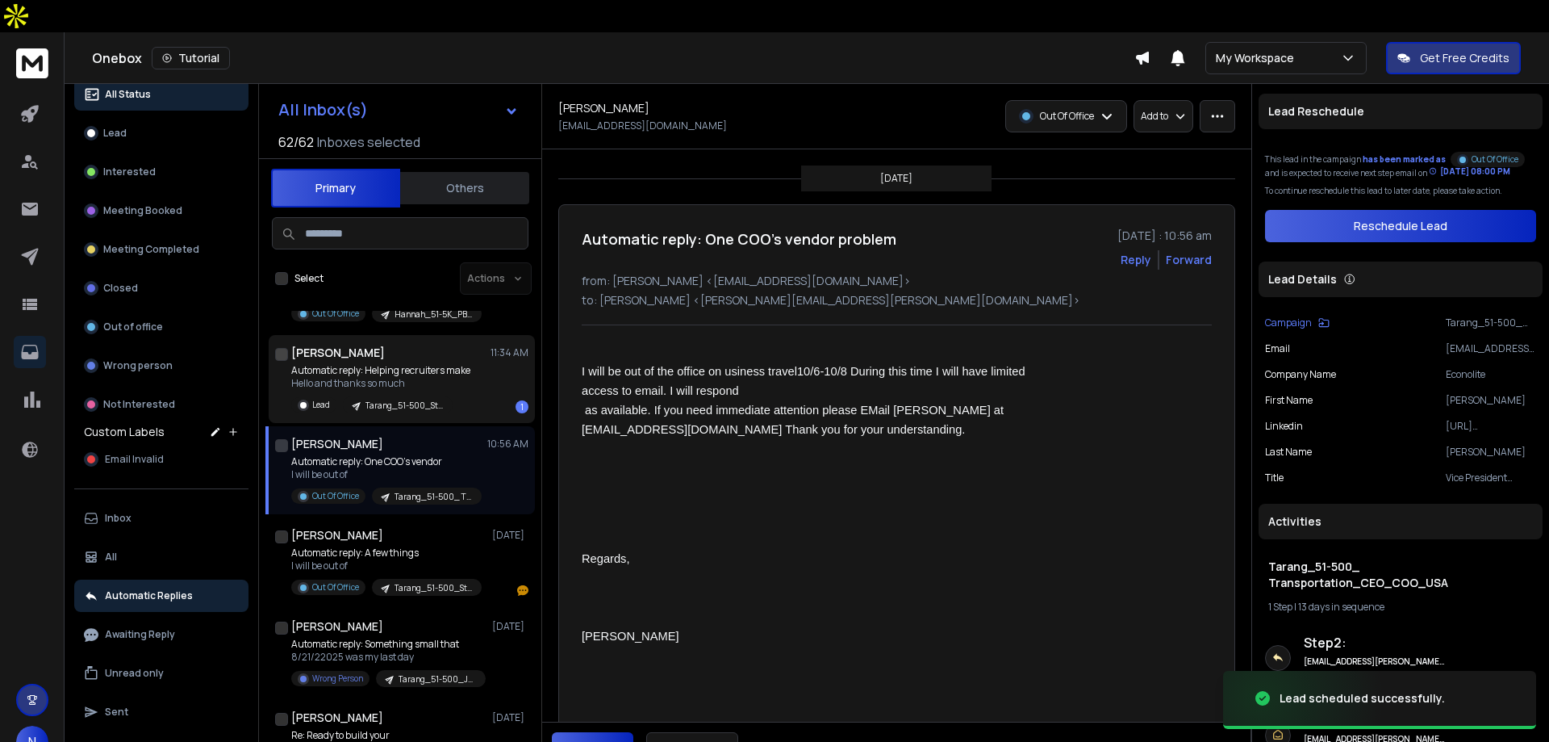
click at [429, 364] on p "Automatic reply: Helping recruiters make" at bounding box center [380, 370] width 179 height 13
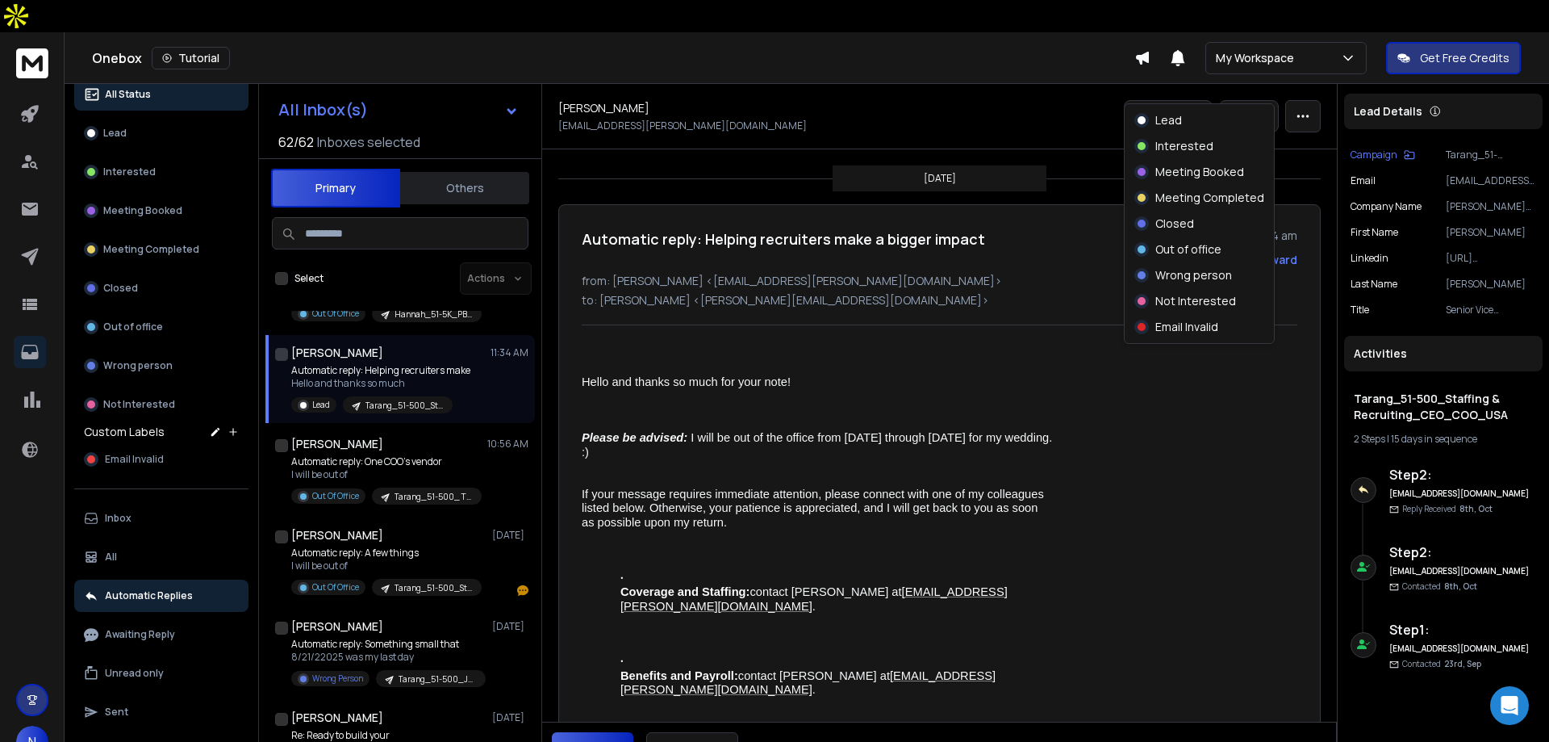
click at [1169, 110] on p "Lead" at bounding box center [1169, 116] width 21 height 13
click at [1192, 253] on p "Out of office" at bounding box center [1189, 249] width 66 height 16
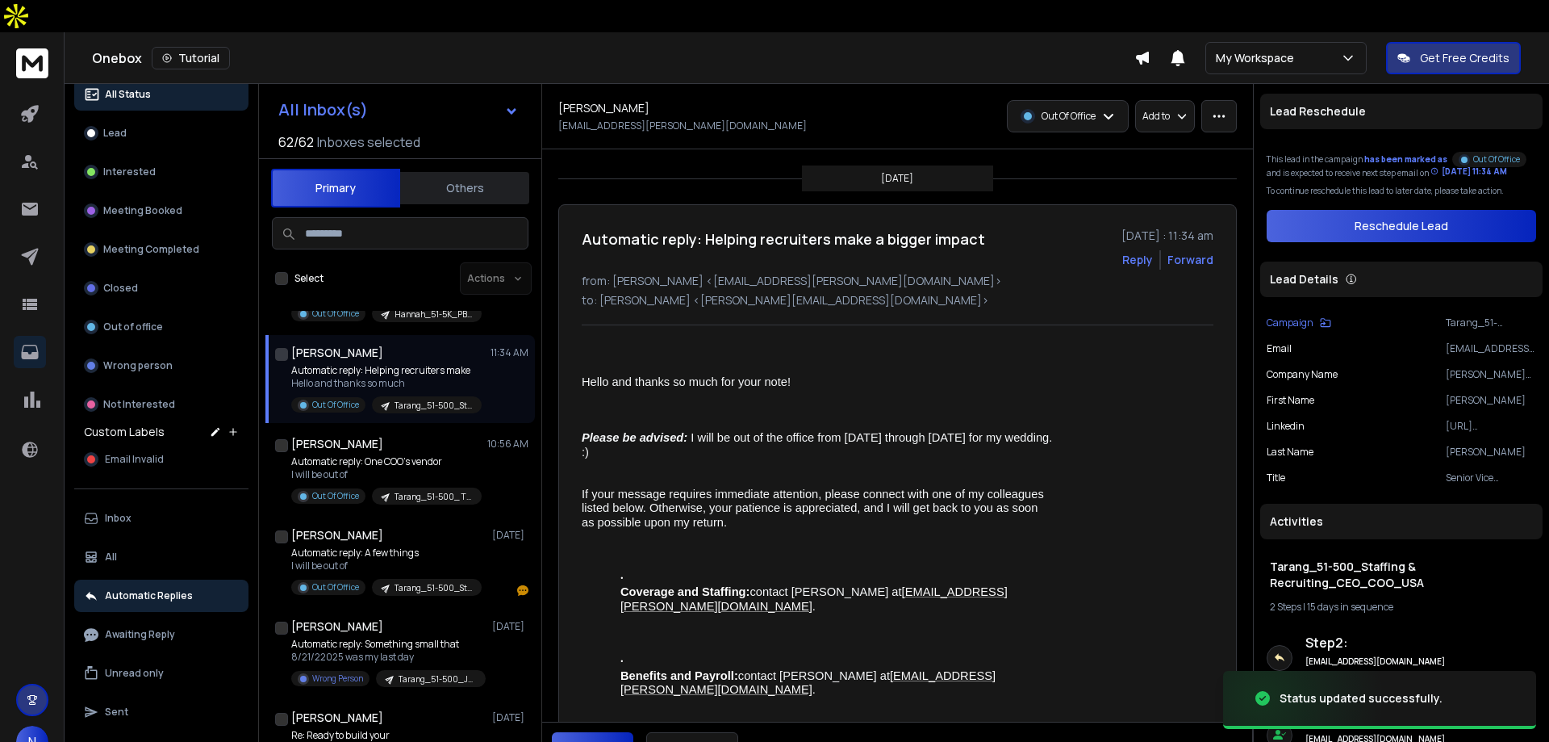
click at [1390, 210] on button "Reschedule Lead" at bounding box center [1402, 226] width 270 height 32
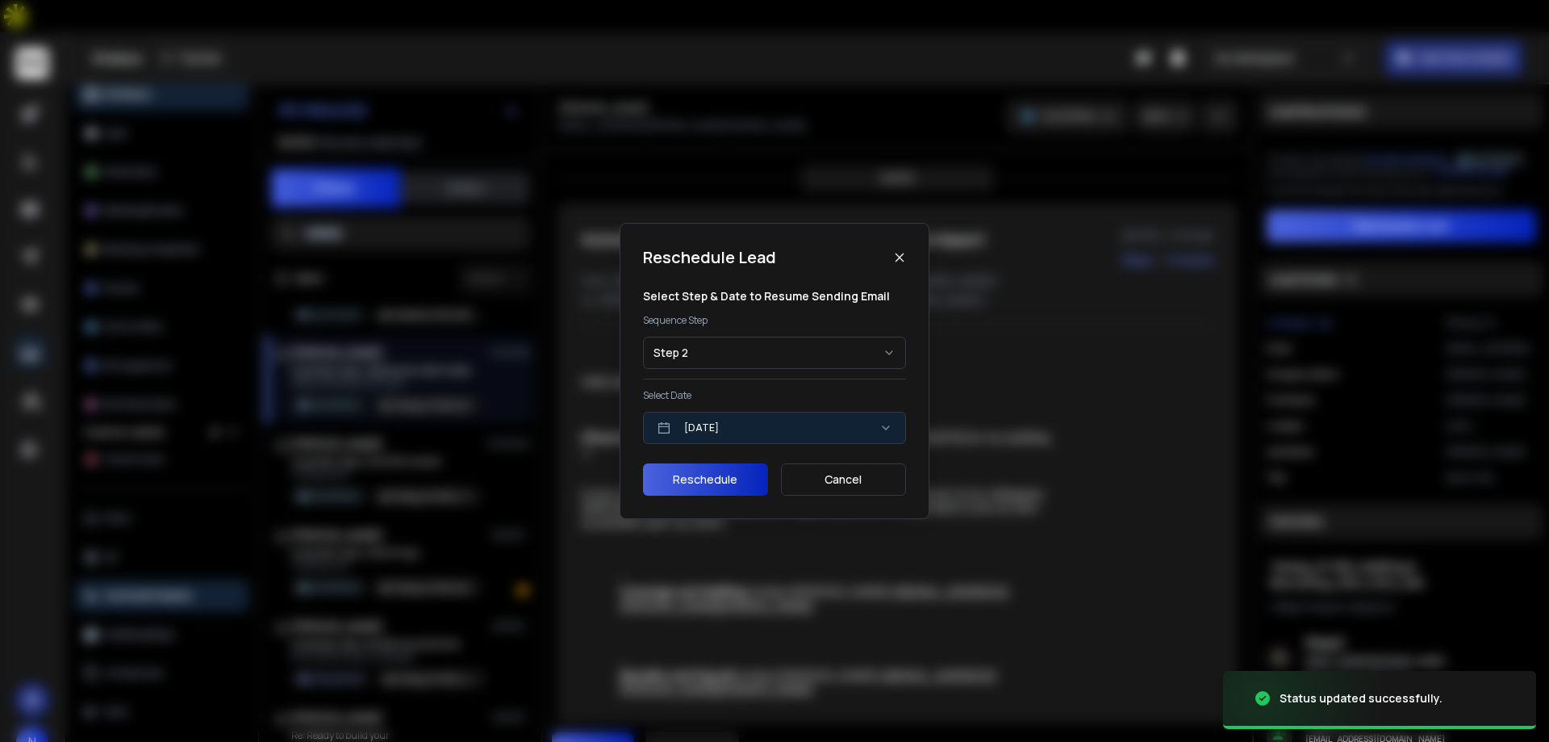
click at [717, 422] on p "[DATE]" at bounding box center [701, 427] width 35 height 13
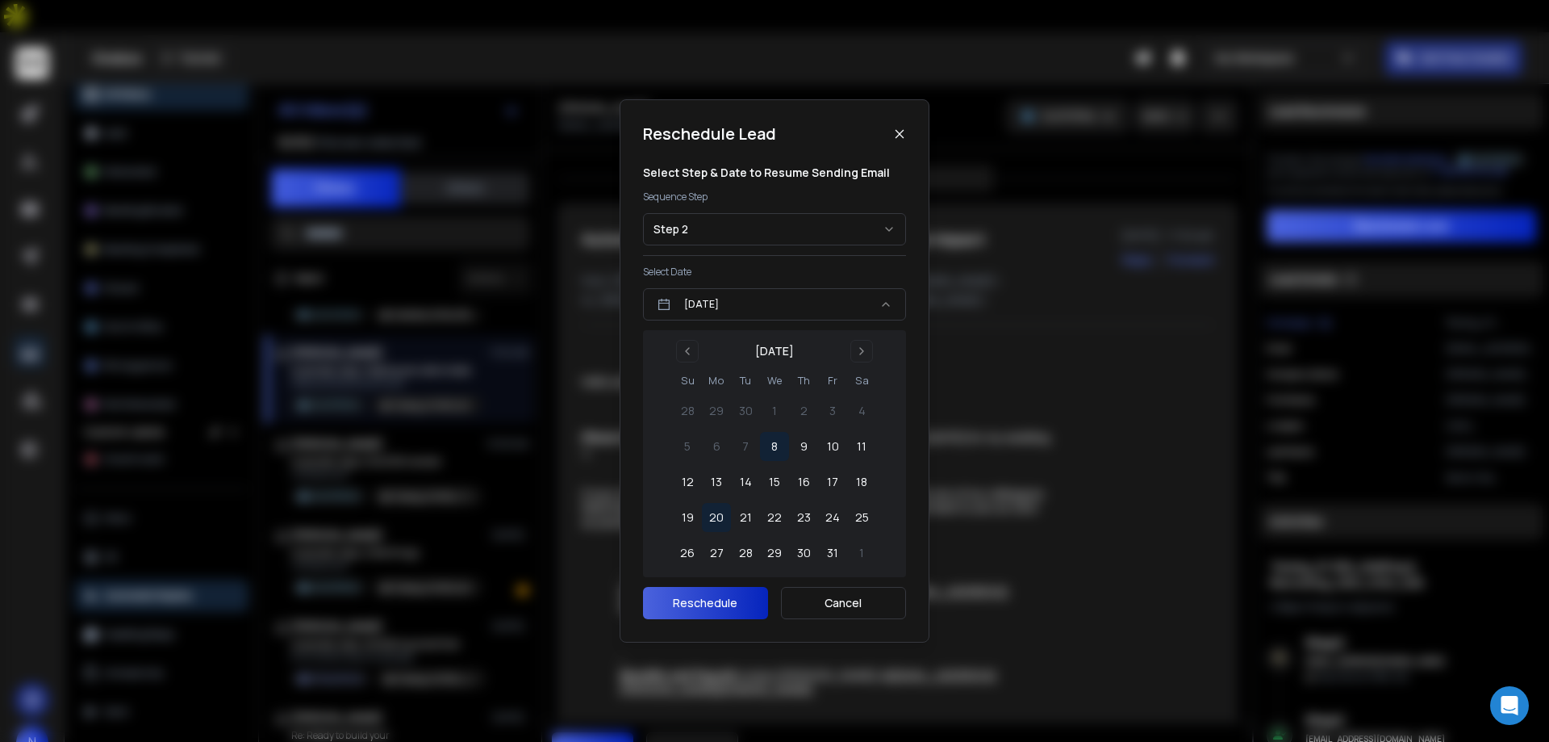
click at [715, 513] on button "20" at bounding box center [716, 517] width 29 height 29
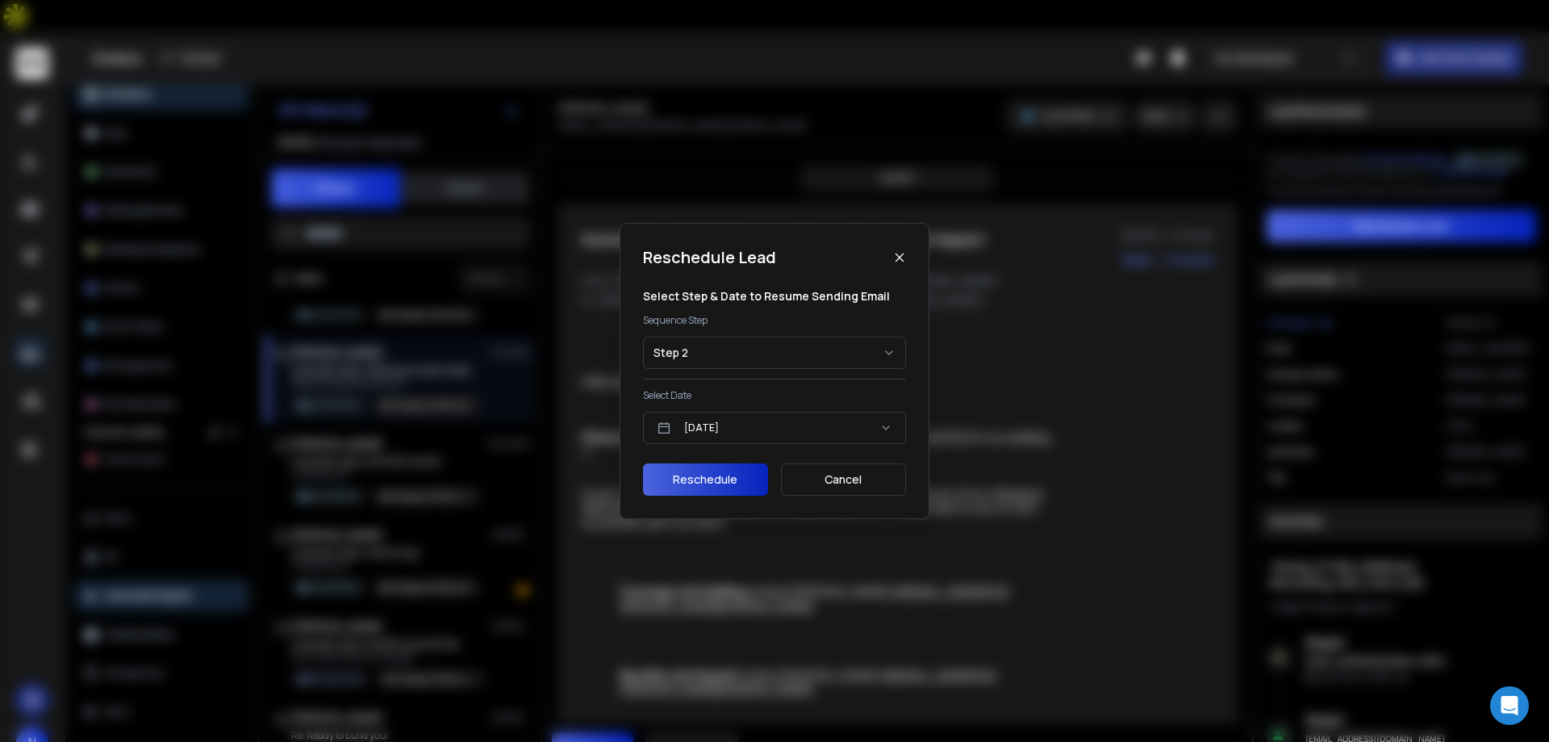
click at [705, 477] on button "Reschedule" at bounding box center [705, 479] width 125 height 32
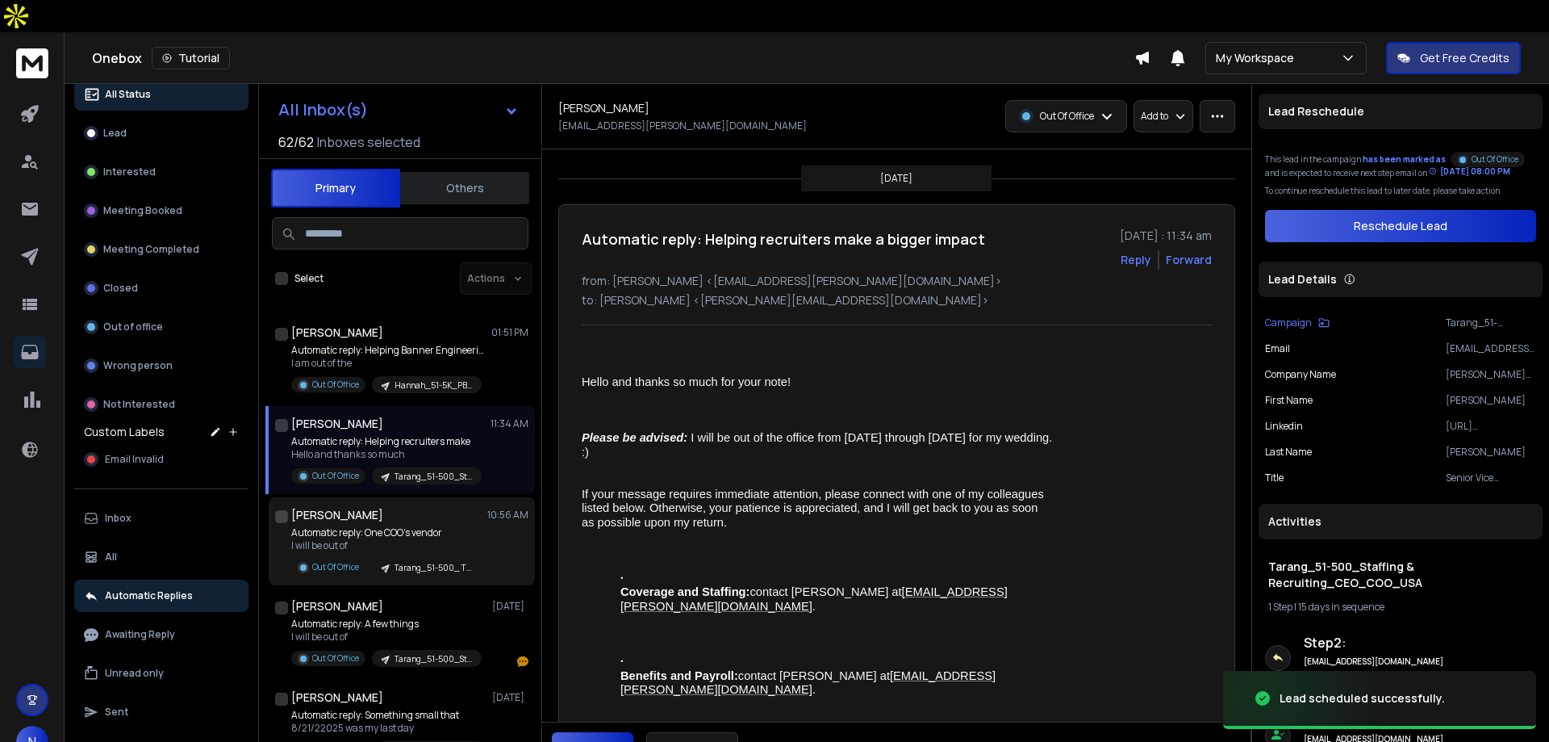
scroll to position [0, 0]
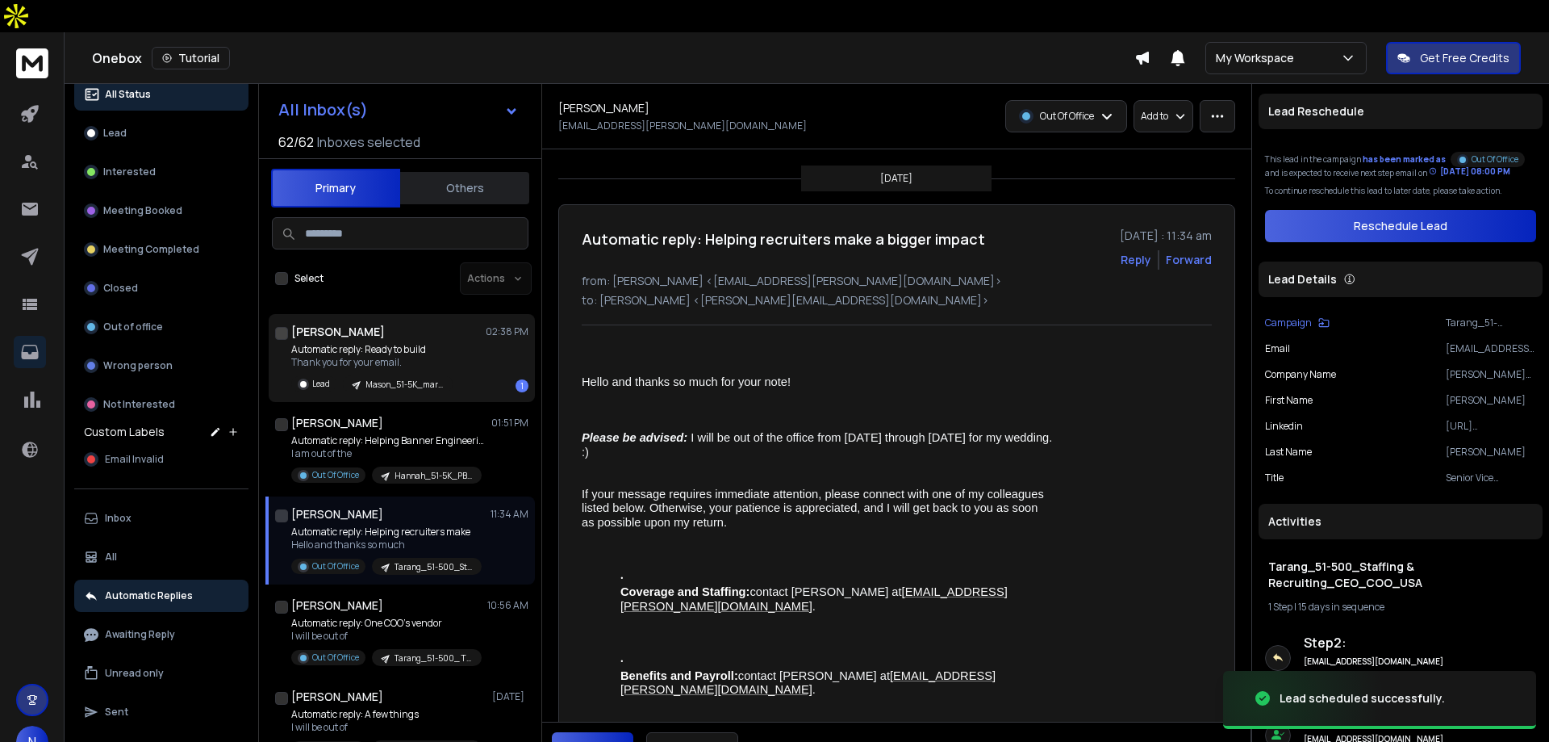
click at [441, 343] on p "Automatic reply: Ready to build" at bounding box center [371, 349] width 161 height 13
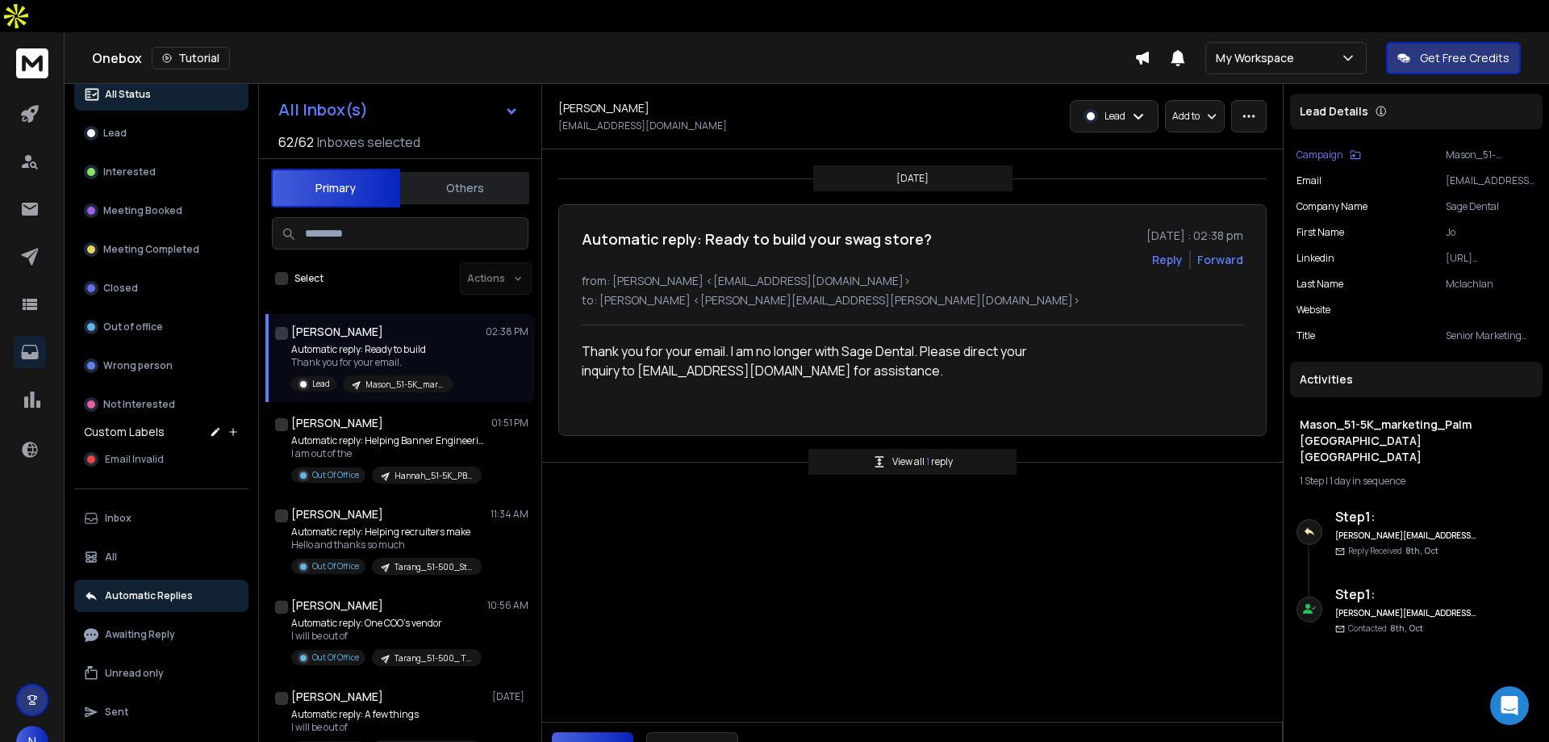
click at [721, 341] on div "Thank you for your email. I am no longer with Sage Dental. Please direct your i…" at bounding box center [824, 376] width 484 height 71
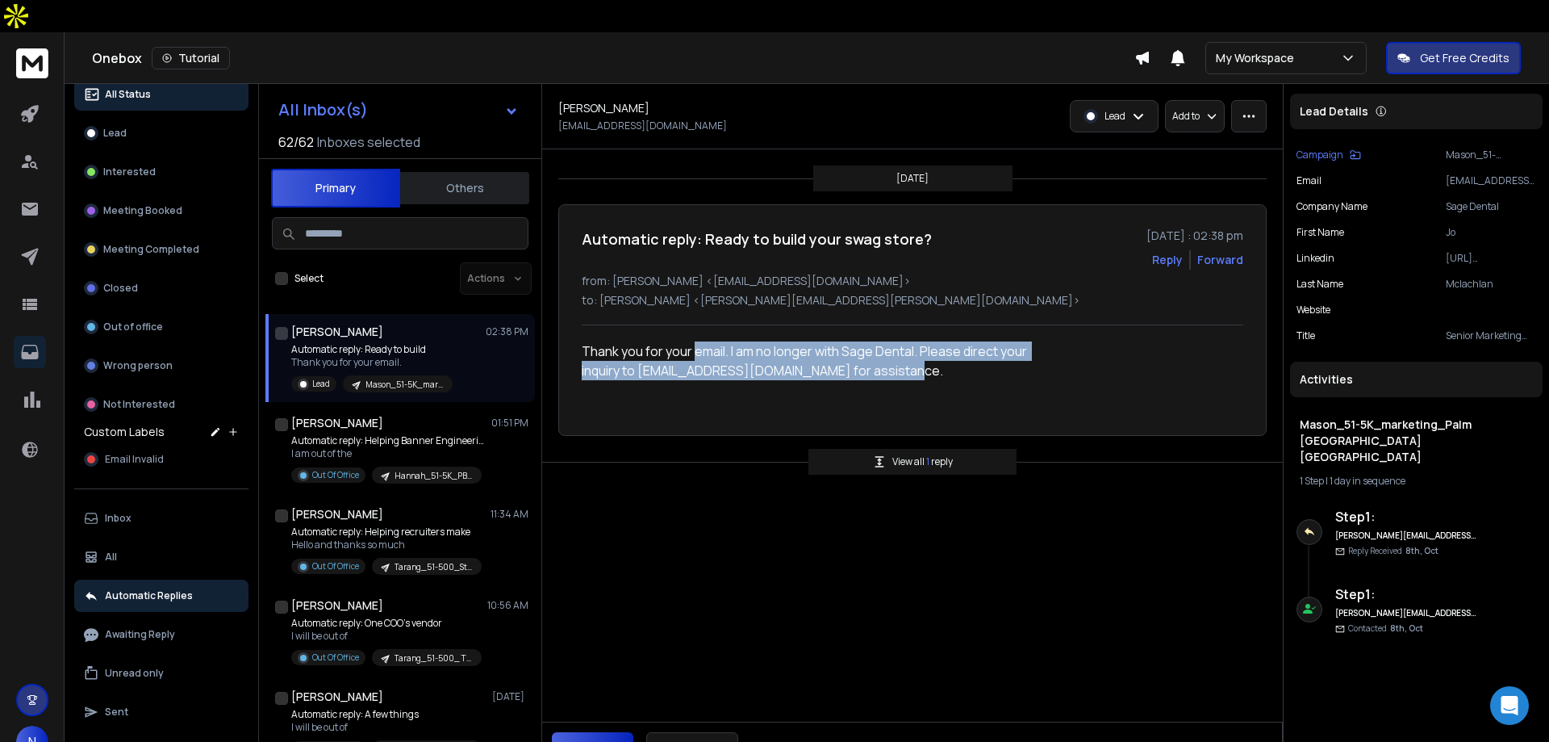
drag, startPoint x: 721, startPoint y: 316, endPoint x: 875, endPoint y: 334, distance: 154.5
click at [875, 341] on div "Thank you for your email. I am no longer with Sage Dental. Please direct your i…" at bounding box center [824, 376] width 484 height 71
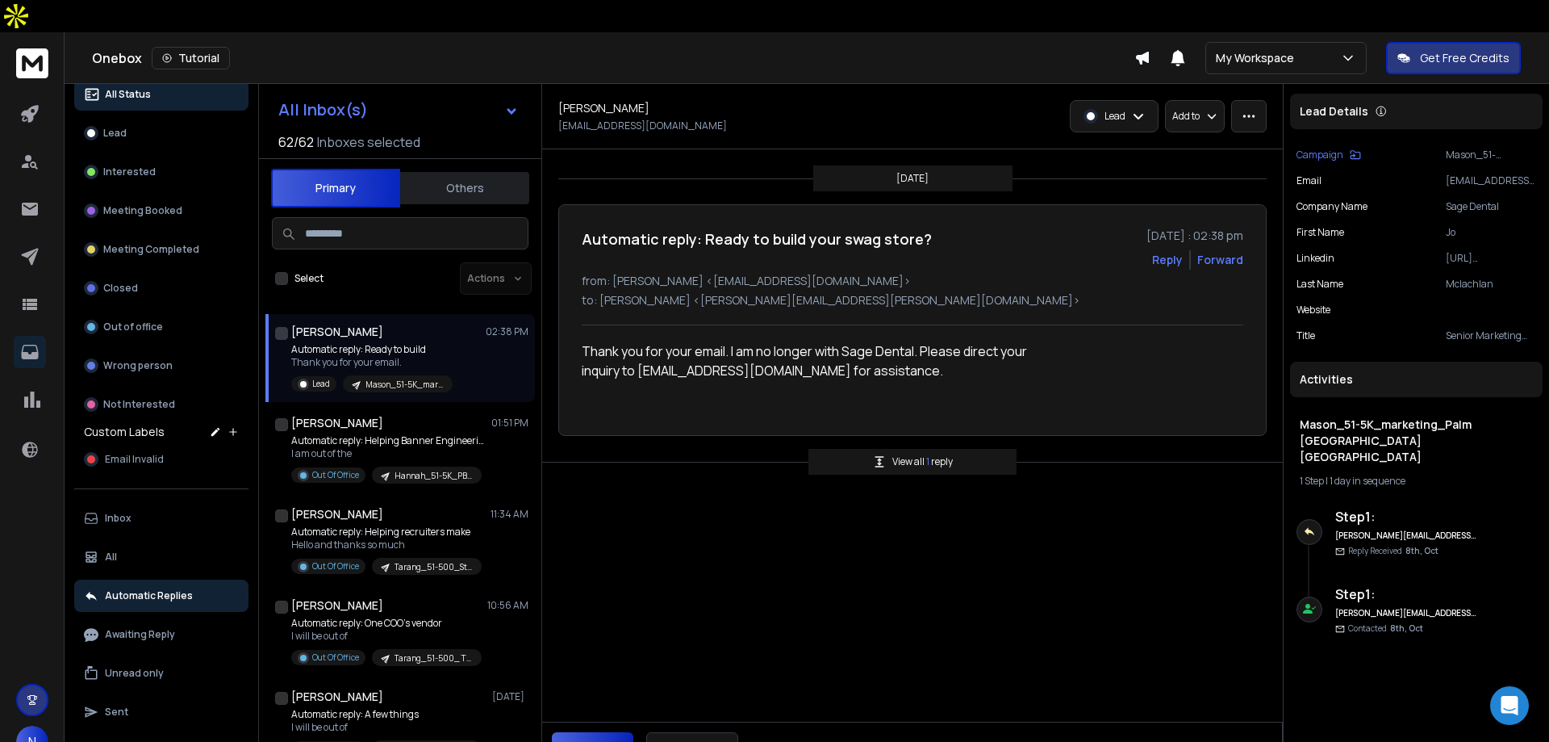
click at [945, 341] on div "Thank you for your email. I am no longer with Sage Dental. Please direct your i…" at bounding box center [824, 376] width 484 height 71
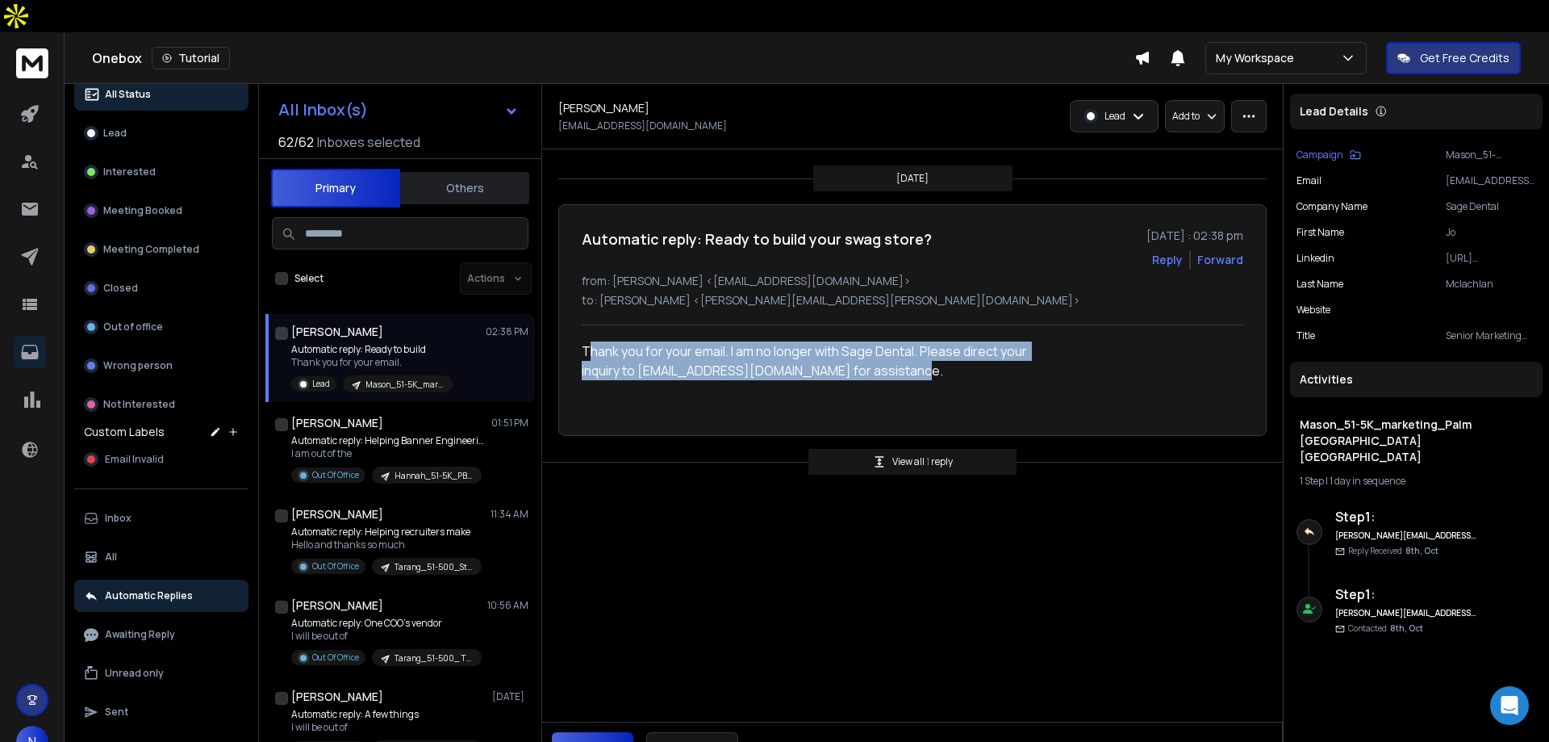
drag, startPoint x: 979, startPoint y: 332, endPoint x: 587, endPoint y: 320, distance: 392.4
click at [587, 341] on div "Thank you for your email. I am no longer with Sage Dental. Please direct your i…" at bounding box center [824, 376] width 484 height 71
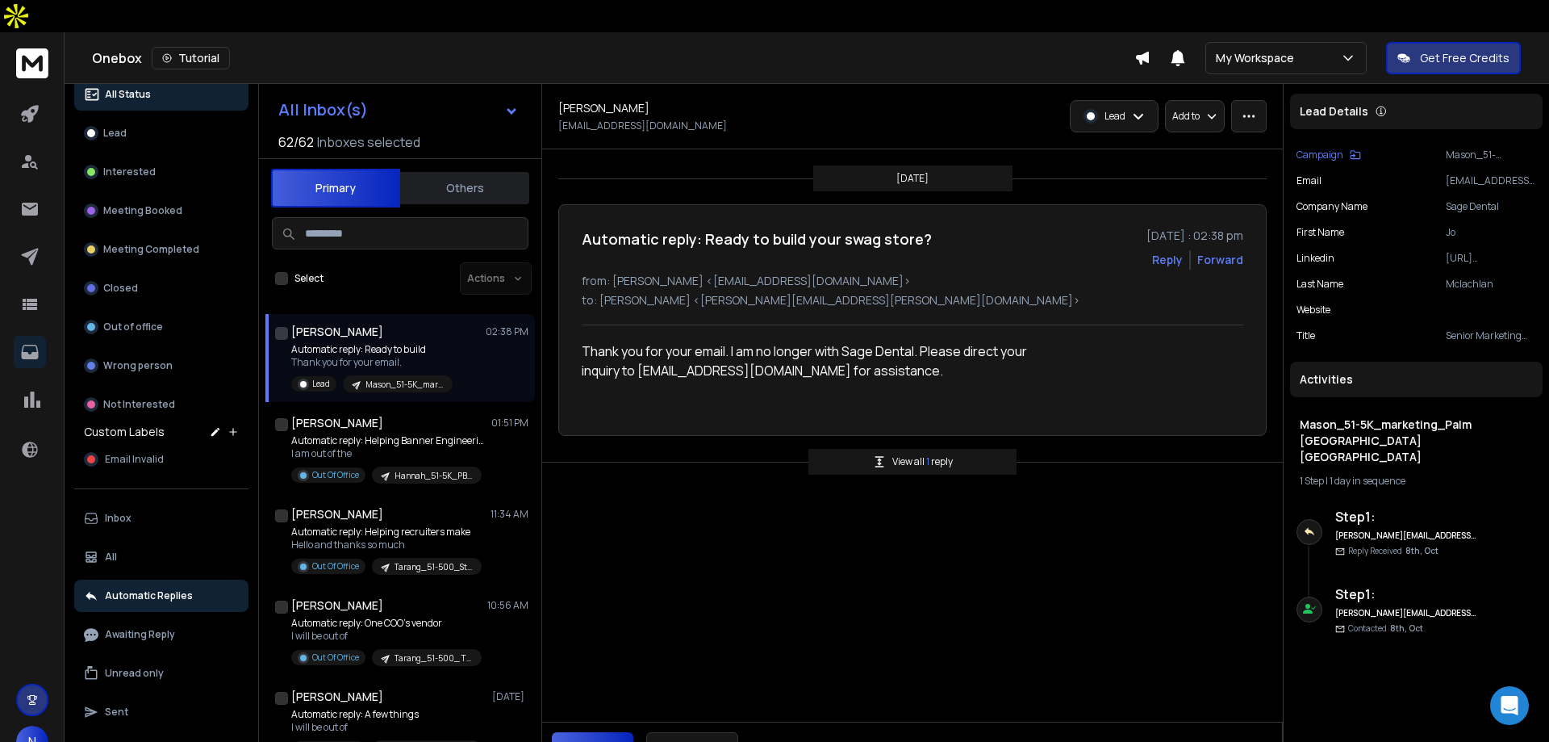
click at [876, 348] on div "Thank you for your email. I am no longer with Sage Dental. Please direct your i…" at bounding box center [824, 376] width 484 height 71
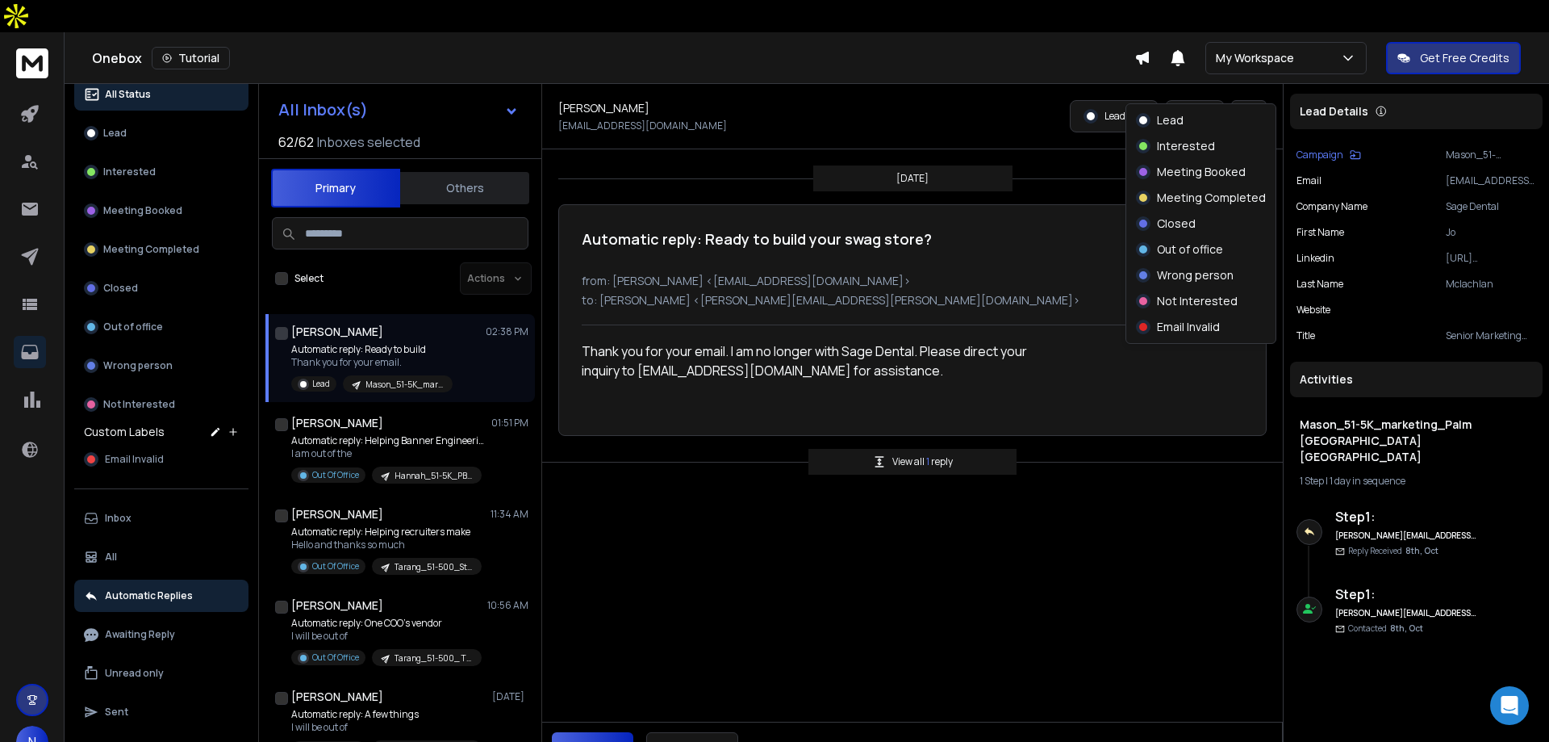
click at [1158, 101] on div "Lead" at bounding box center [1114, 116] width 87 height 31
click at [1200, 278] on p "Wrong person" at bounding box center [1195, 275] width 77 height 16
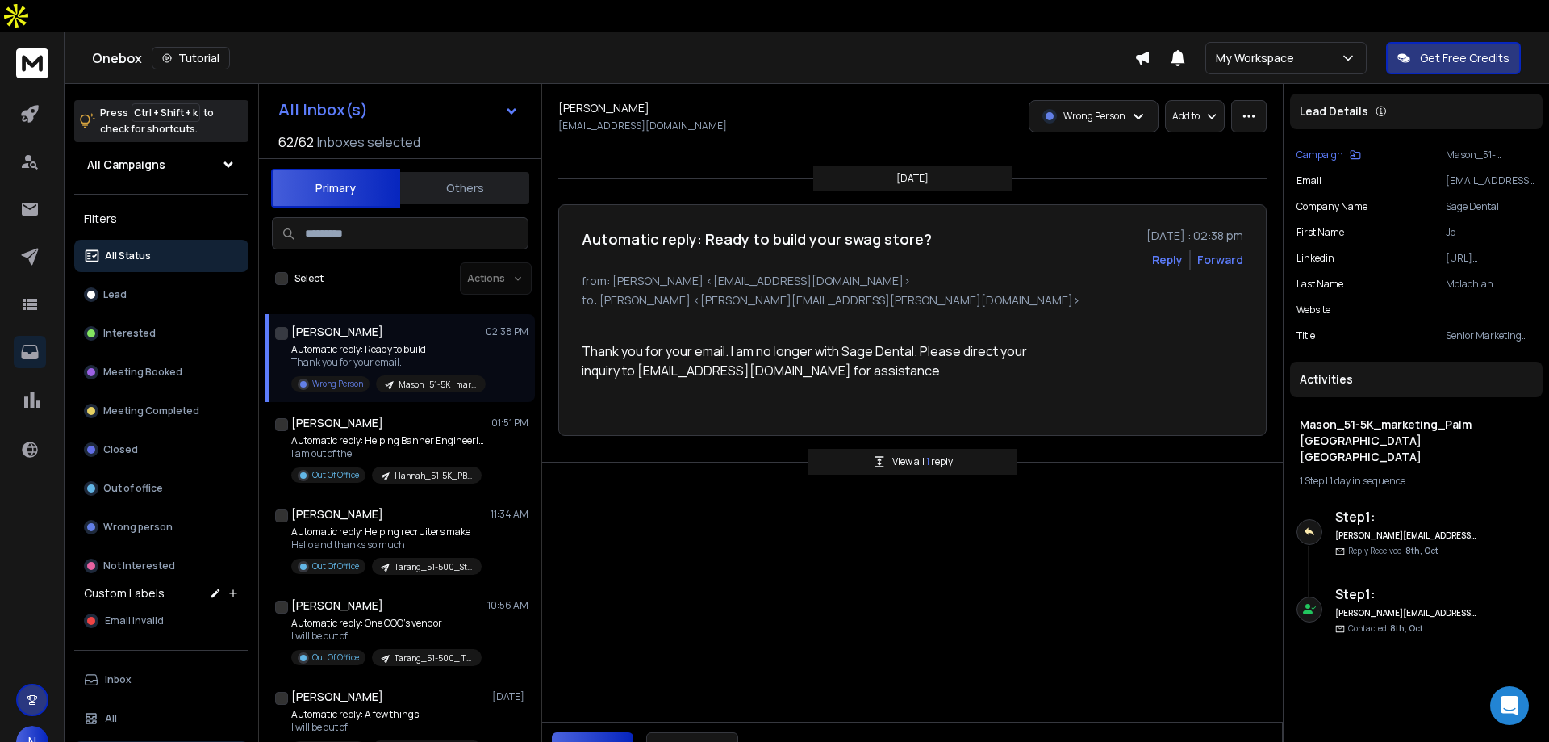
click at [122, 249] on p "All Status" at bounding box center [128, 255] width 46 height 13
click at [115, 673] on p "Inbox" at bounding box center [118, 679] width 27 height 13
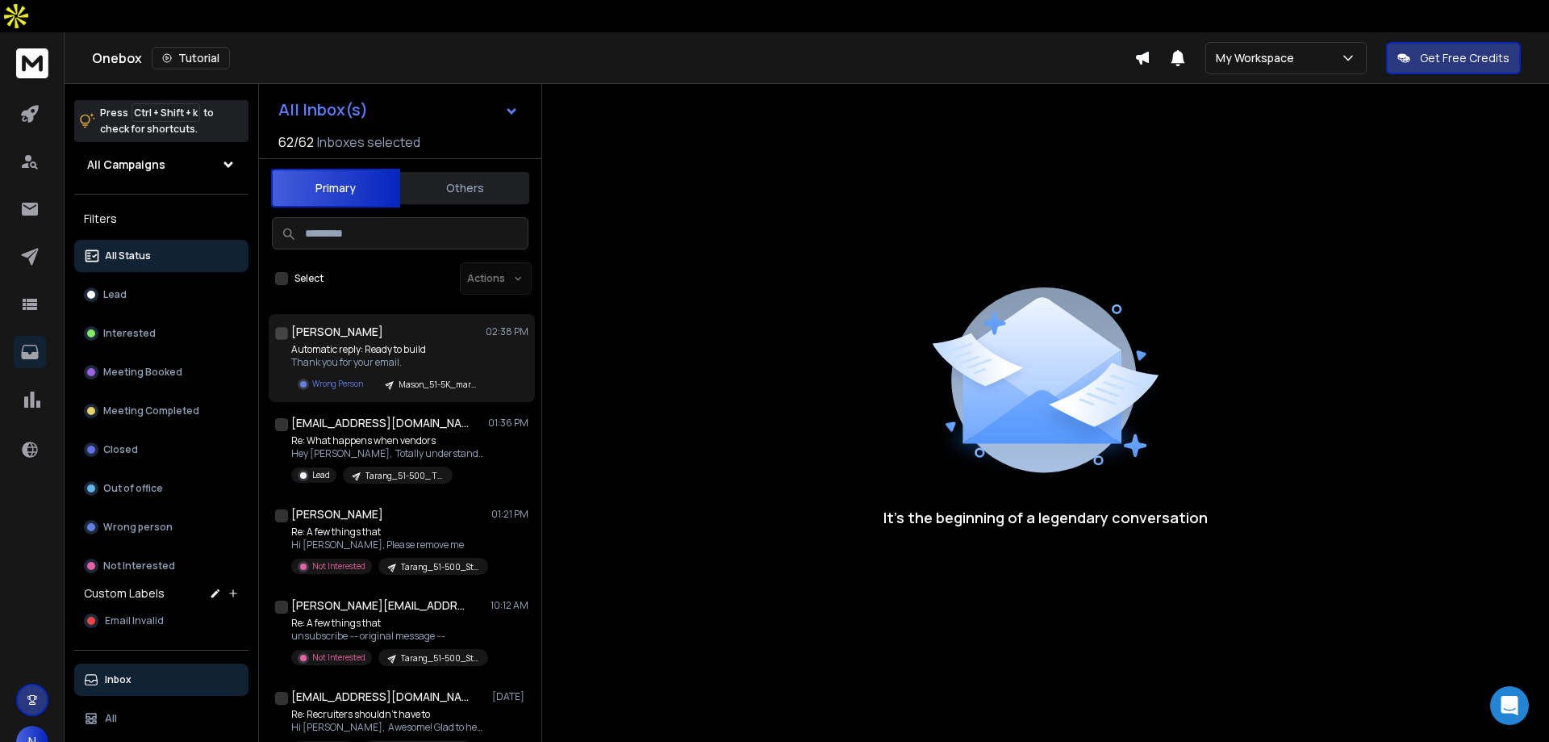
click at [383, 324] on div "[PERSON_NAME] 02:38 PM Automatic reply: Ready to build Thank you for your email…" at bounding box center [409, 358] width 237 height 69
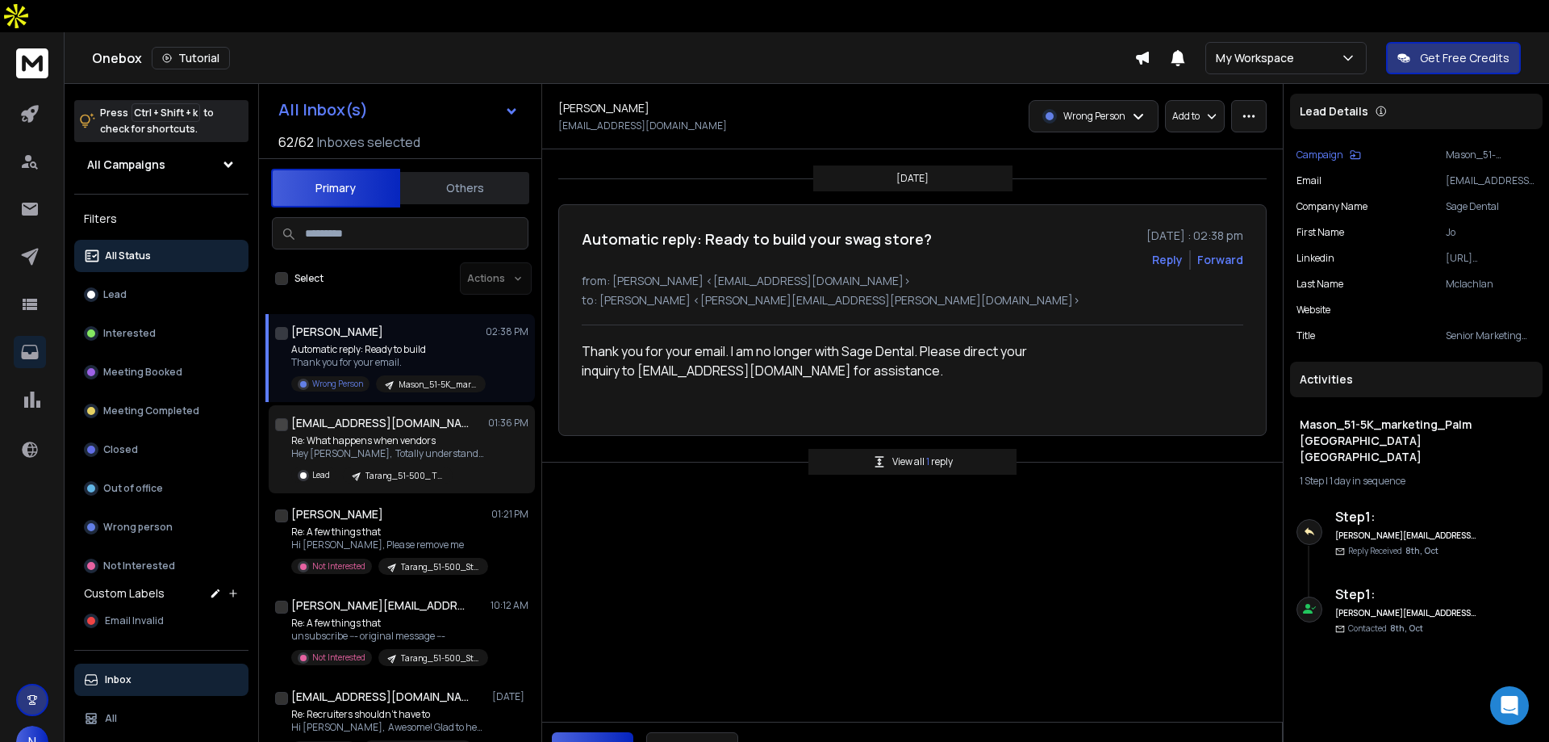
click at [361, 447] on p "Hey [PERSON_NAME], Totally understand, keeping vendors" at bounding box center [388, 453] width 194 height 13
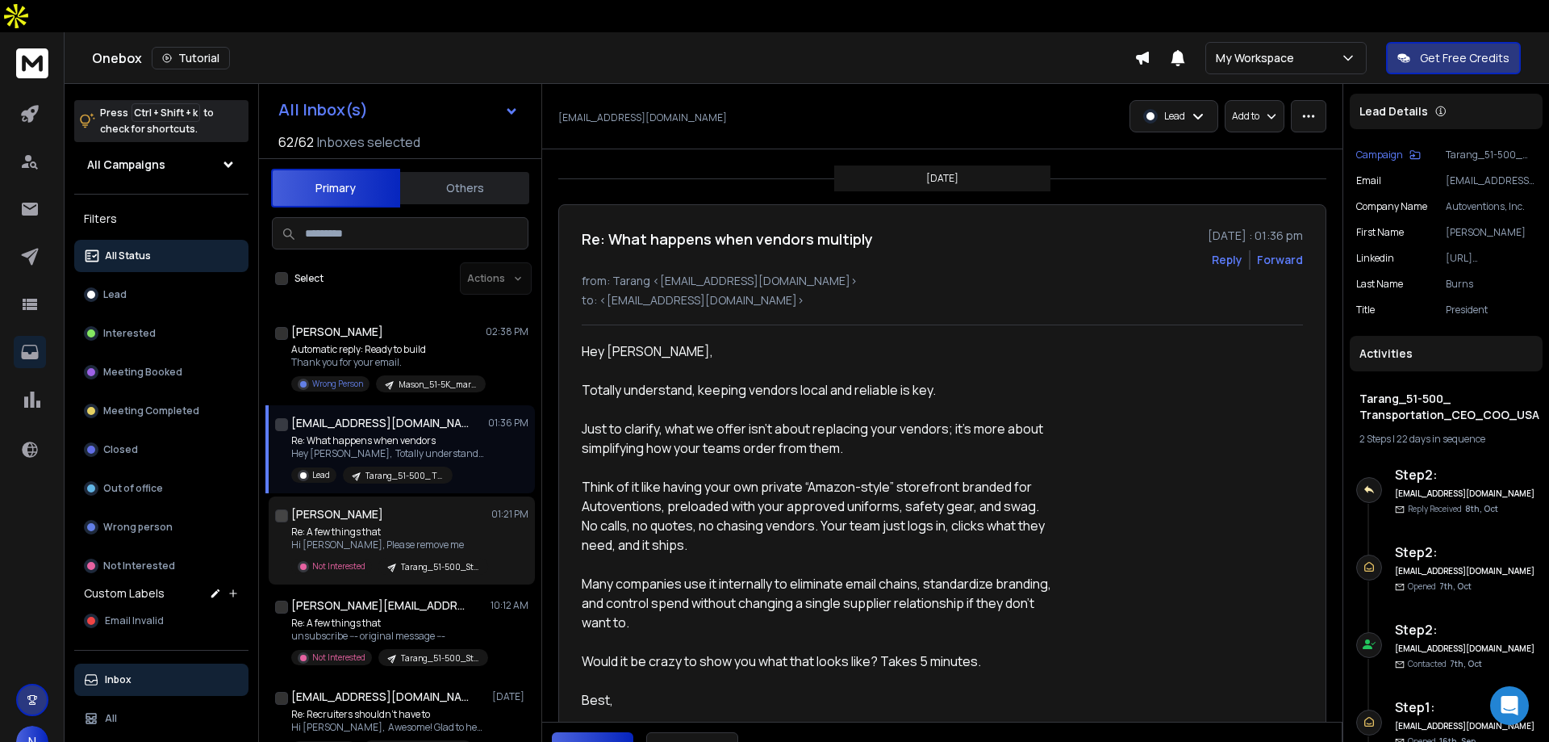
click at [392, 506] on div "[PERSON_NAME] 01:21 PM" at bounding box center [409, 514] width 237 height 16
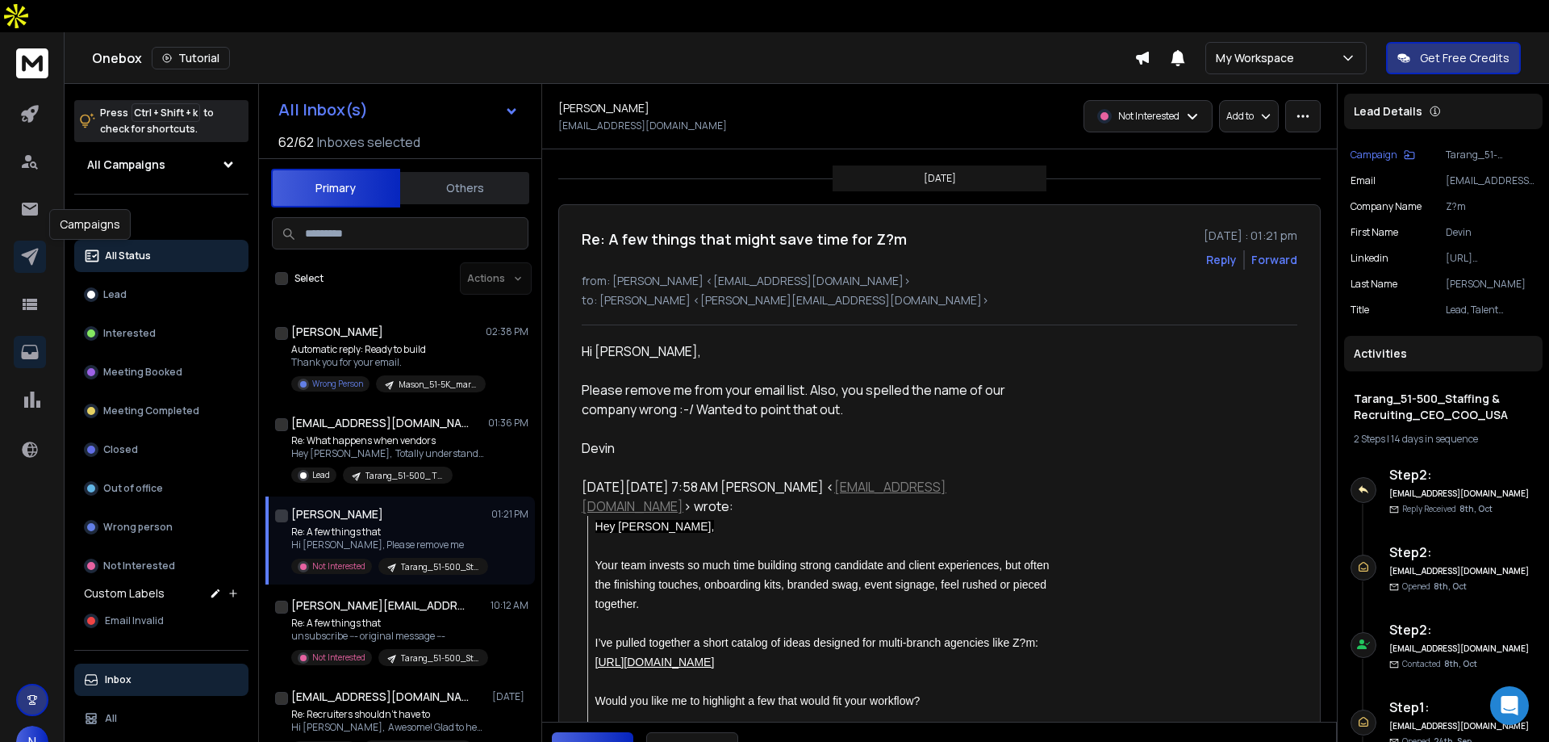
click at [29, 249] on icon at bounding box center [29, 257] width 17 height 17
